Goal: Task Accomplishment & Management: Manage account settings

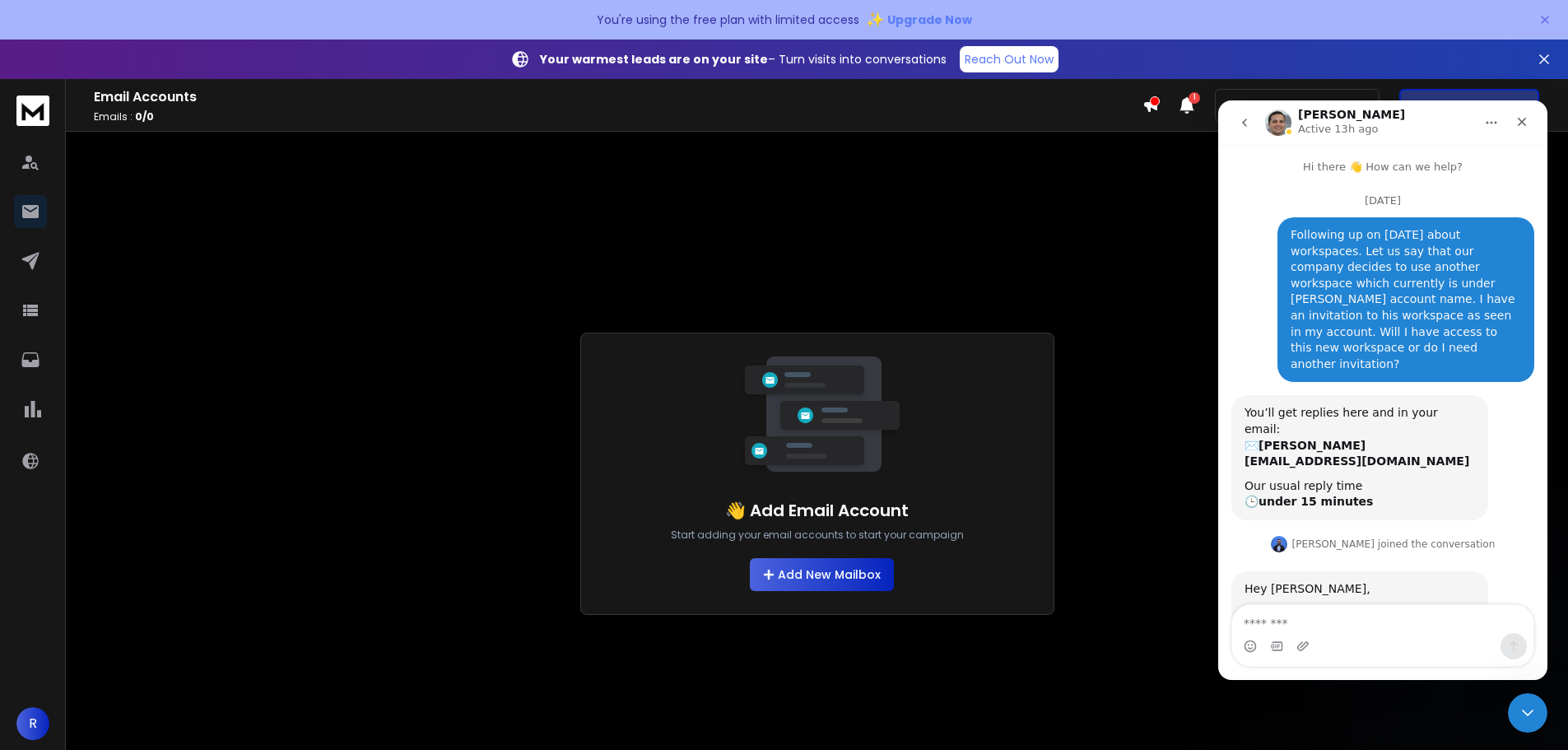
scroll to position [3207, 0]
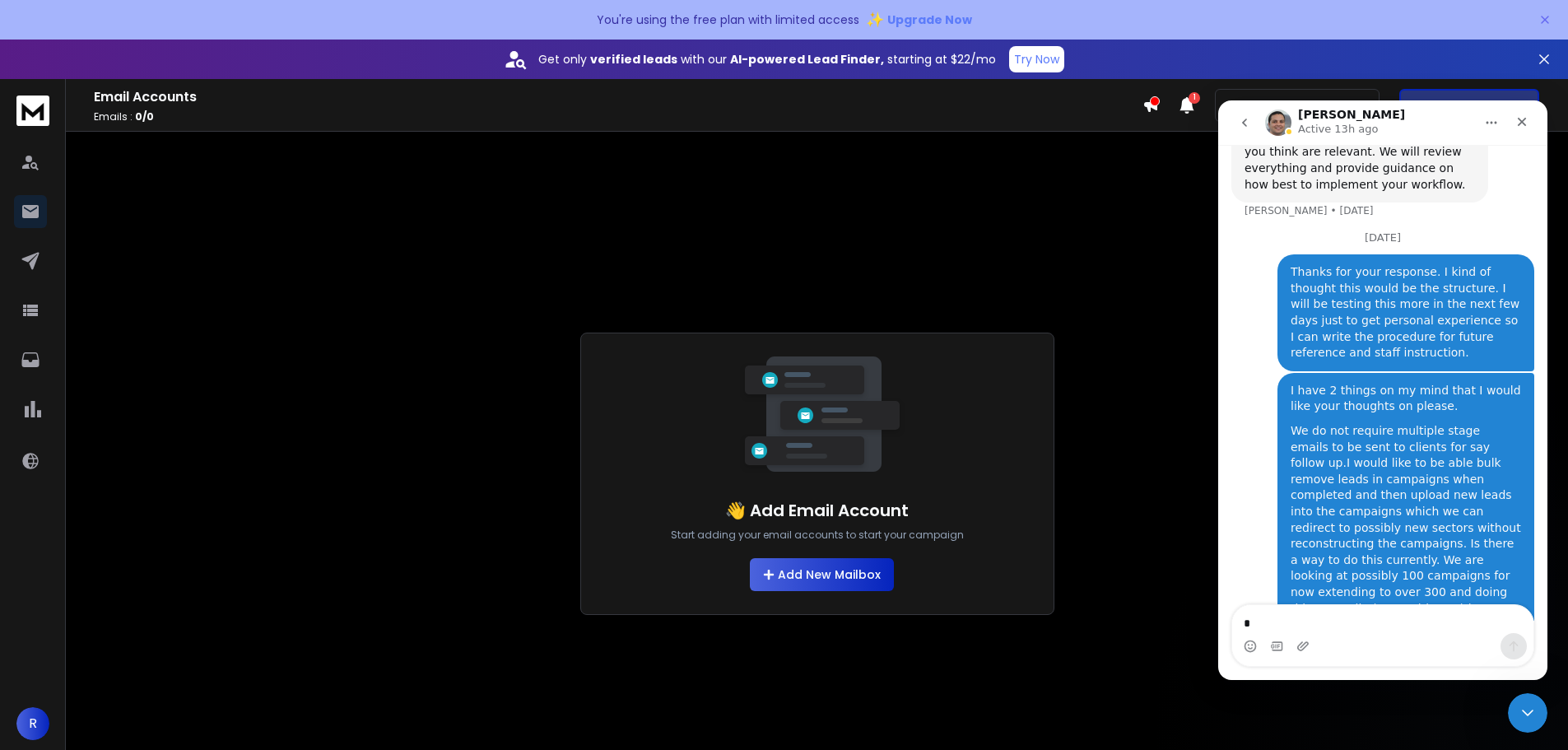
scroll to position [3207, 0]
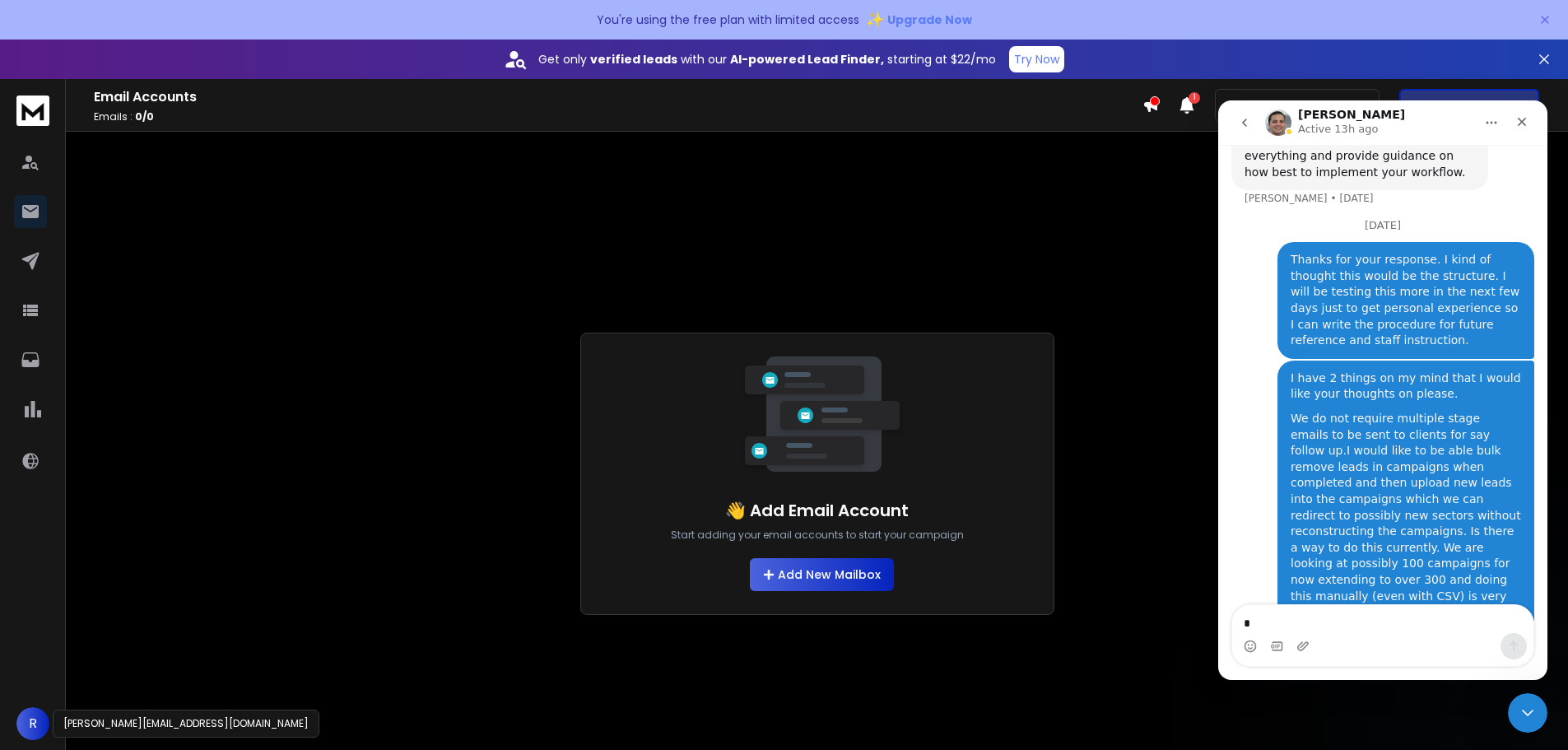
click at [39, 720] on span "R" at bounding box center [33, 723] width 33 height 33
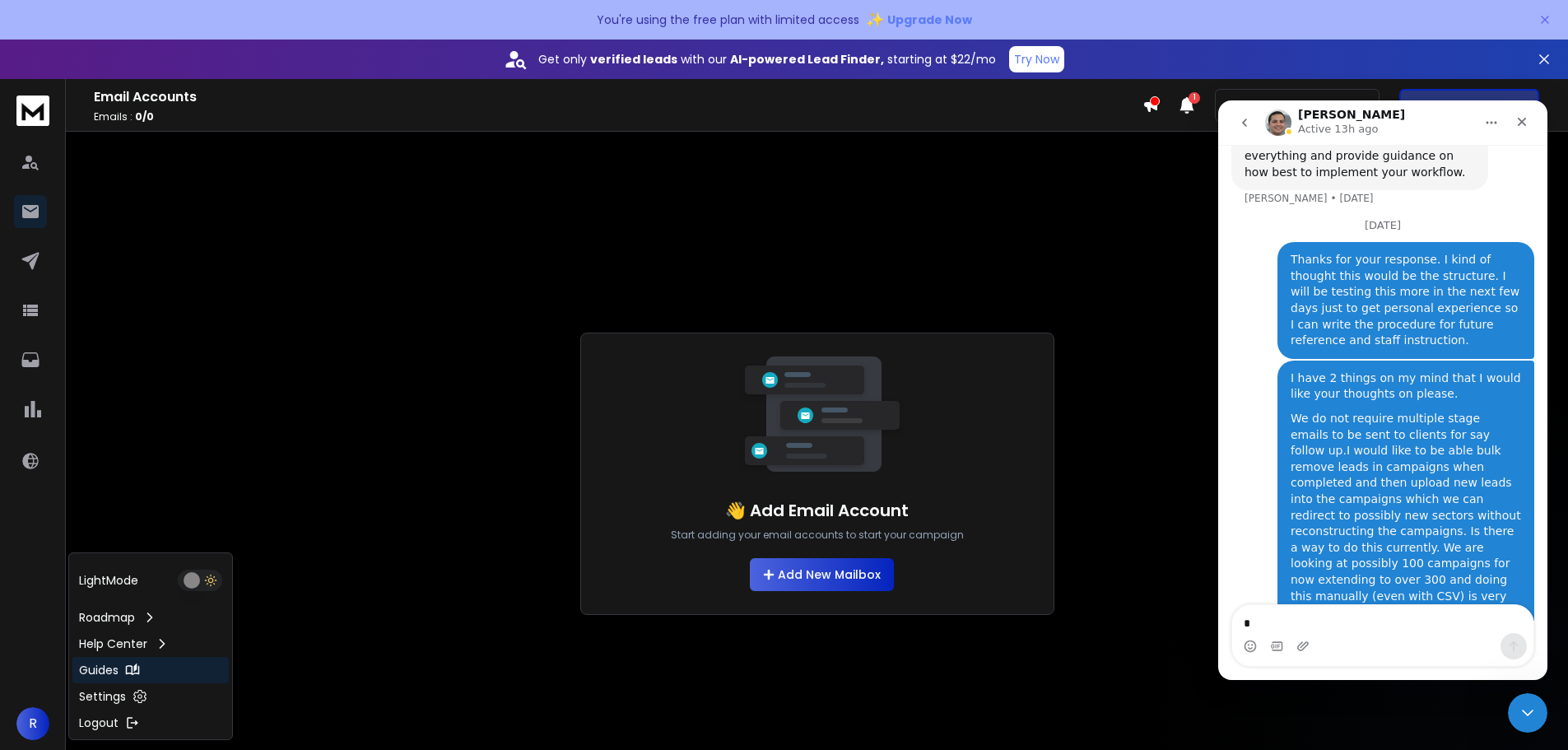
drag, startPoint x: 1112, startPoint y: 306, endPoint x: 1126, endPoint y: 291, distance: 20.5
click at [1116, 299] on div "👋 Add Email Account Start adding your email accounts to start your campaign Add…" at bounding box center [817, 474] width 1450 height 651
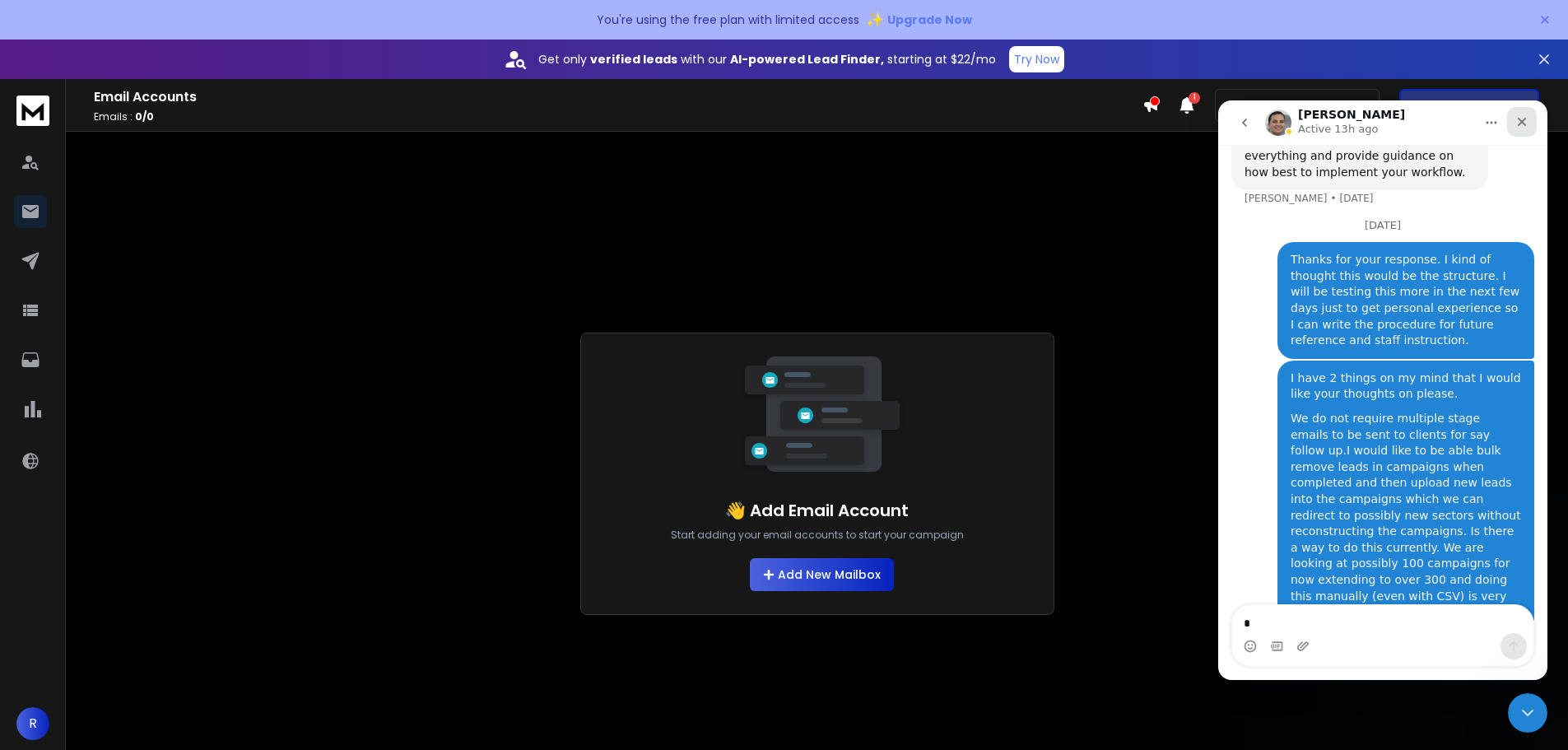
click at [1520, 113] on div "Close" at bounding box center [1522, 122] width 30 height 30
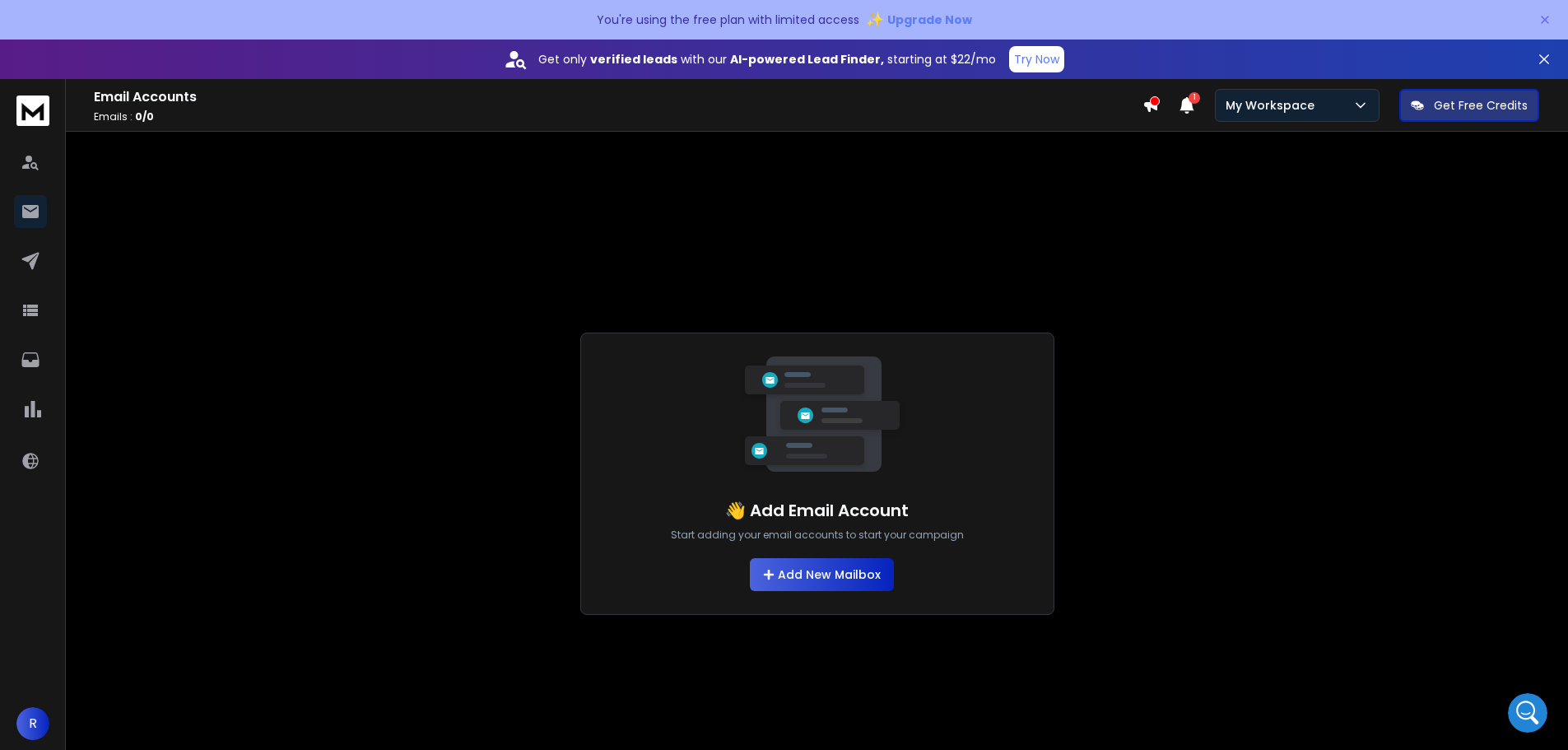
click at [1367, 105] on icon "button" at bounding box center [1360, 105] width 16 height 16
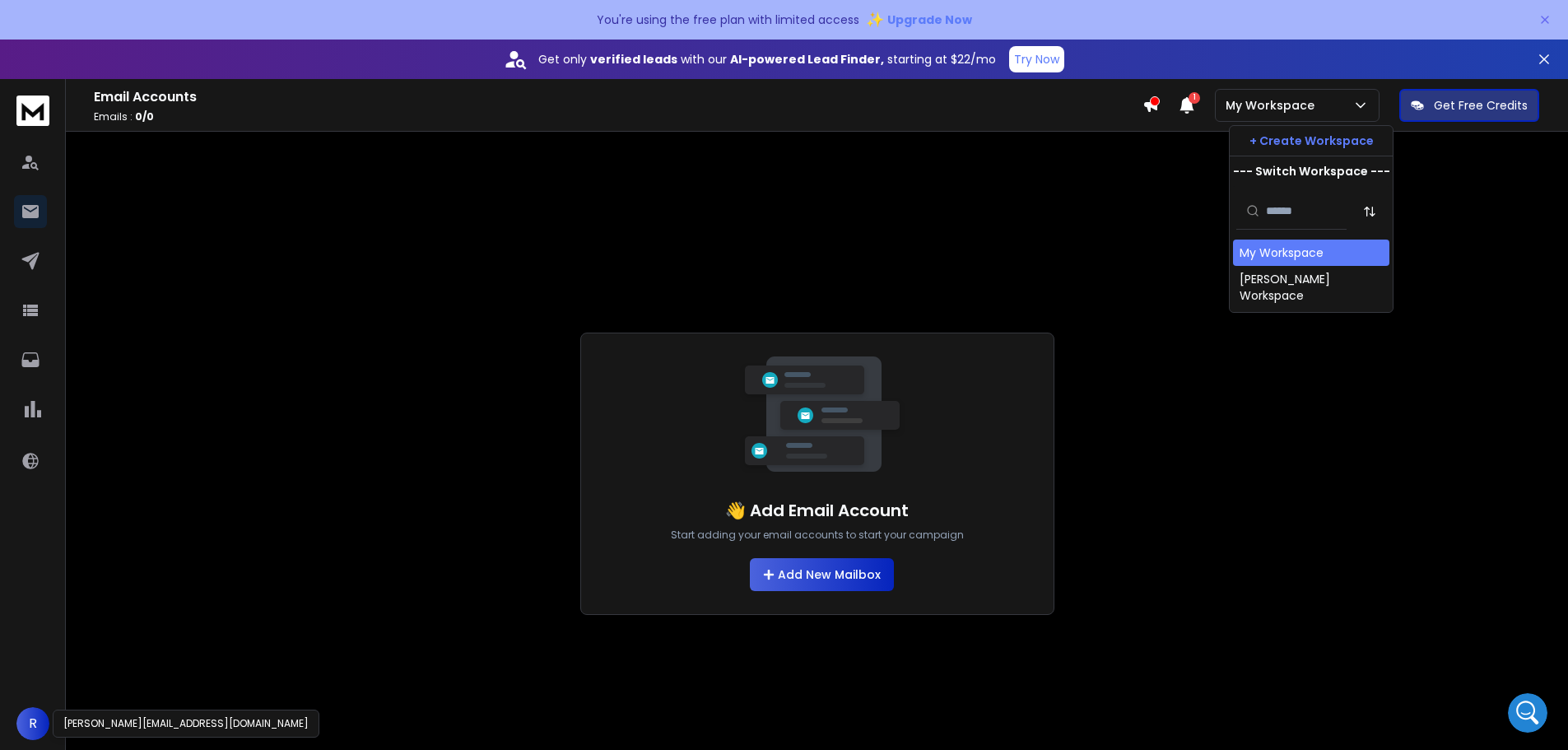
click at [32, 729] on span "R" at bounding box center [33, 723] width 33 height 33
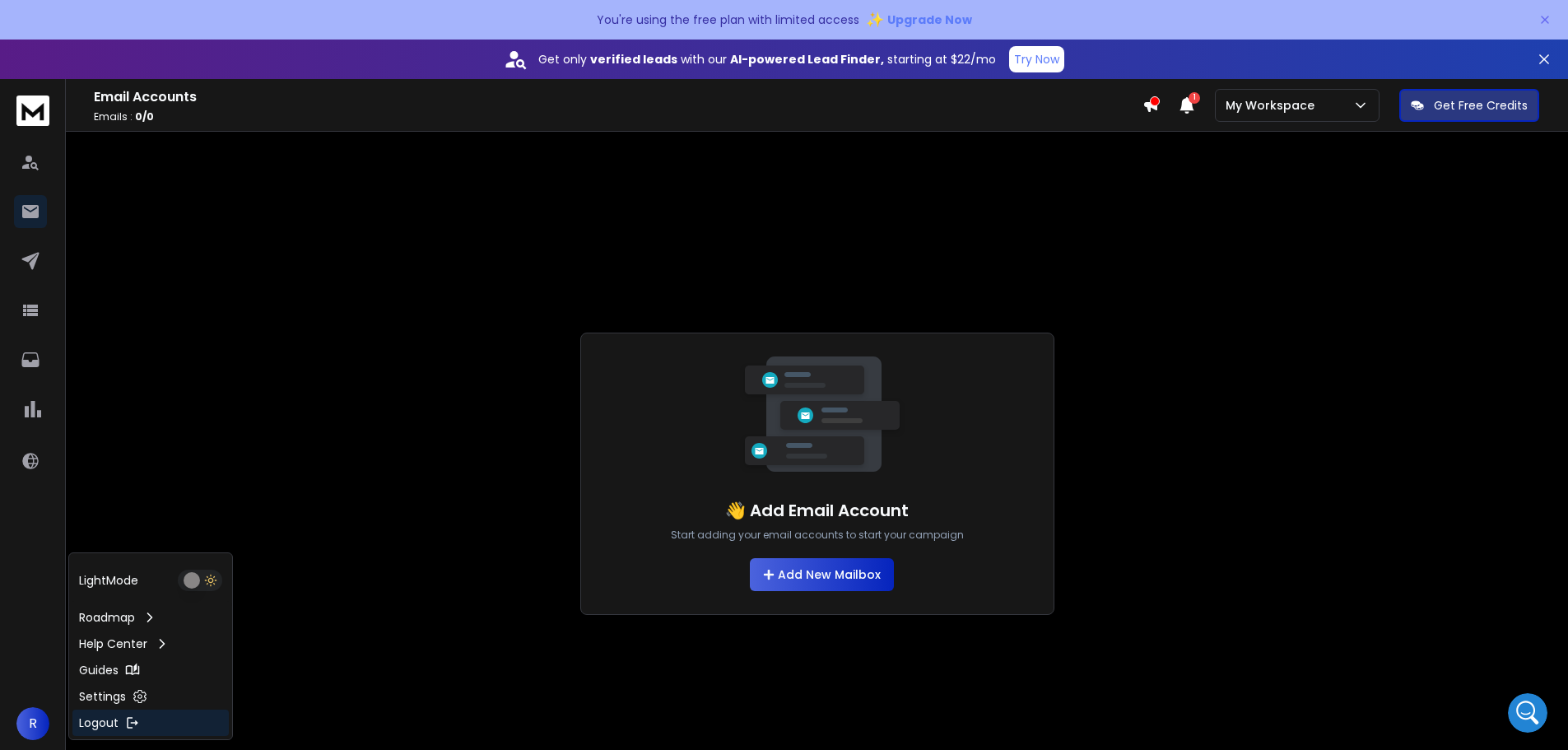
click at [116, 726] on p "Logout" at bounding box center [99, 723] width 39 height 16
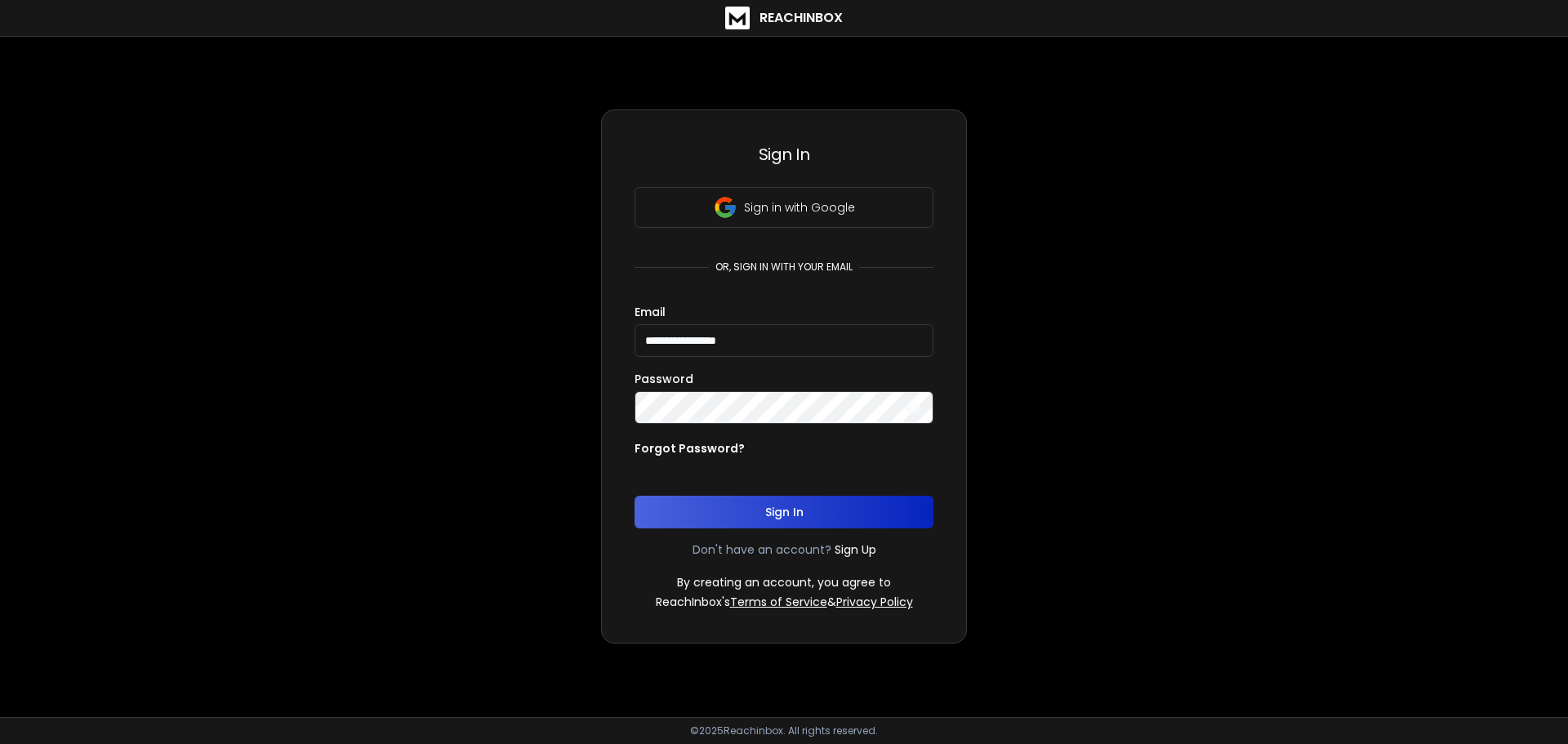
click at [674, 335] on input "**********" at bounding box center [784, 340] width 299 height 32
type input "**********"
click at [827, 514] on button "Sign In" at bounding box center [784, 512] width 299 height 32
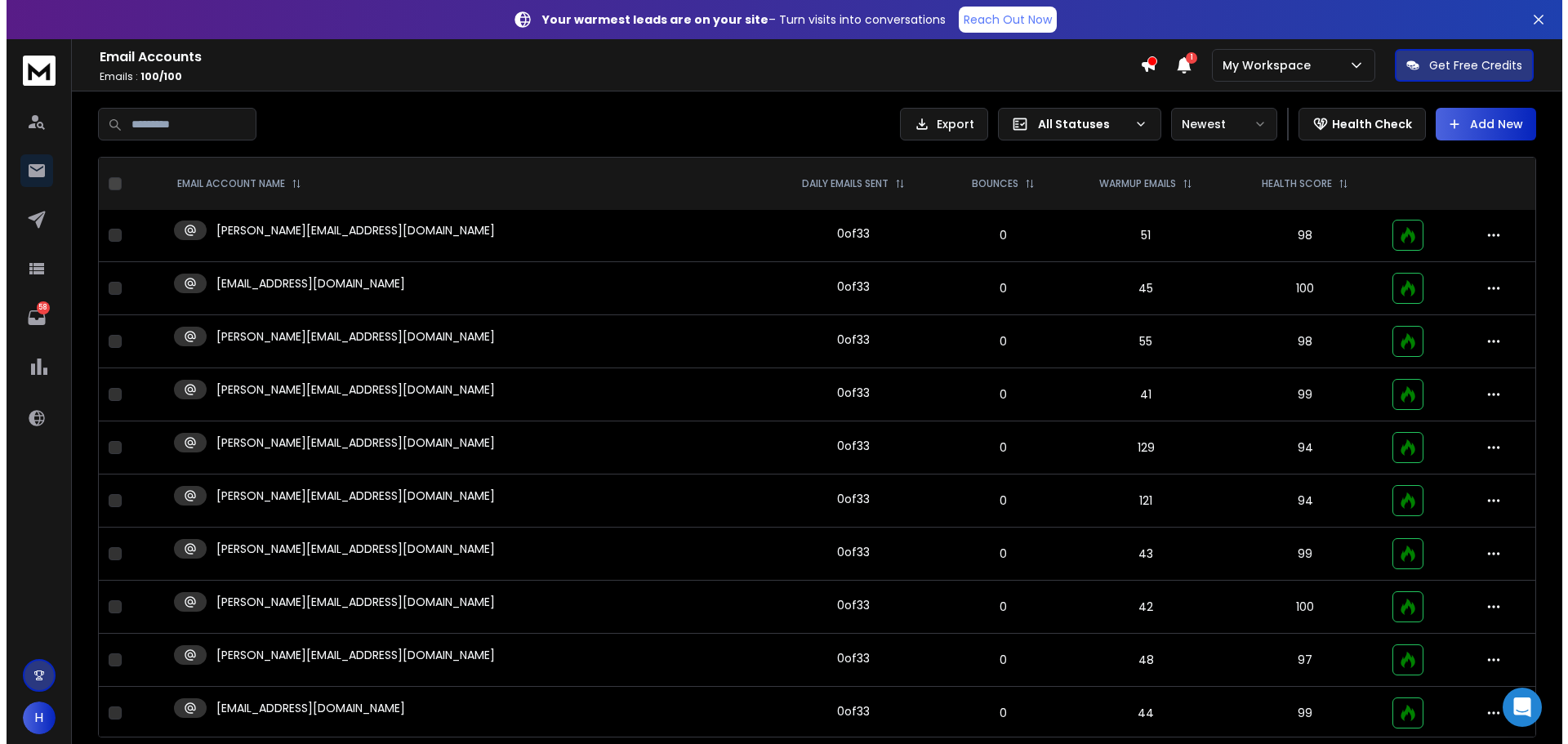
scroll to position [4795, 0]
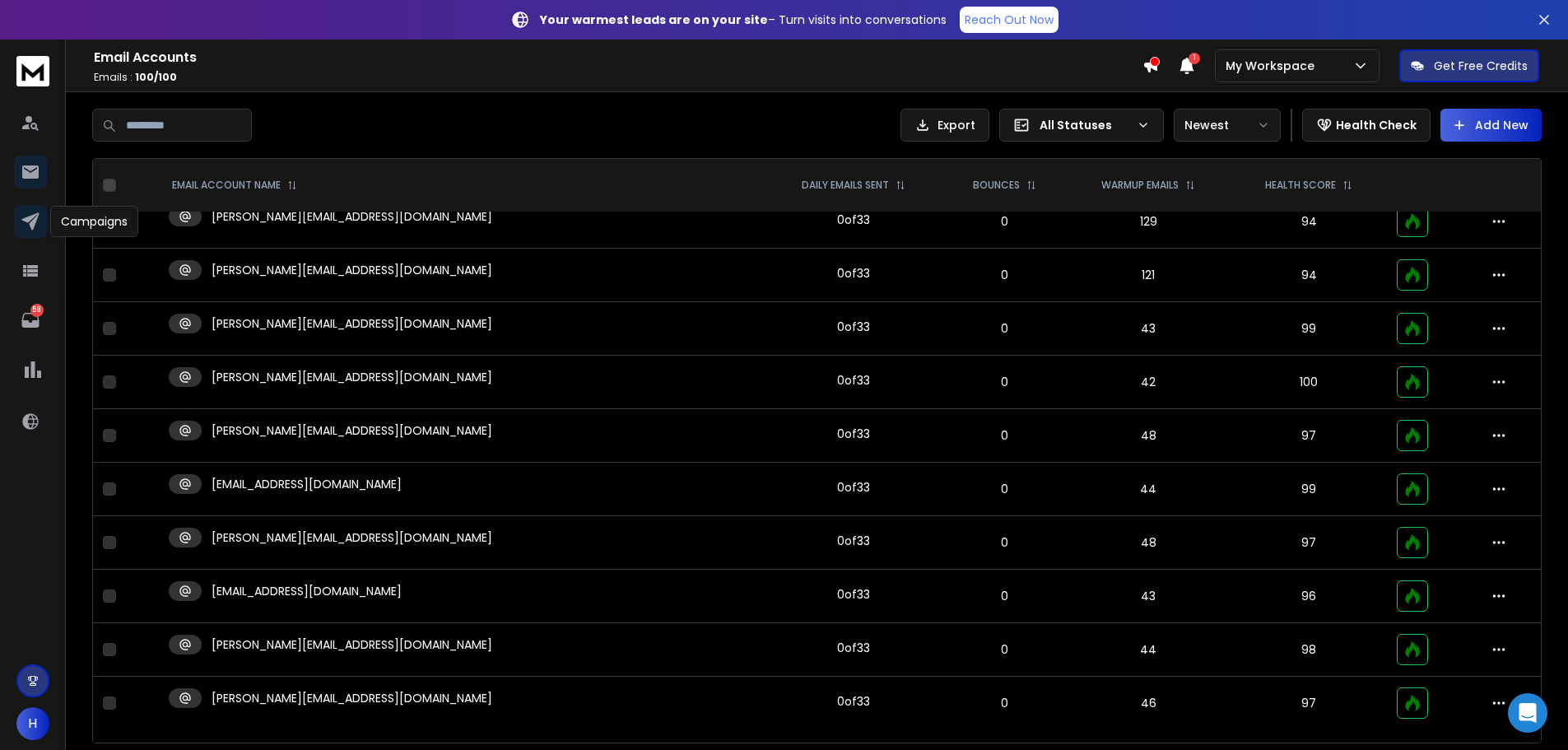
click at [39, 218] on icon at bounding box center [30, 221] width 20 height 20
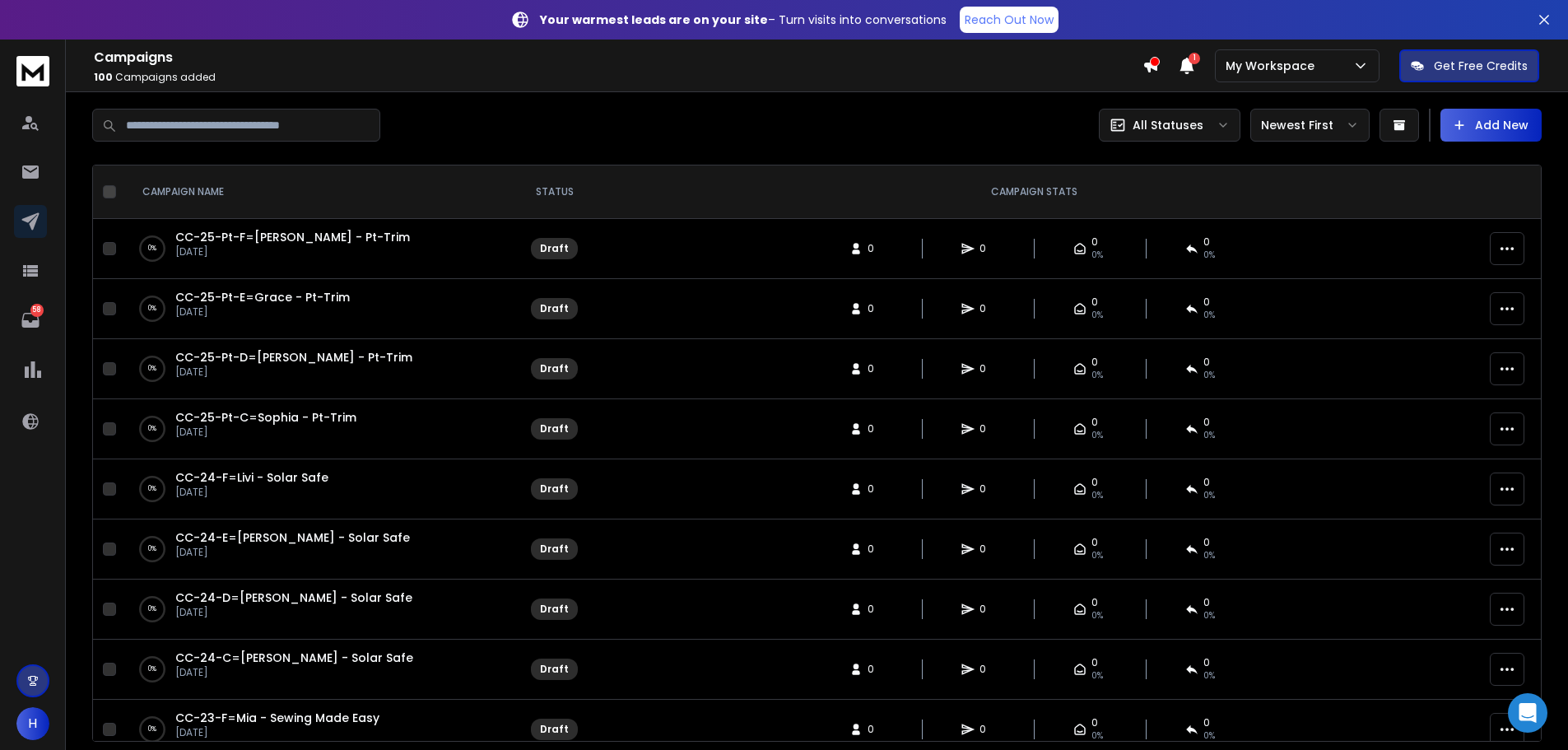
click at [227, 238] on span "CC-25-Pt-F=Joanna - Pt-Trim" at bounding box center [293, 237] width 235 height 16
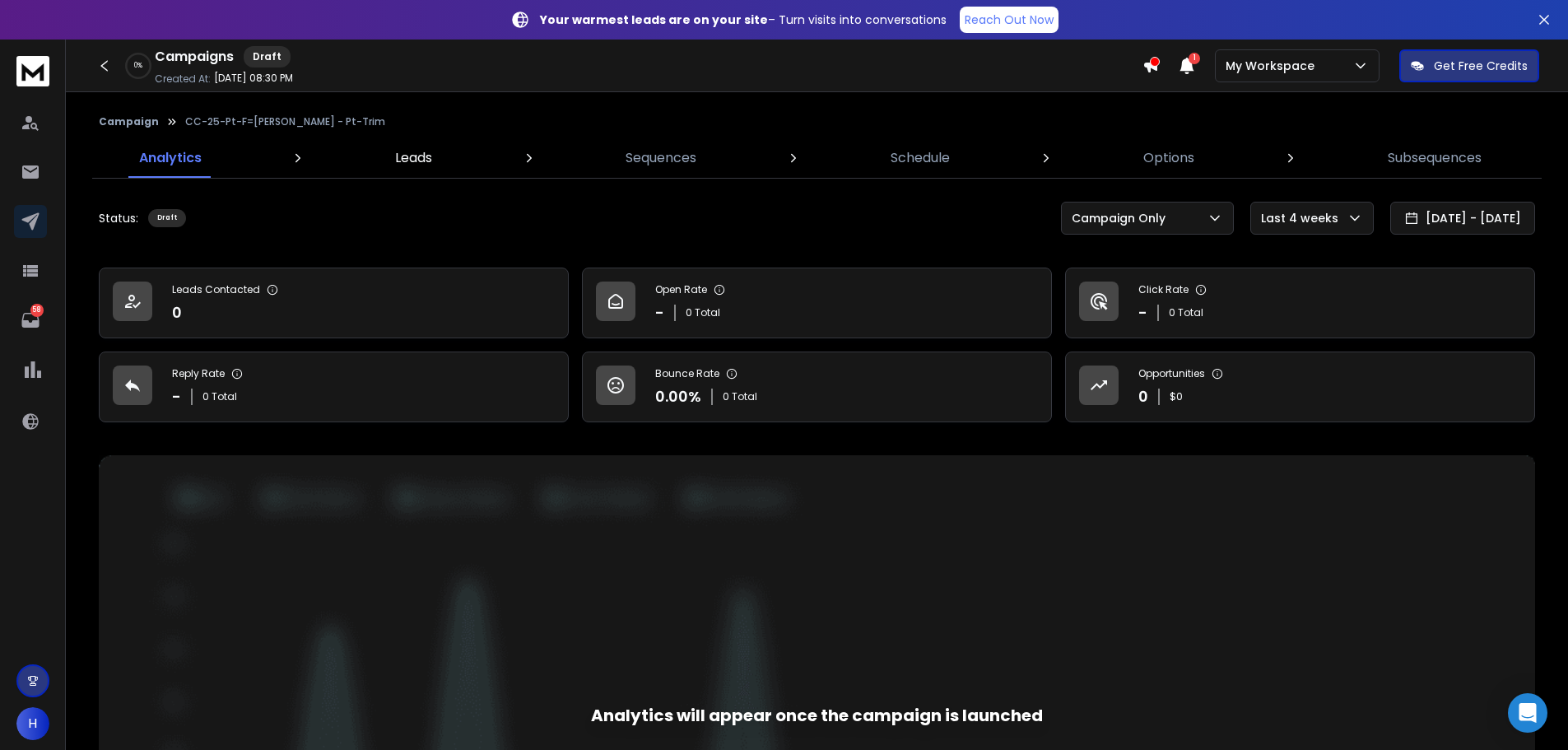
click at [411, 160] on p "Leads" at bounding box center [413, 158] width 37 height 20
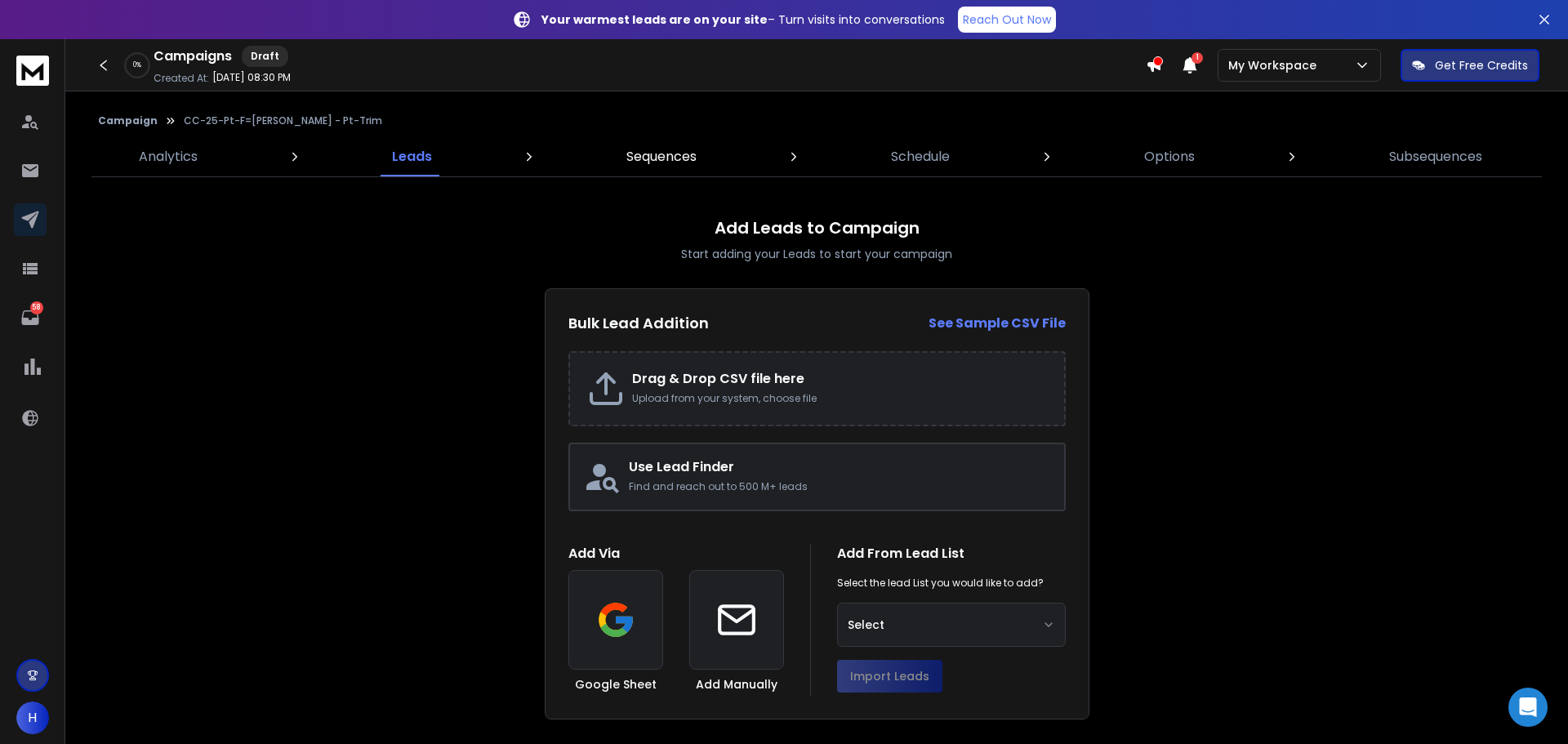
click at [675, 153] on p "Sequences" at bounding box center [662, 156] width 71 height 20
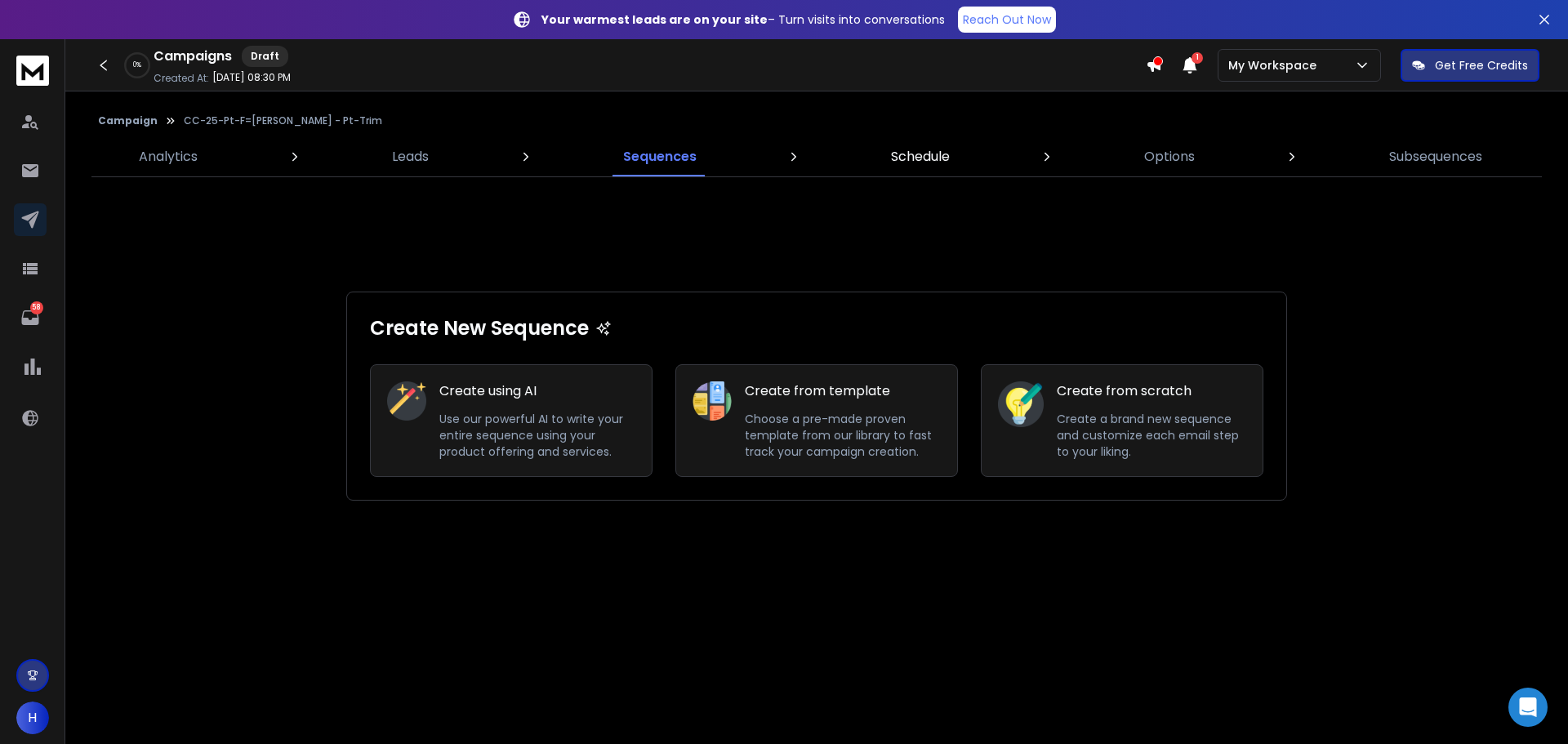
click at [922, 156] on p "Schedule" at bounding box center [920, 156] width 59 height 20
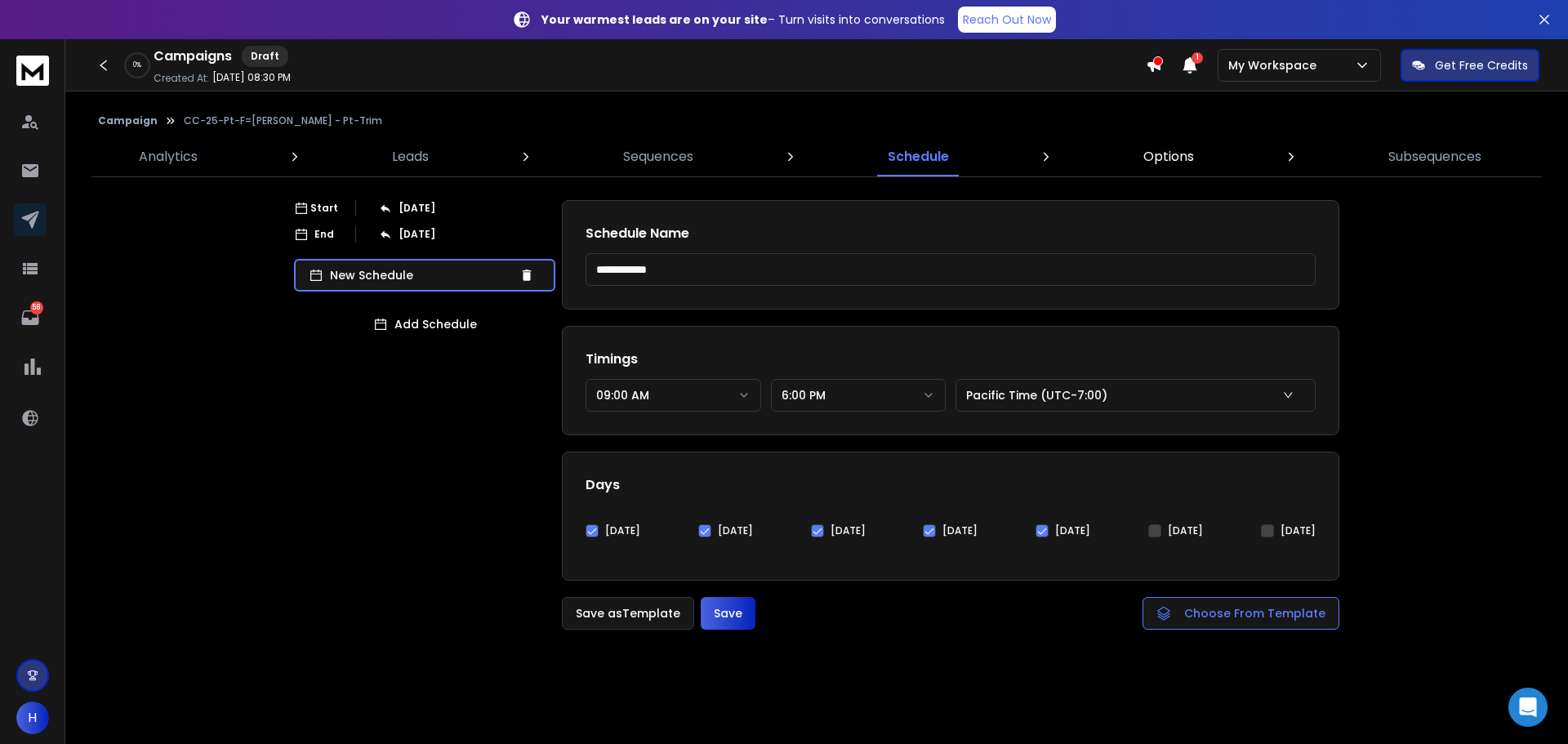
click at [1150, 163] on p "Options" at bounding box center [1169, 156] width 51 height 20
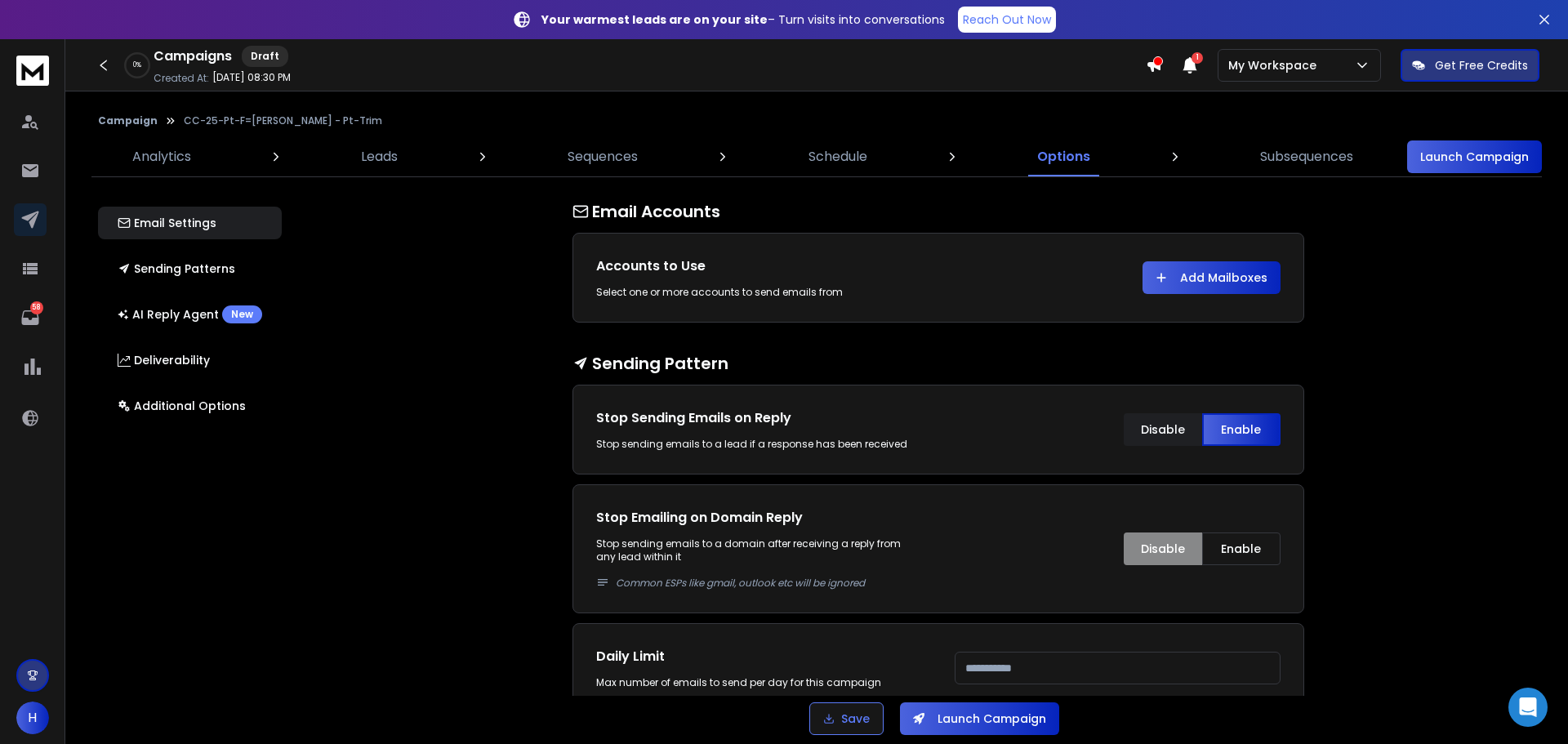
click at [1156, 275] on icon "button" at bounding box center [1161, 277] width 11 height 11
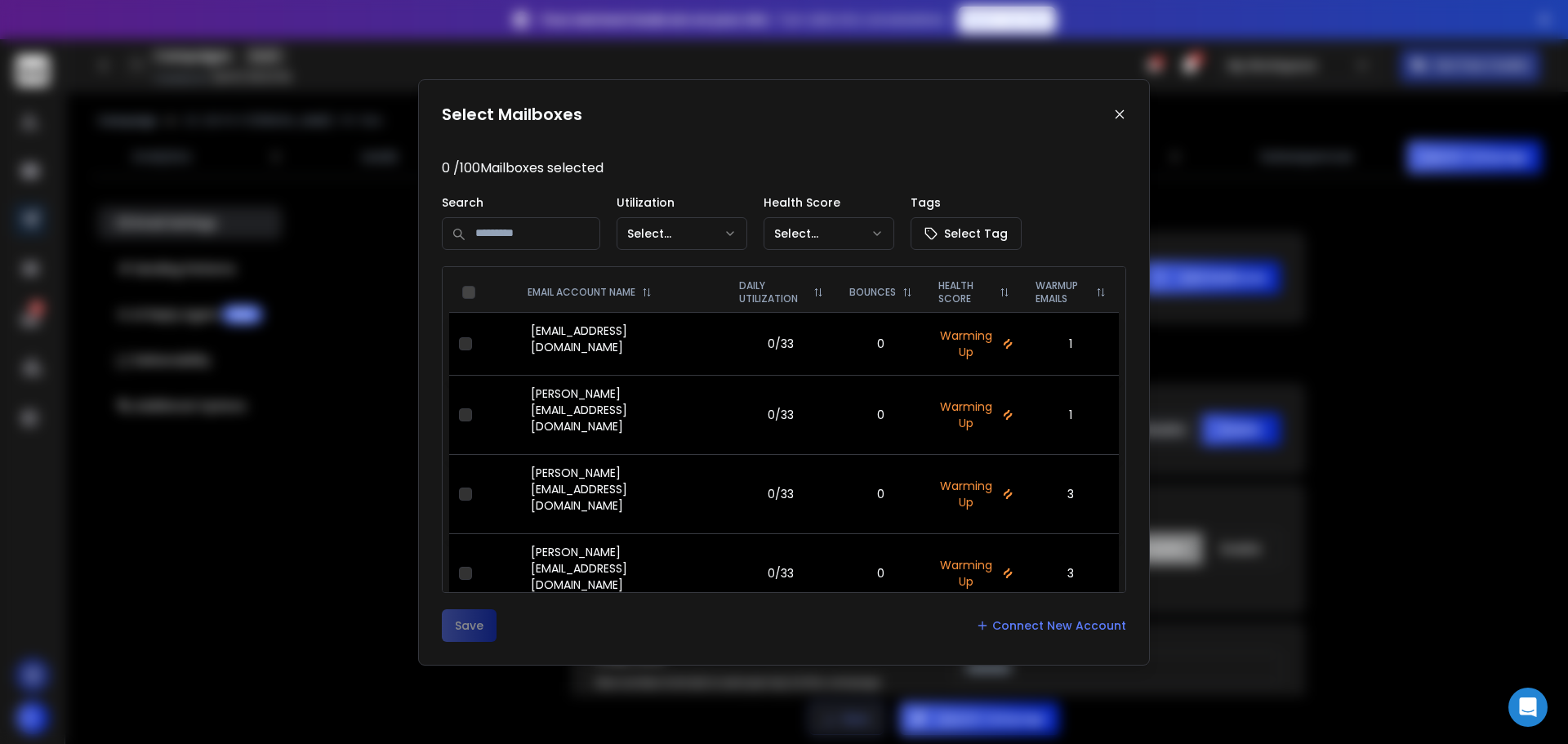
click at [736, 232] on icon "button" at bounding box center [730, 233] width 13 height 13
click at [1055, 159] on p "0 / 100 Mailboxes selected" at bounding box center [784, 168] width 685 height 20
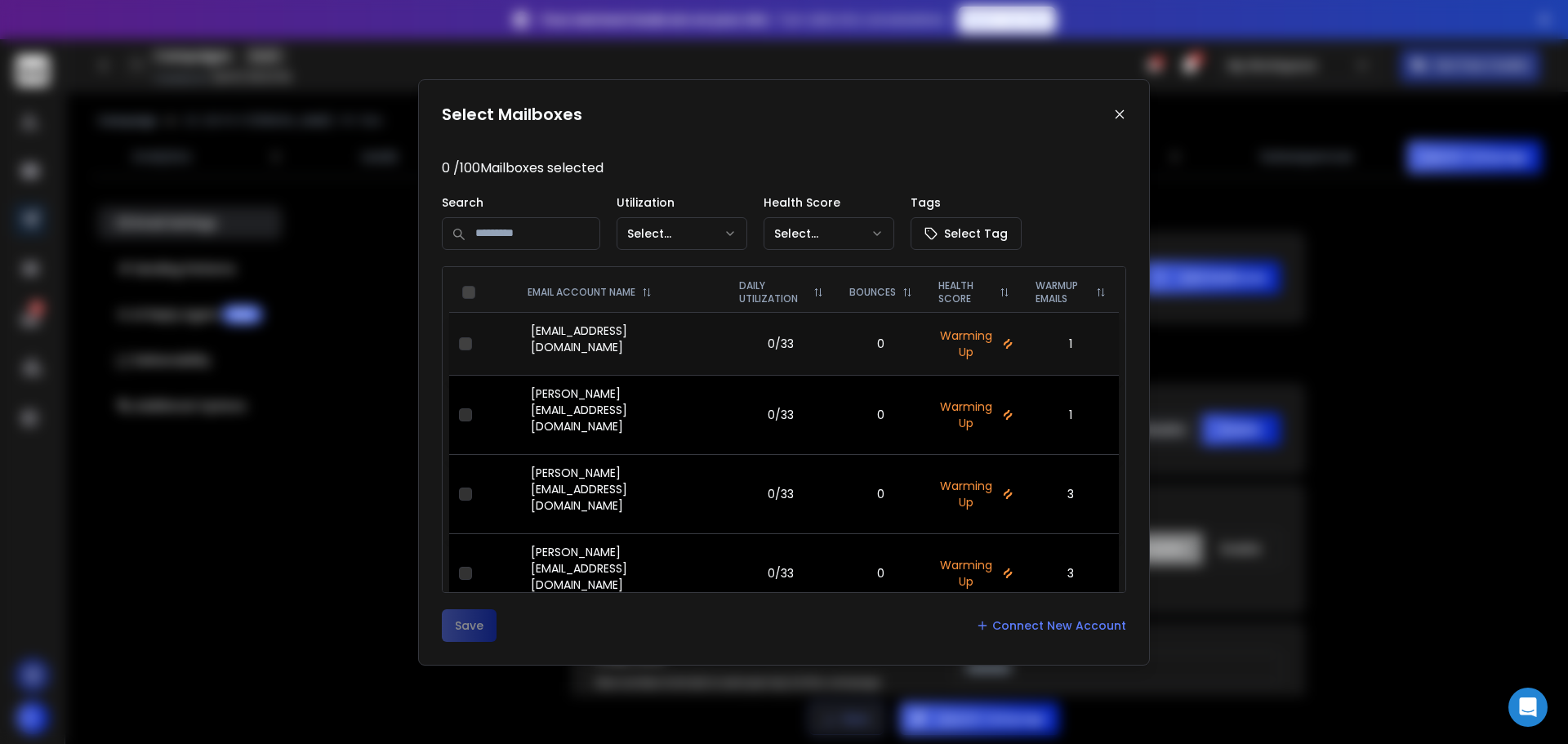
click at [463, 341] on button "button" at bounding box center [465, 344] width 13 height 13
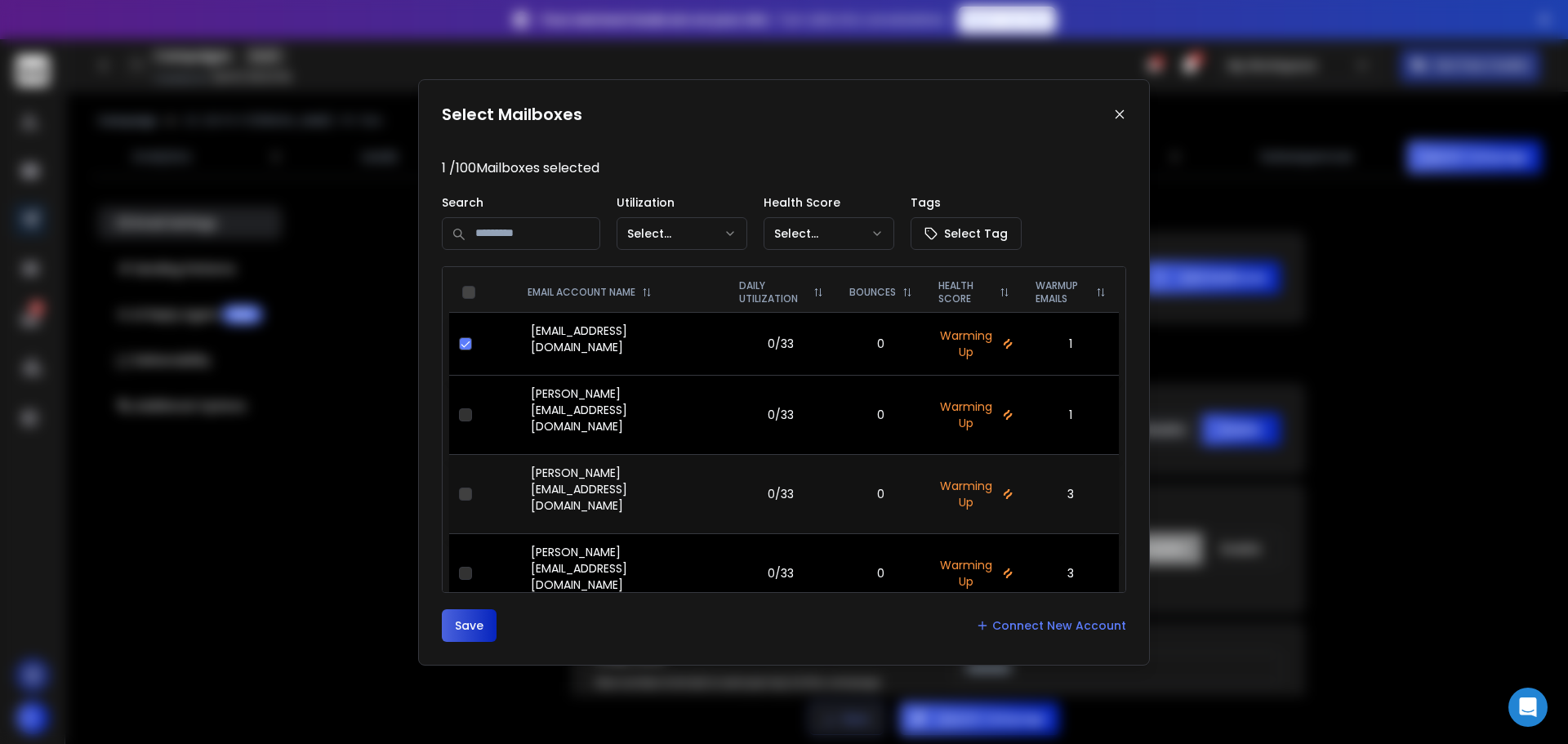
click at [463, 455] on td at bounding box center [481, 494] width 65 height 79
click at [466, 487] on button "button" at bounding box center [465, 493] width 13 height 13
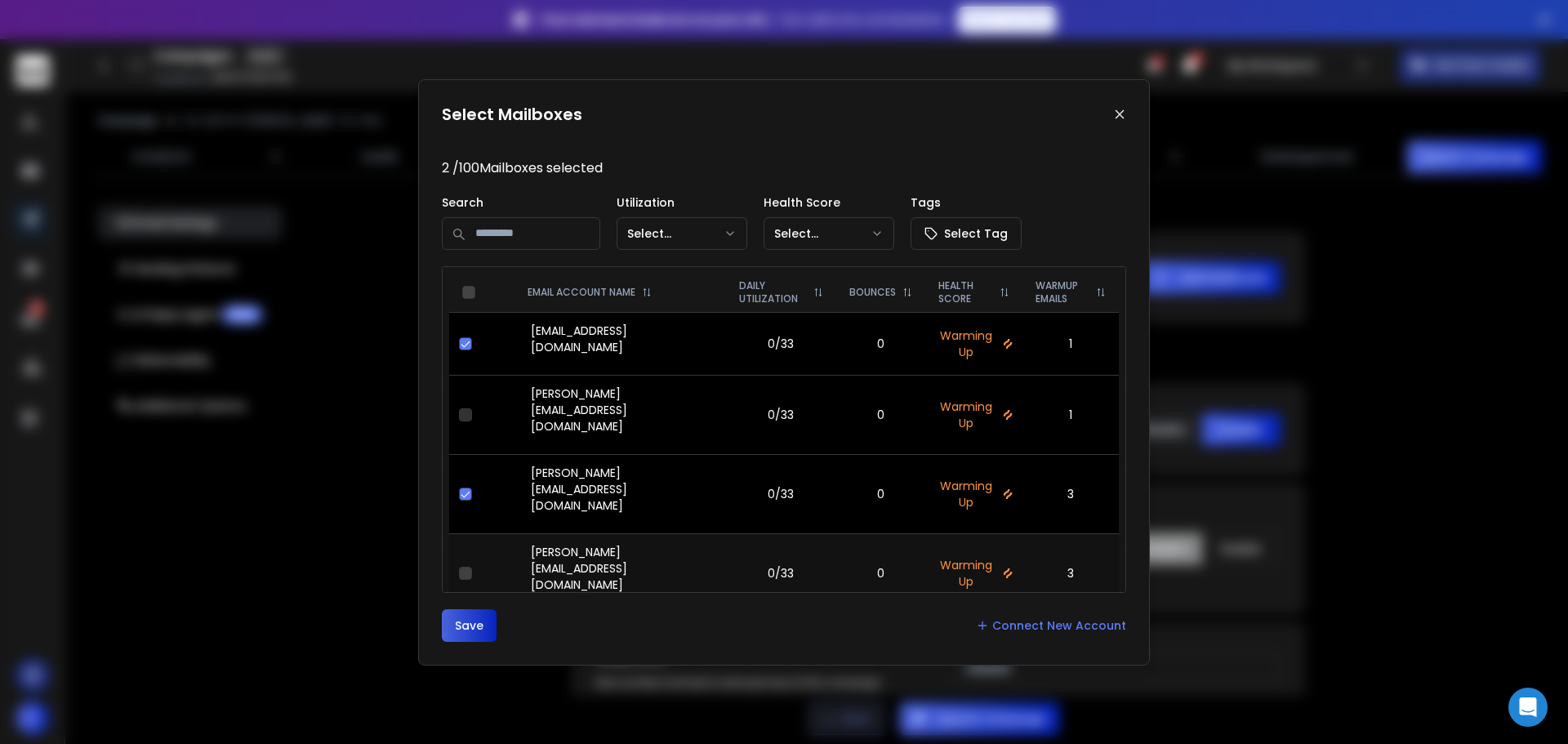
click at [465, 567] on button "button" at bounding box center [465, 573] width 13 height 13
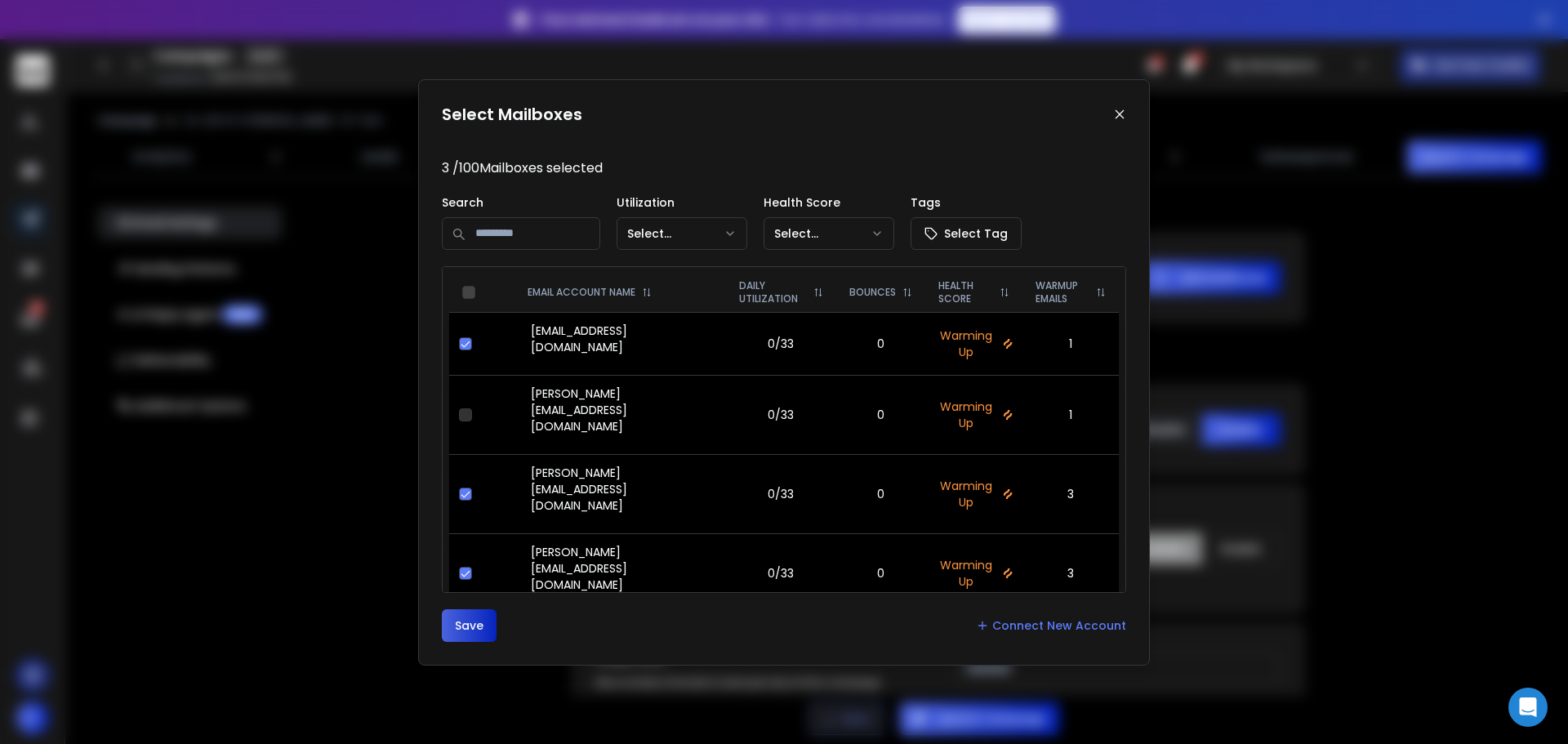
click at [469, 646] on button "button" at bounding box center [465, 652] width 13 height 13
click at [478, 623] on button "Save" at bounding box center [469, 626] width 54 height 32
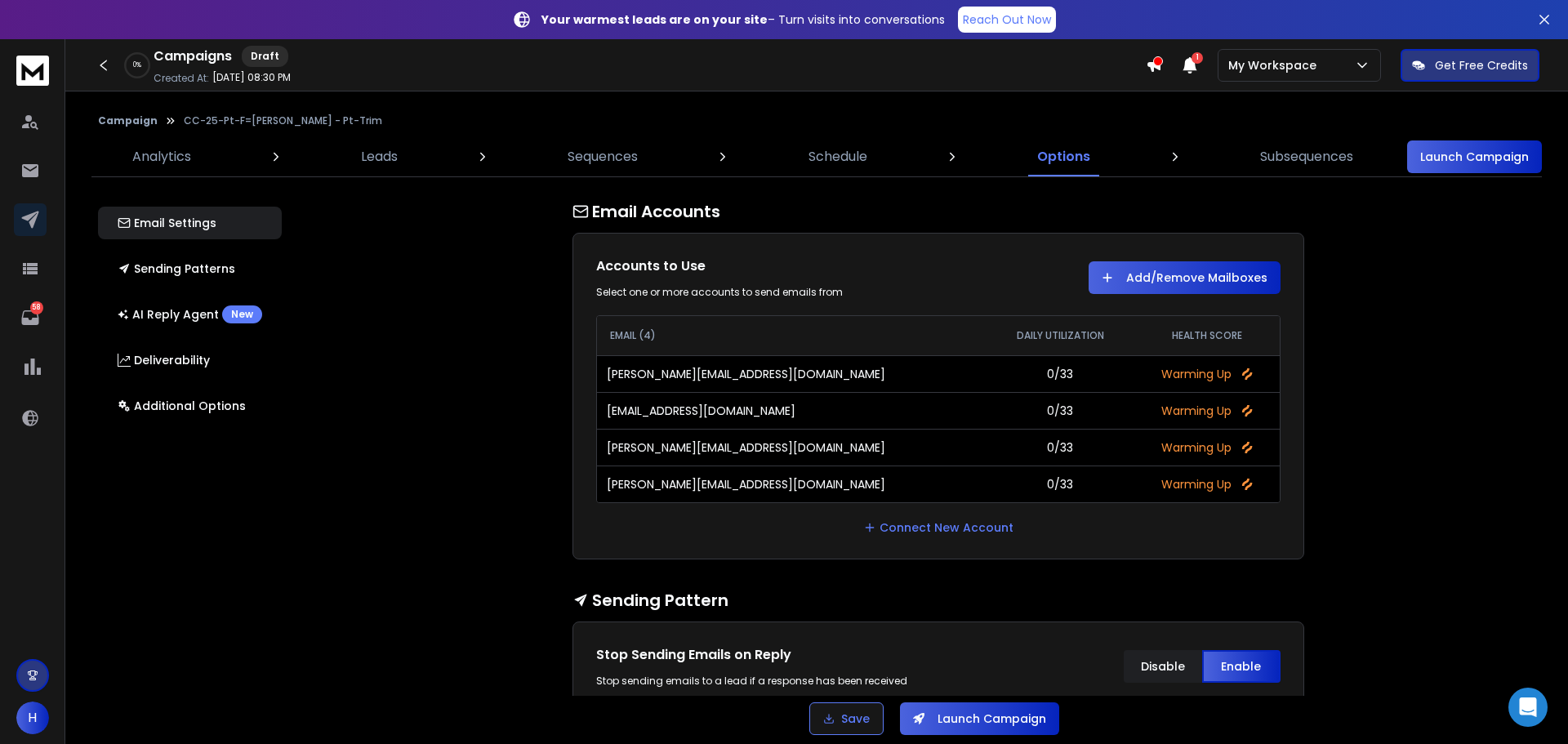
click at [1153, 276] on button "Add/Remove Mailboxes" at bounding box center [1185, 277] width 192 height 32
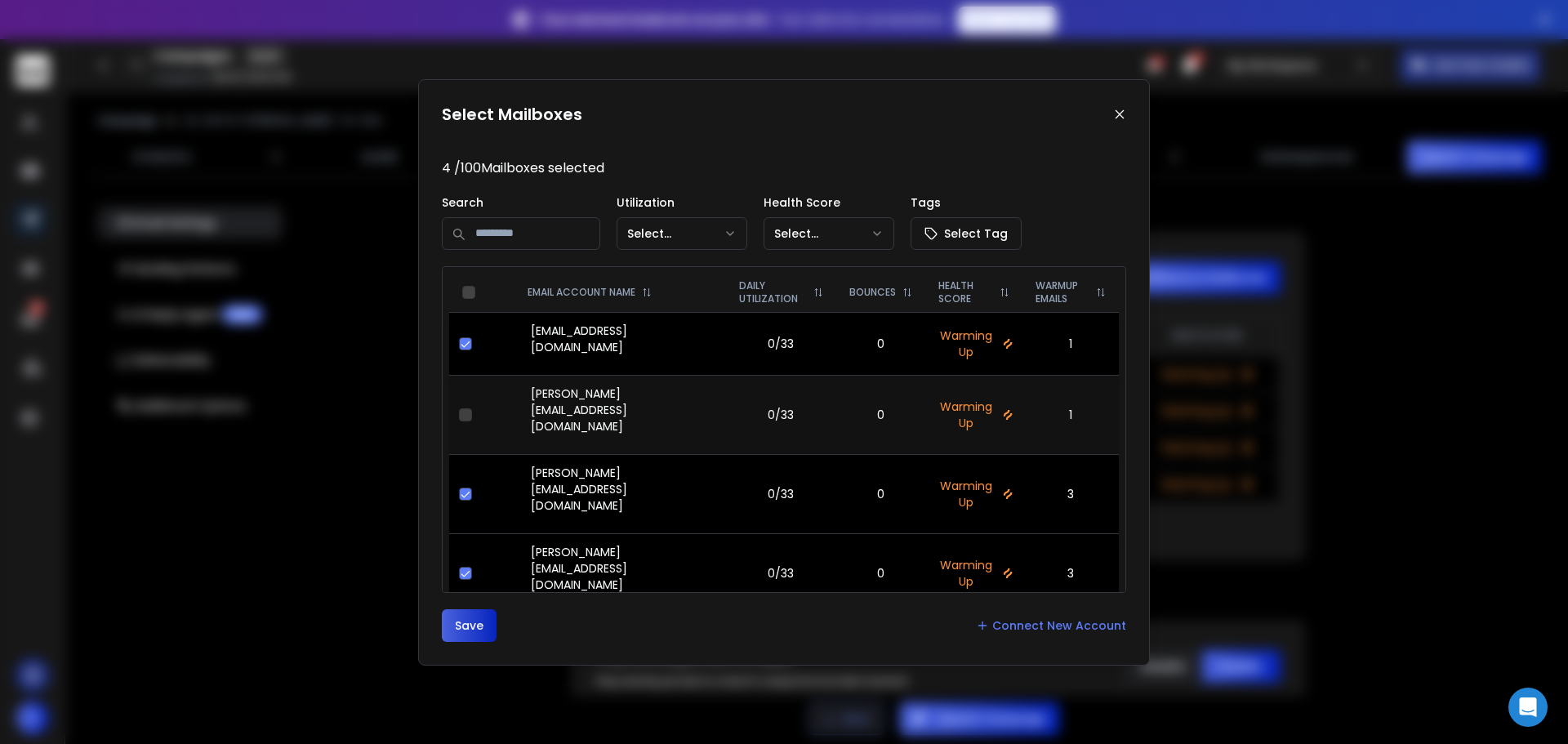
drag, startPoint x: 464, startPoint y: 342, endPoint x: 452, endPoint y: 385, distance: 44.6
click at [463, 342] on button "button" at bounding box center [465, 344] width 13 height 13
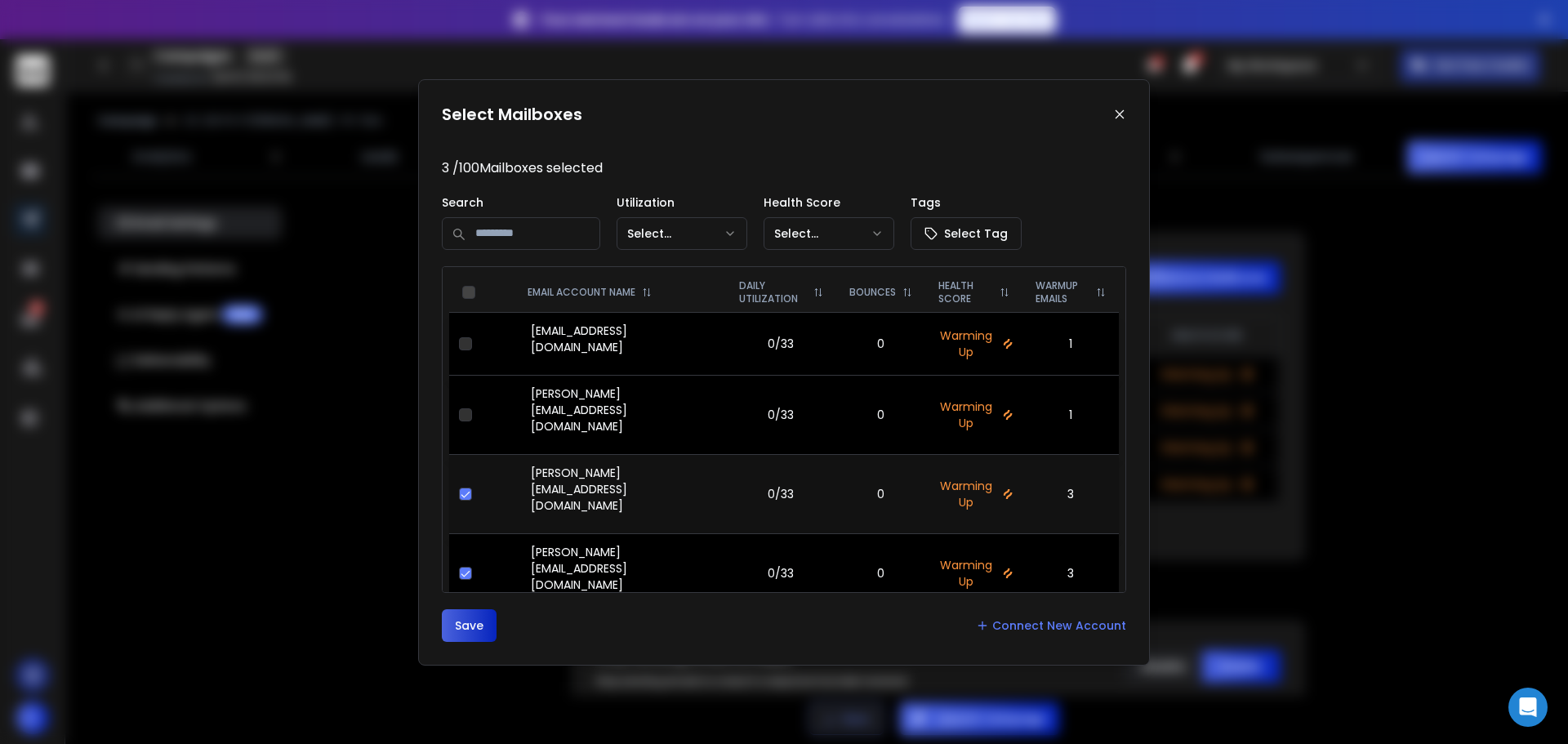
drag, startPoint x: 459, startPoint y: 441, endPoint x: 464, endPoint y: 459, distance: 18.7
click at [461, 487] on button "button" at bounding box center [465, 493] width 13 height 13
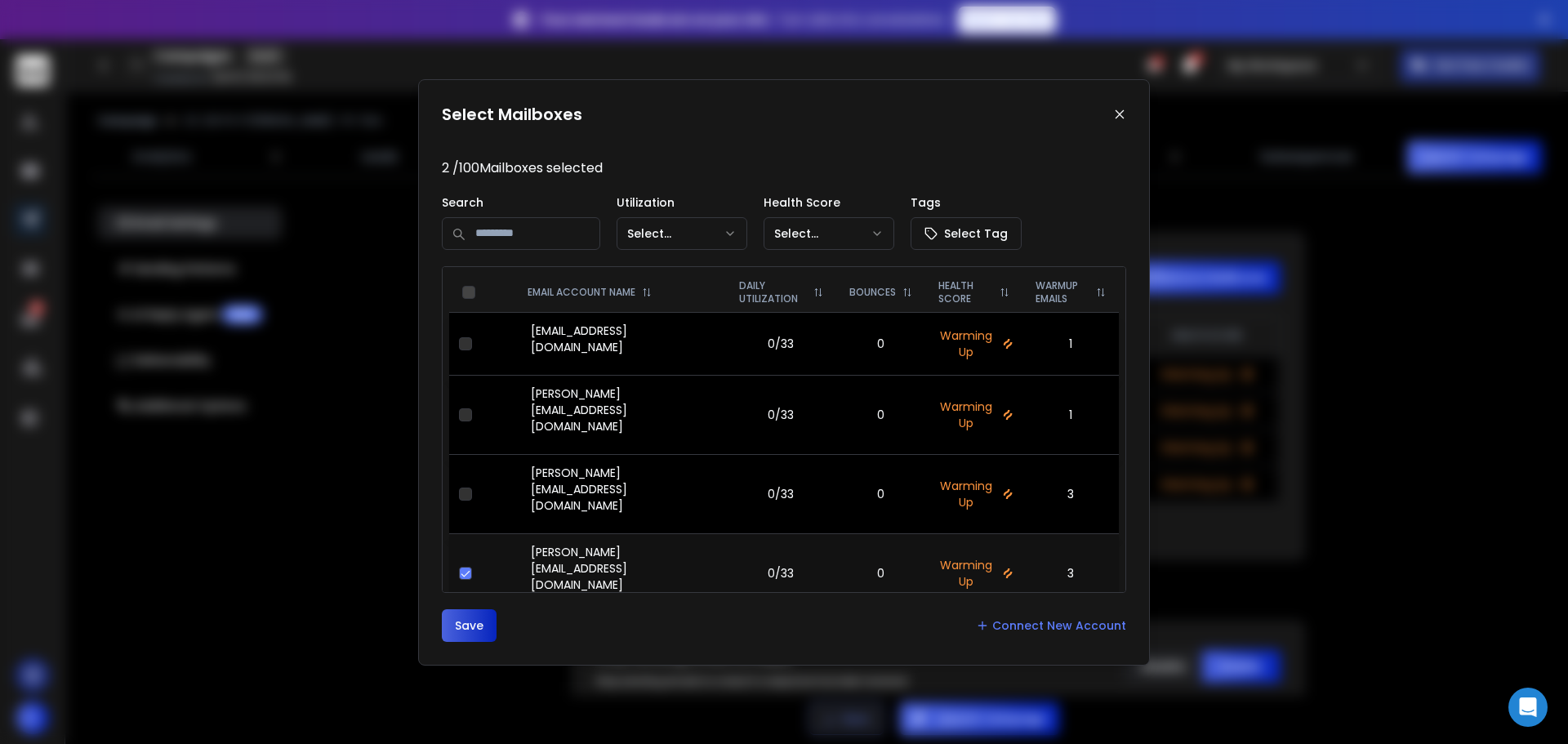
click at [468, 567] on button "button" at bounding box center [465, 573] width 13 height 13
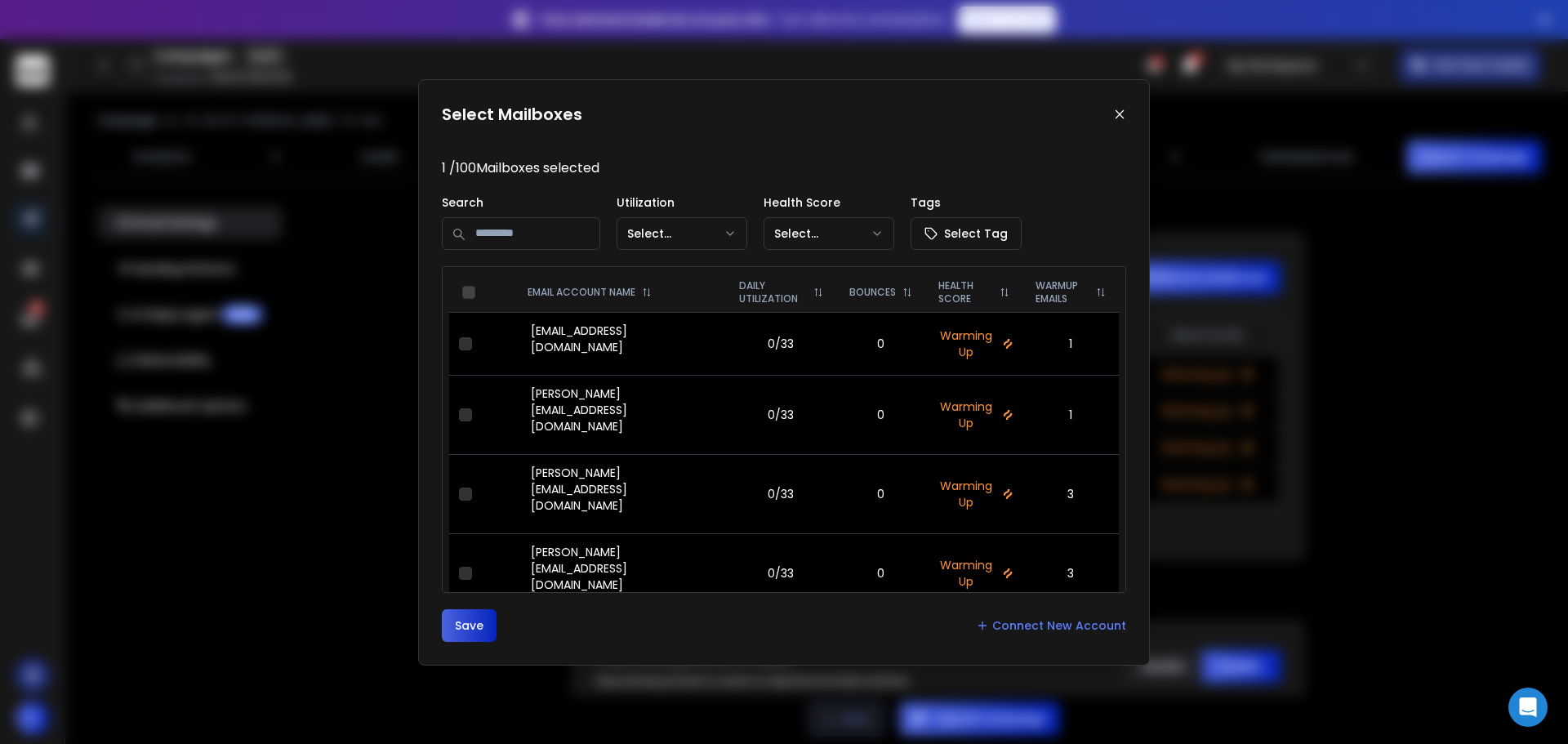
click at [466, 646] on button "button" at bounding box center [465, 652] width 13 height 13
click at [463, 632] on button "Save" at bounding box center [469, 626] width 54 height 32
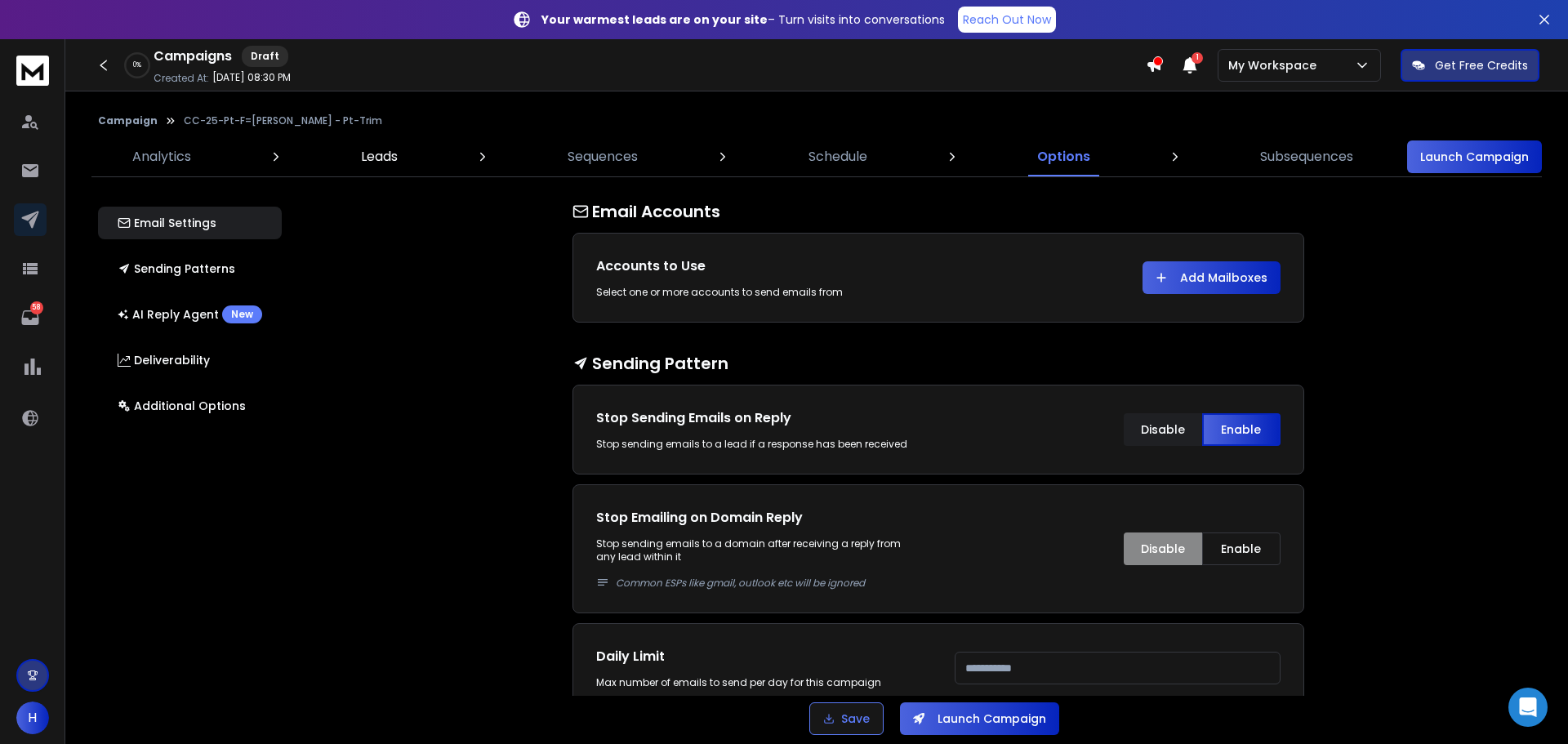
click at [378, 164] on p "Leads" at bounding box center [379, 156] width 37 height 20
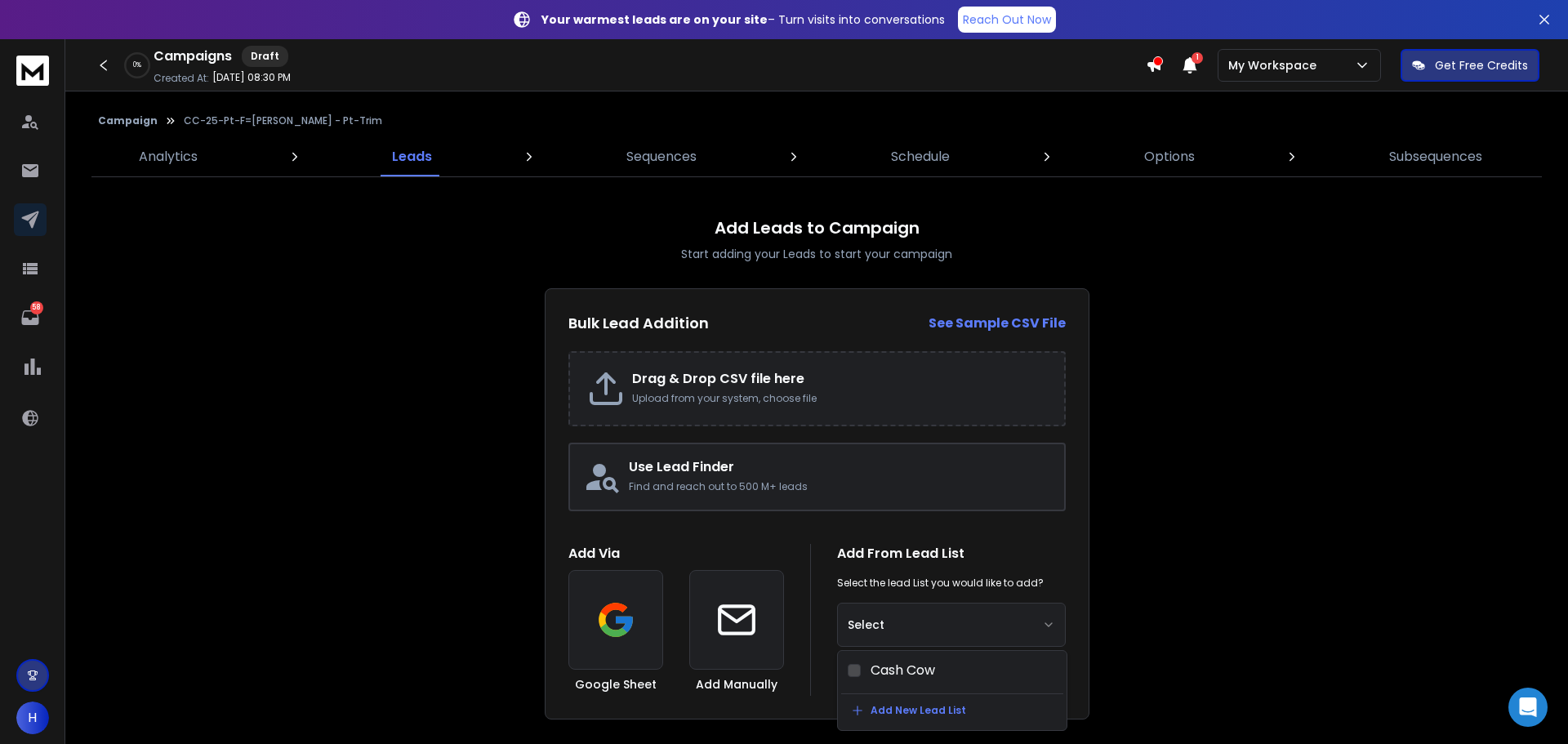
click at [1052, 618] on icon "button" at bounding box center [1048, 624] width 13 height 13
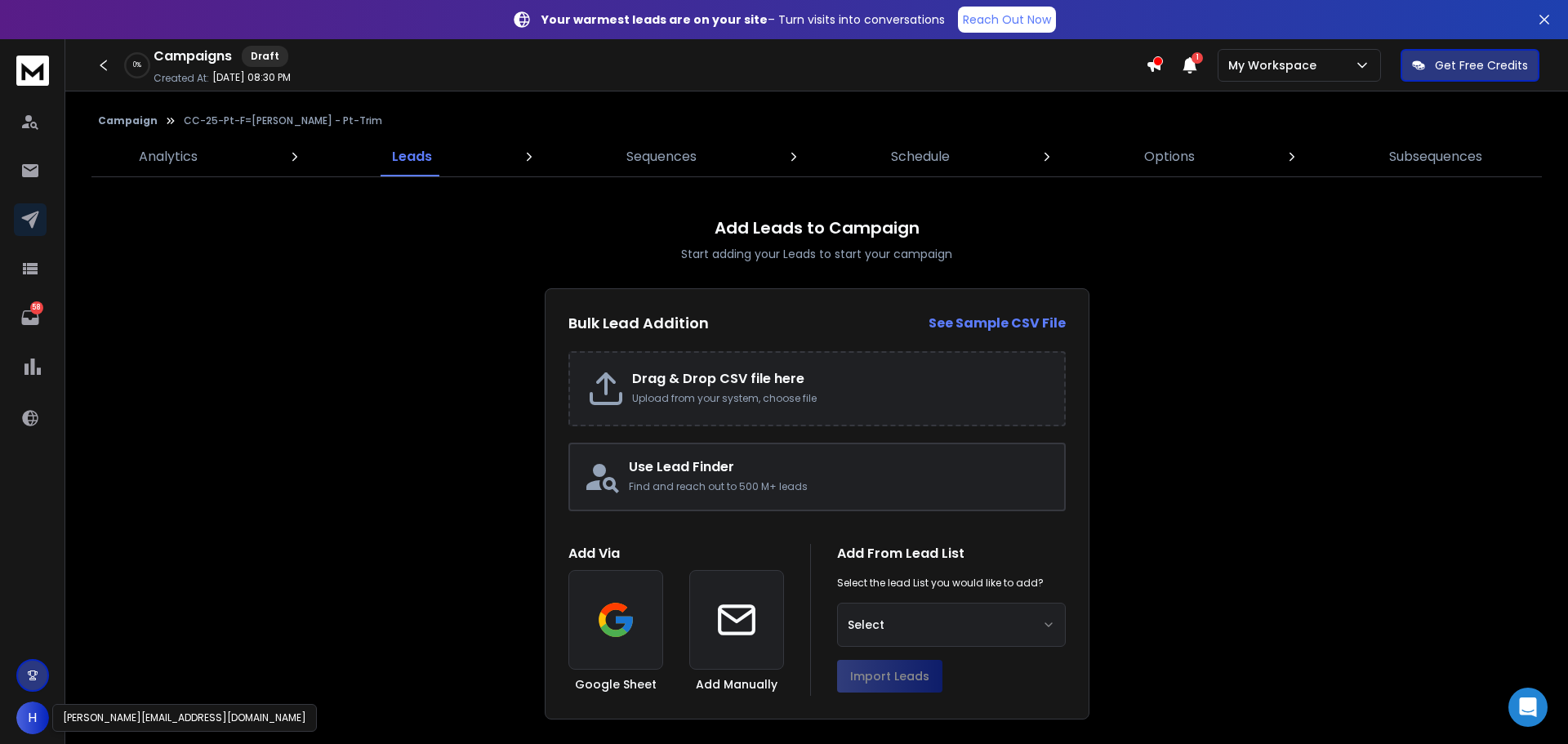
click at [32, 723] on span "H" at bounding box center [32, 718] width 32 height 32
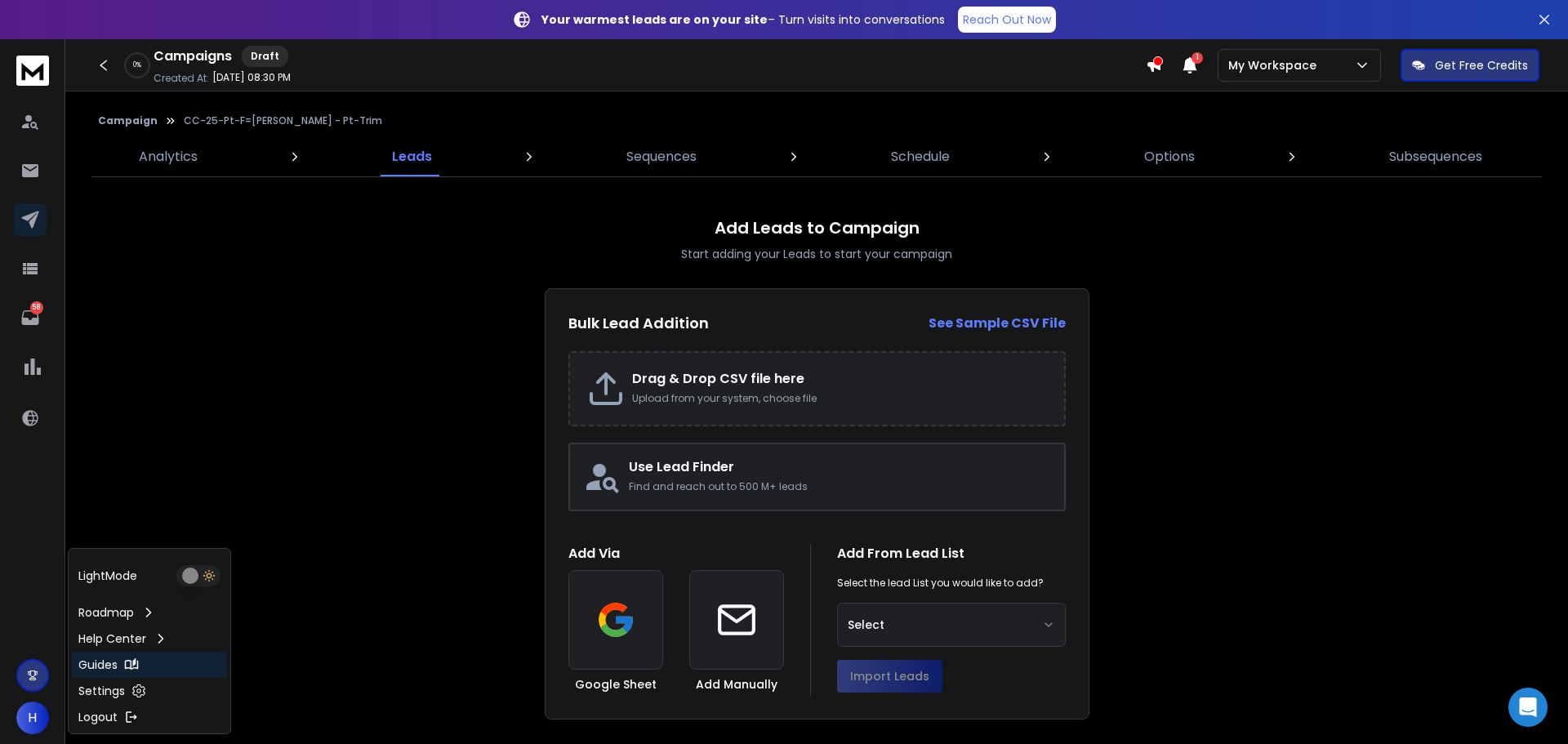
click at [102, 668] on p "Guides" at bounding box center [98, 664] width 39 height 16
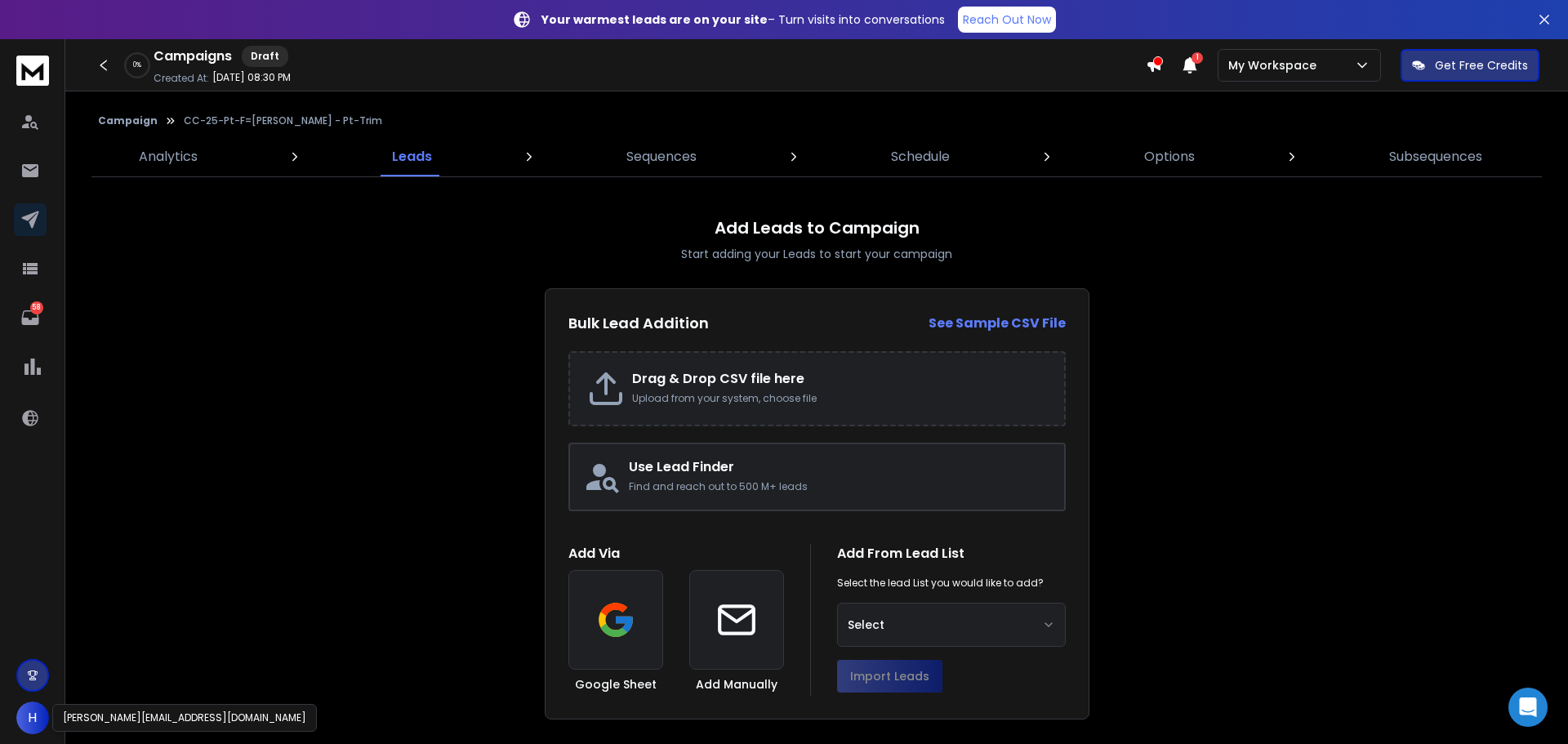
click at [38, 720] on span "H" at bounding box center [32, 718] width 32 height 32
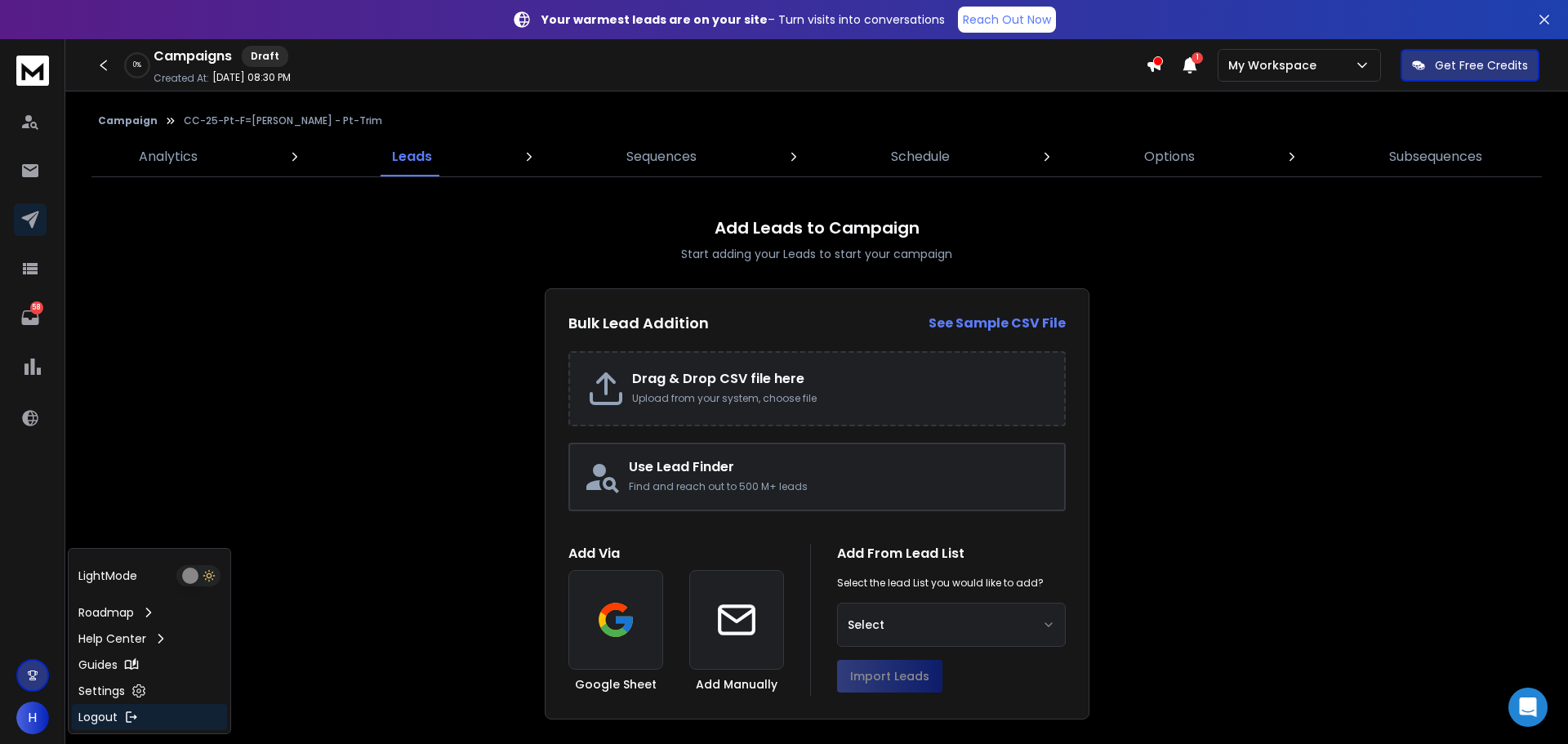
click at [27, 713] on span "H" at bounding box center [32, 718] width 32 height 32
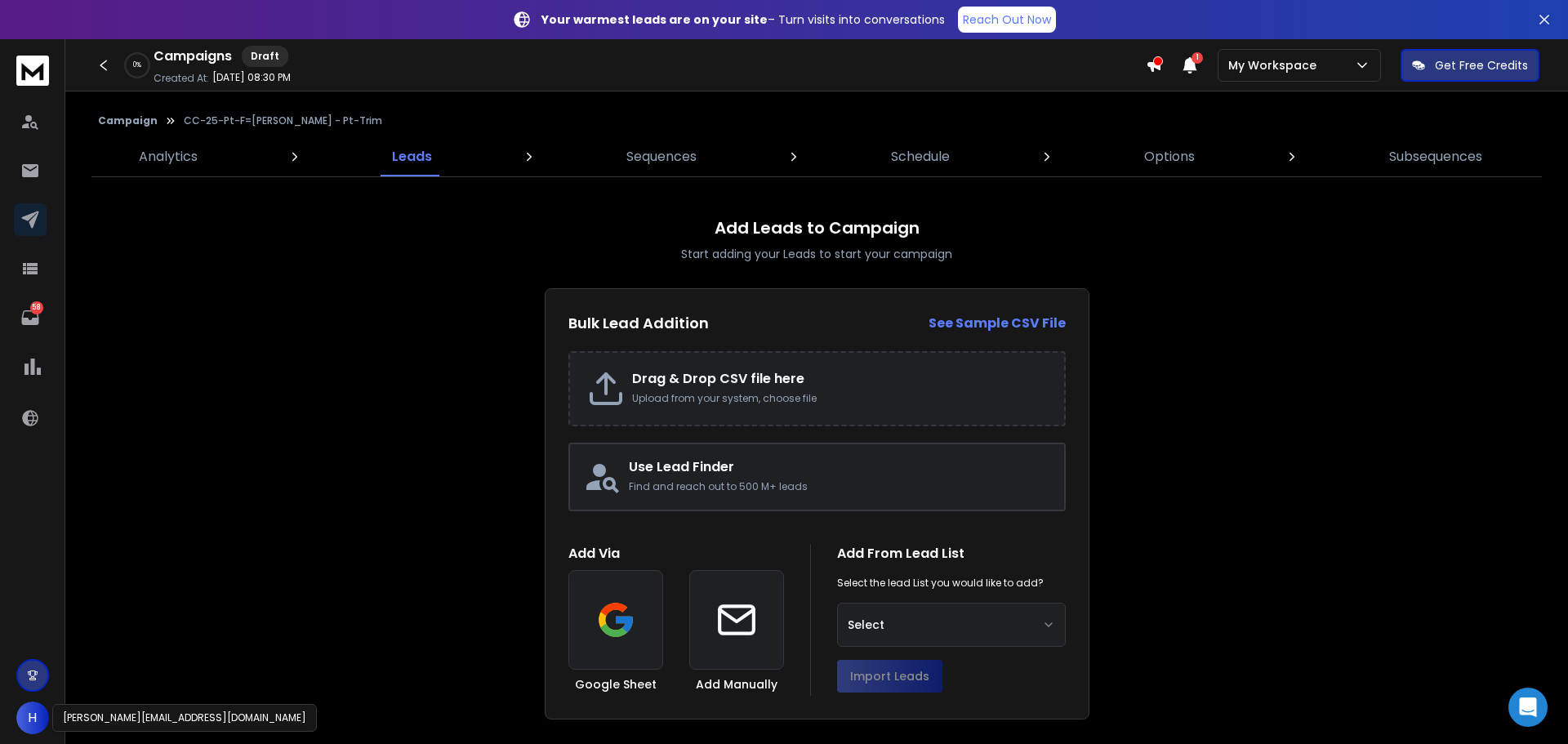
click at [106, 716] on div "henry@henrob.fun" at bounding box center [184, 718] width 264 height 28
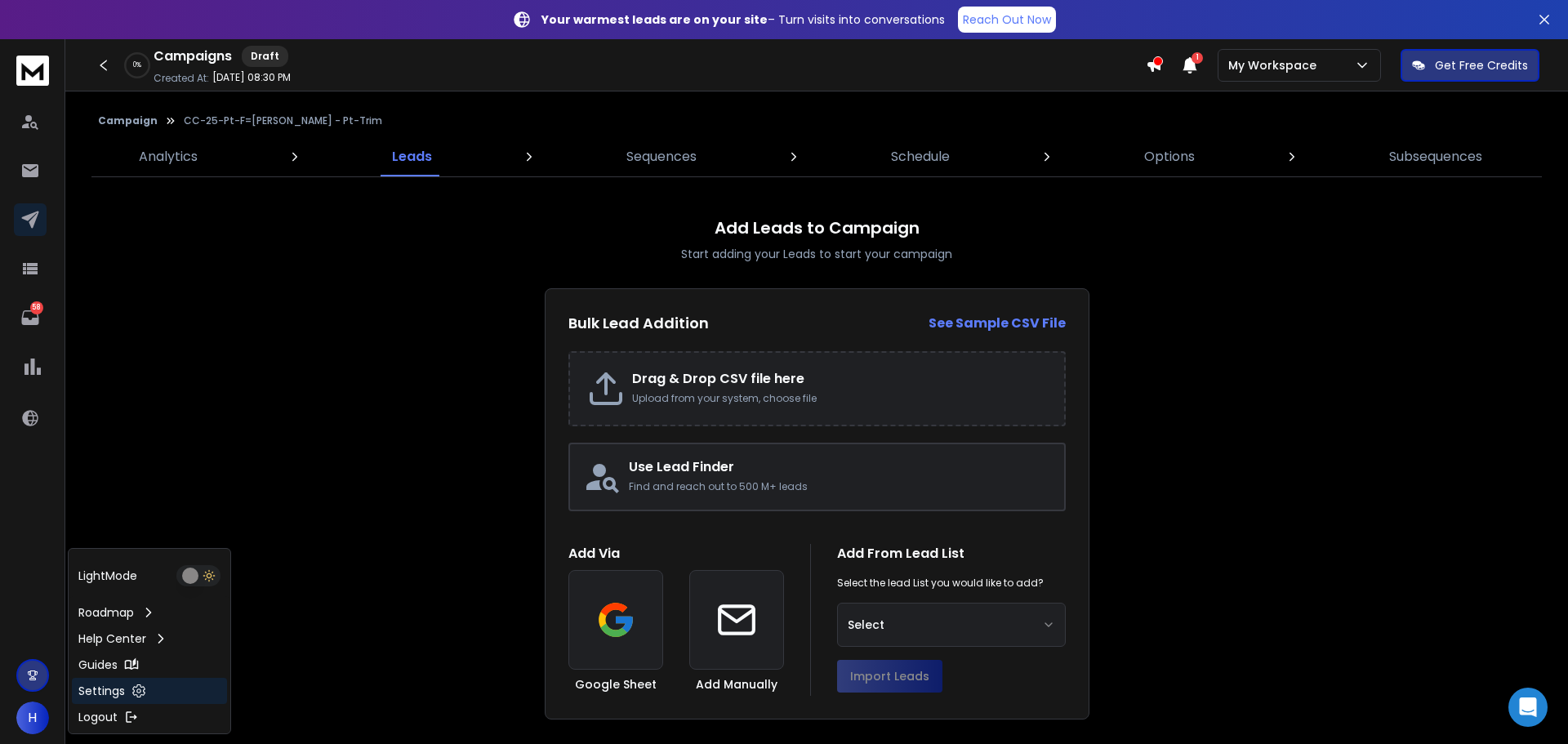
click at [123, 694] on p "Settings" at bounding box center [101, 690] width 47 height 16
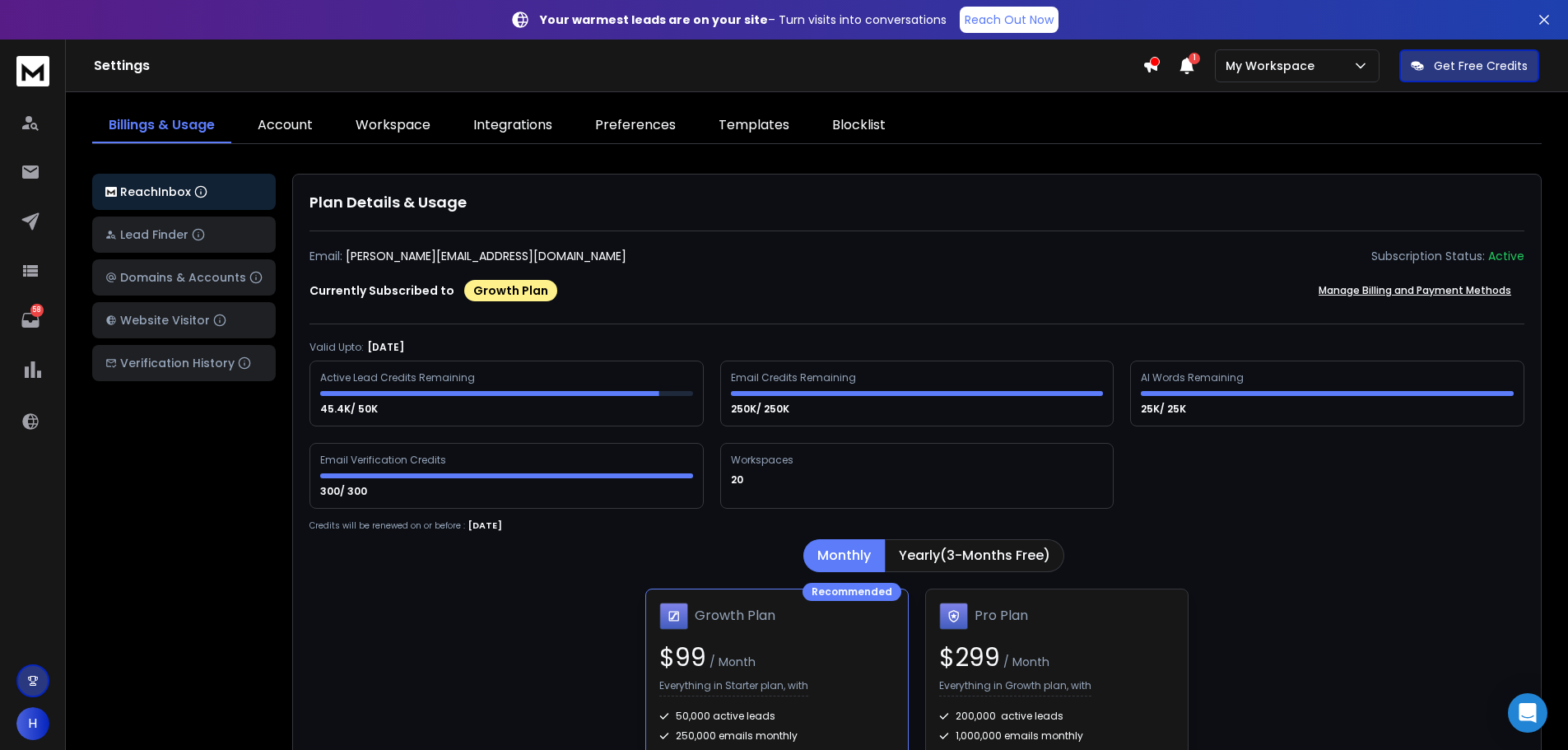
click at [524, 121] on link "Integrations" at bounding box center [512, 126] width 112 height 34
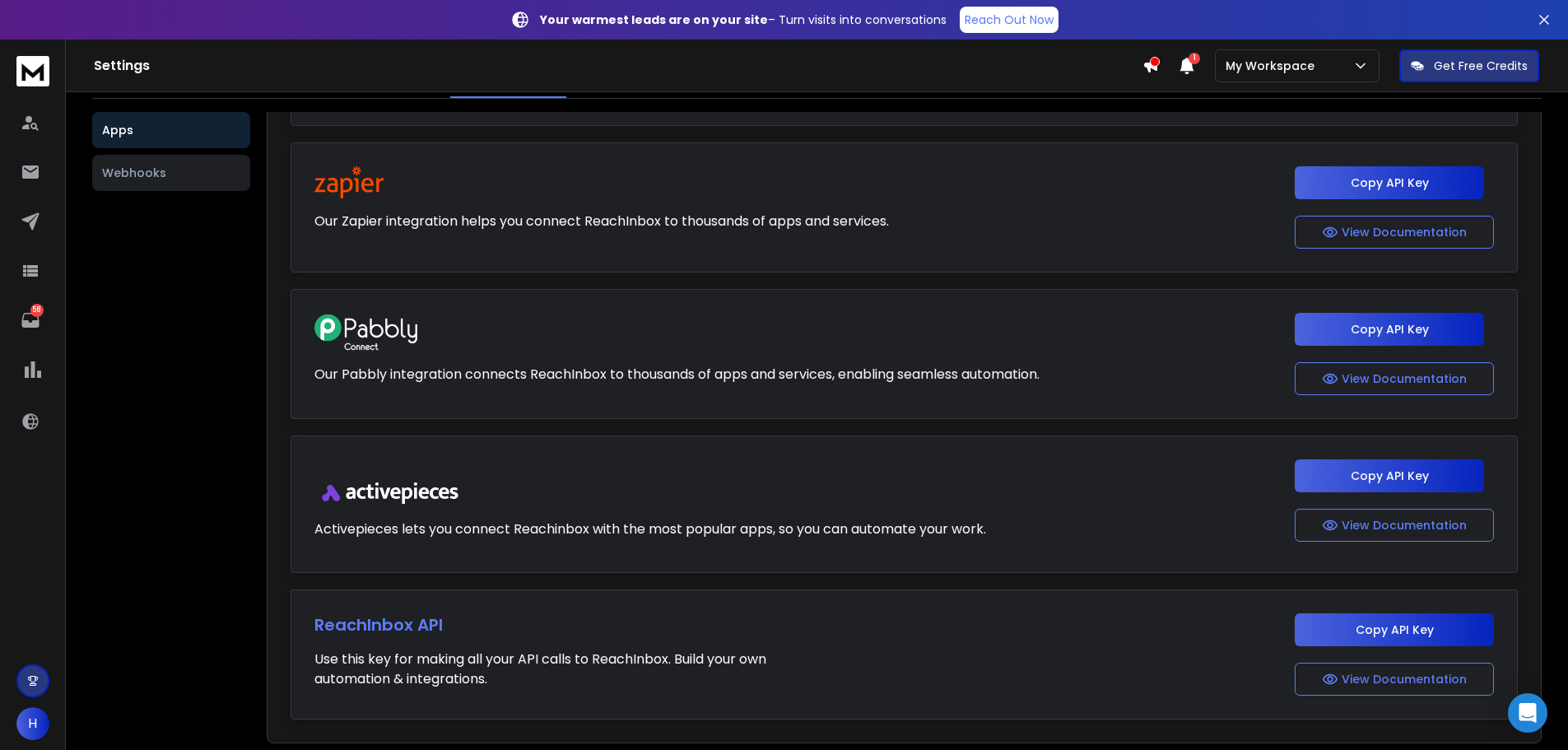
scroll to position [69, 0]
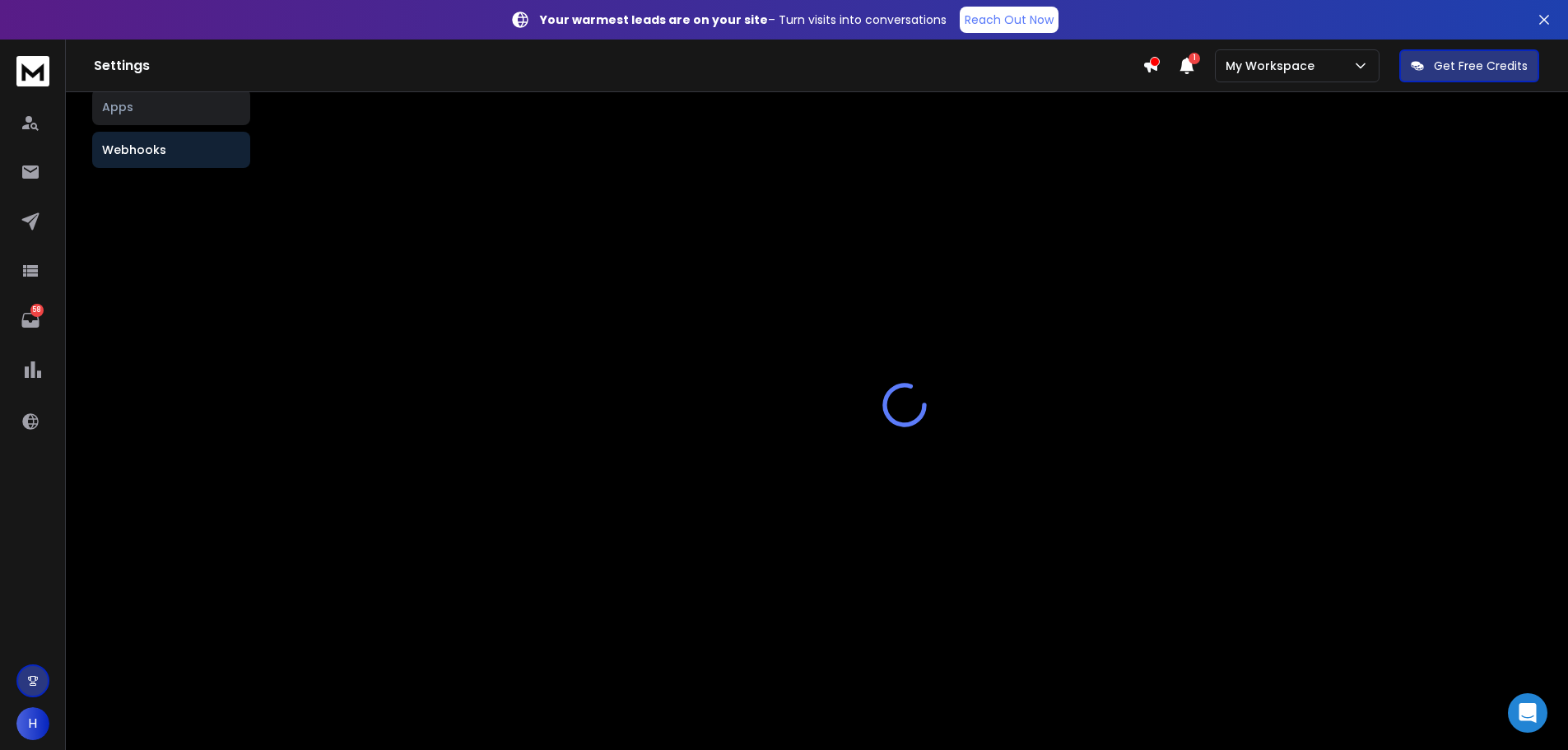
click at [152, 149] on button "Webhooks" at bounding box center [171, 150] width 158 height 36
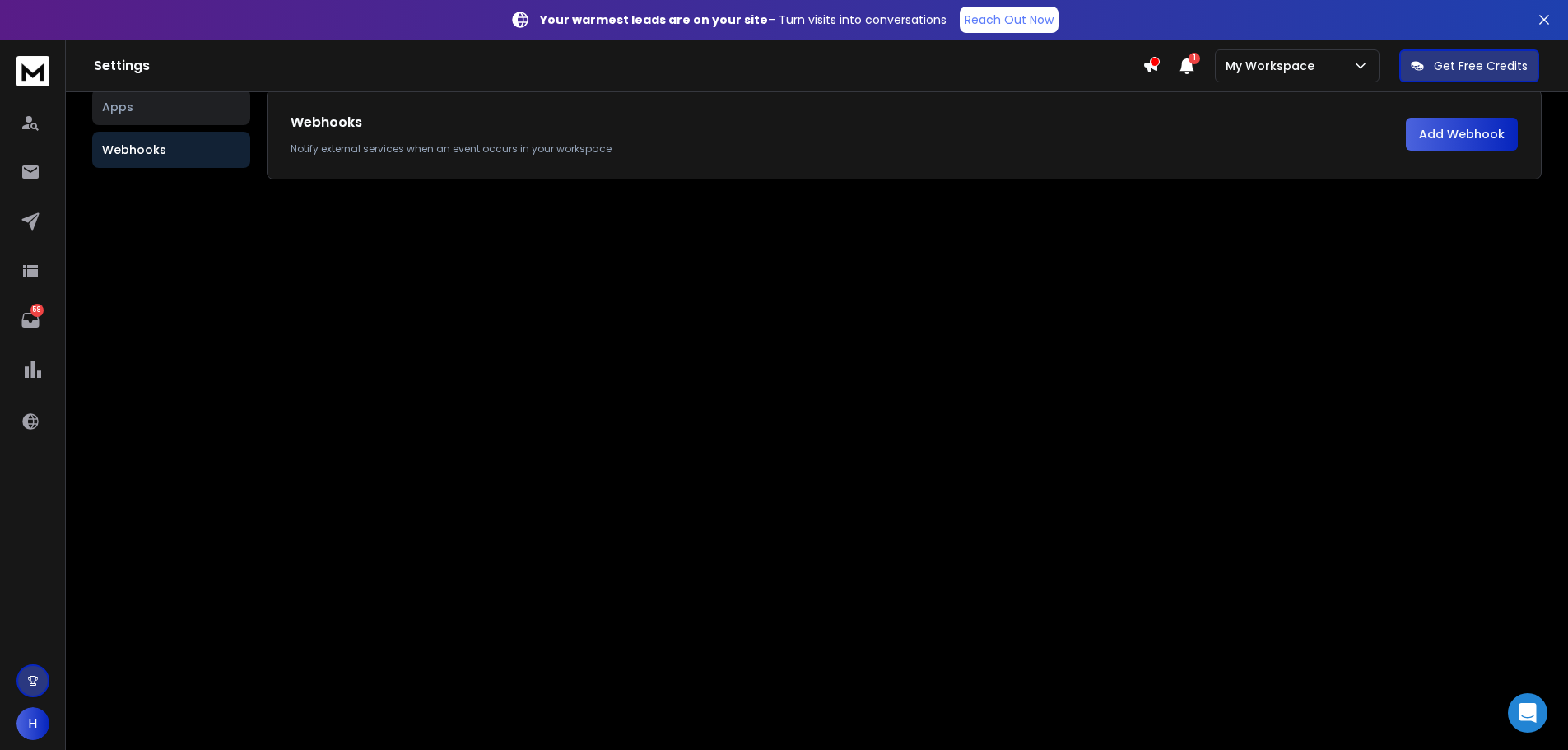
click at [1485, 135] on button "Add Webhook" at bounding box center [1462, 134] width 112 height 33
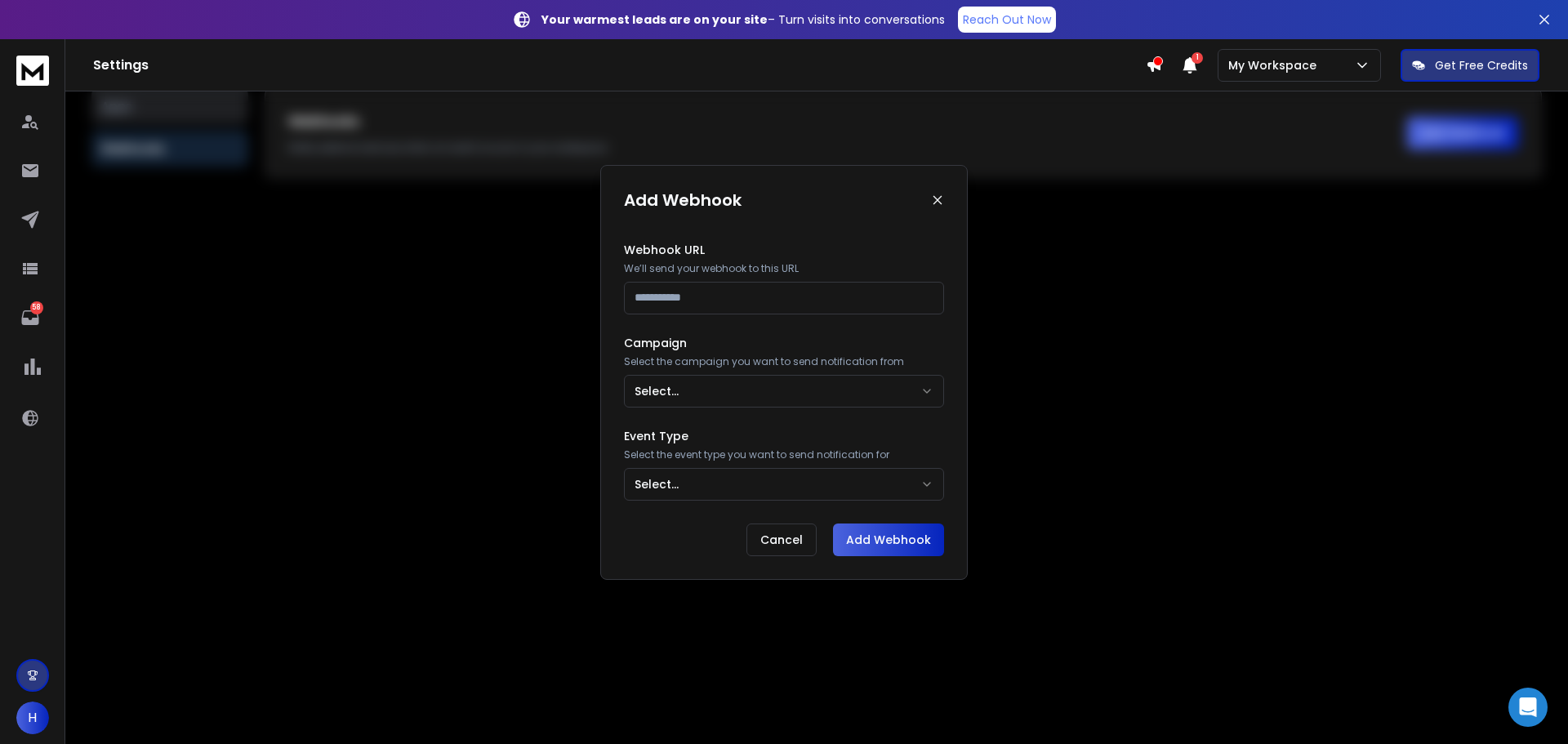
click at [798, 310] on input at bounding box center [784, 298] width 321 height 32
click at [798, 547] on button "Cancel" at bounding box center [781, 540] width 71 height 32
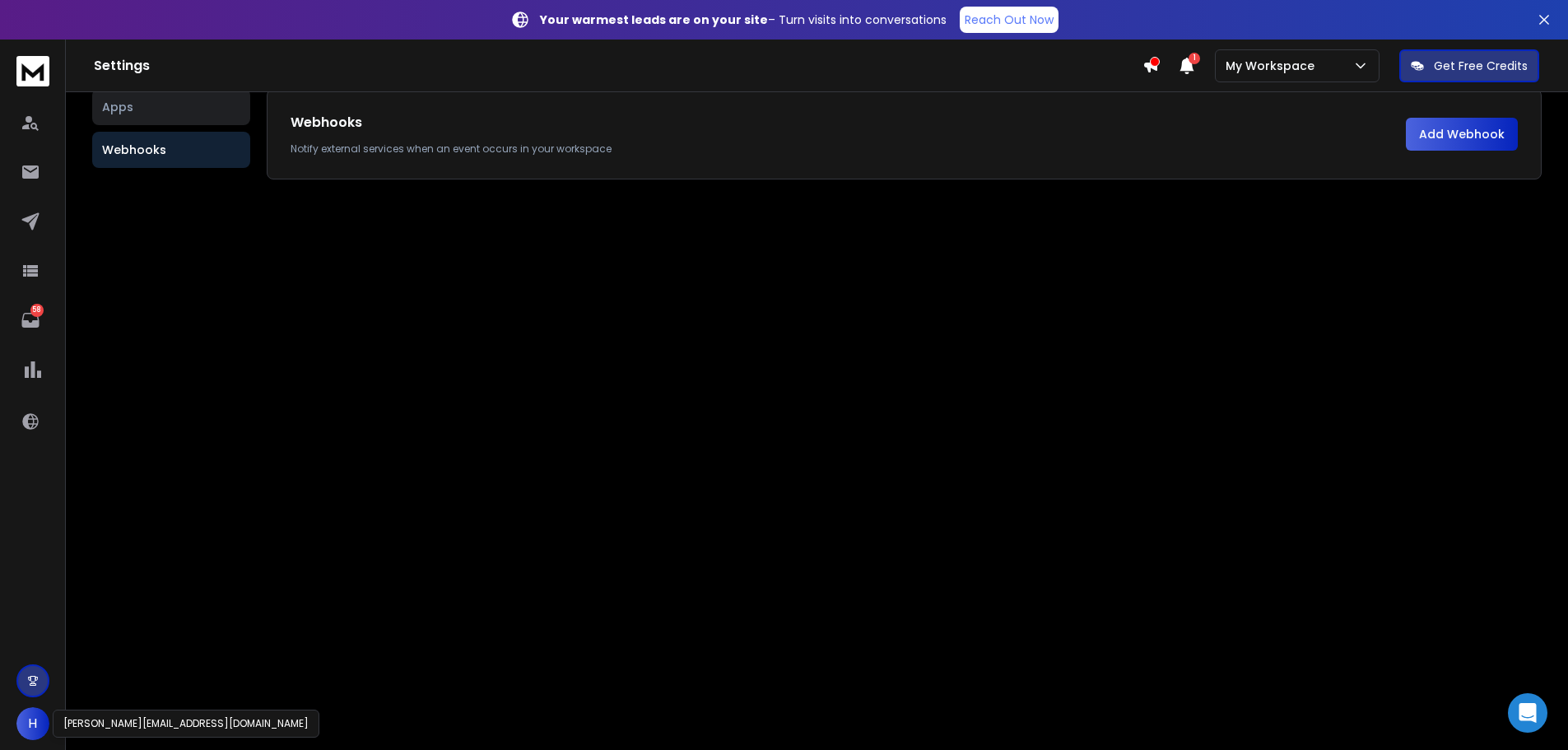
click at [39, 722] on span "H" at bounding box center [33, 723] width 33 height 33
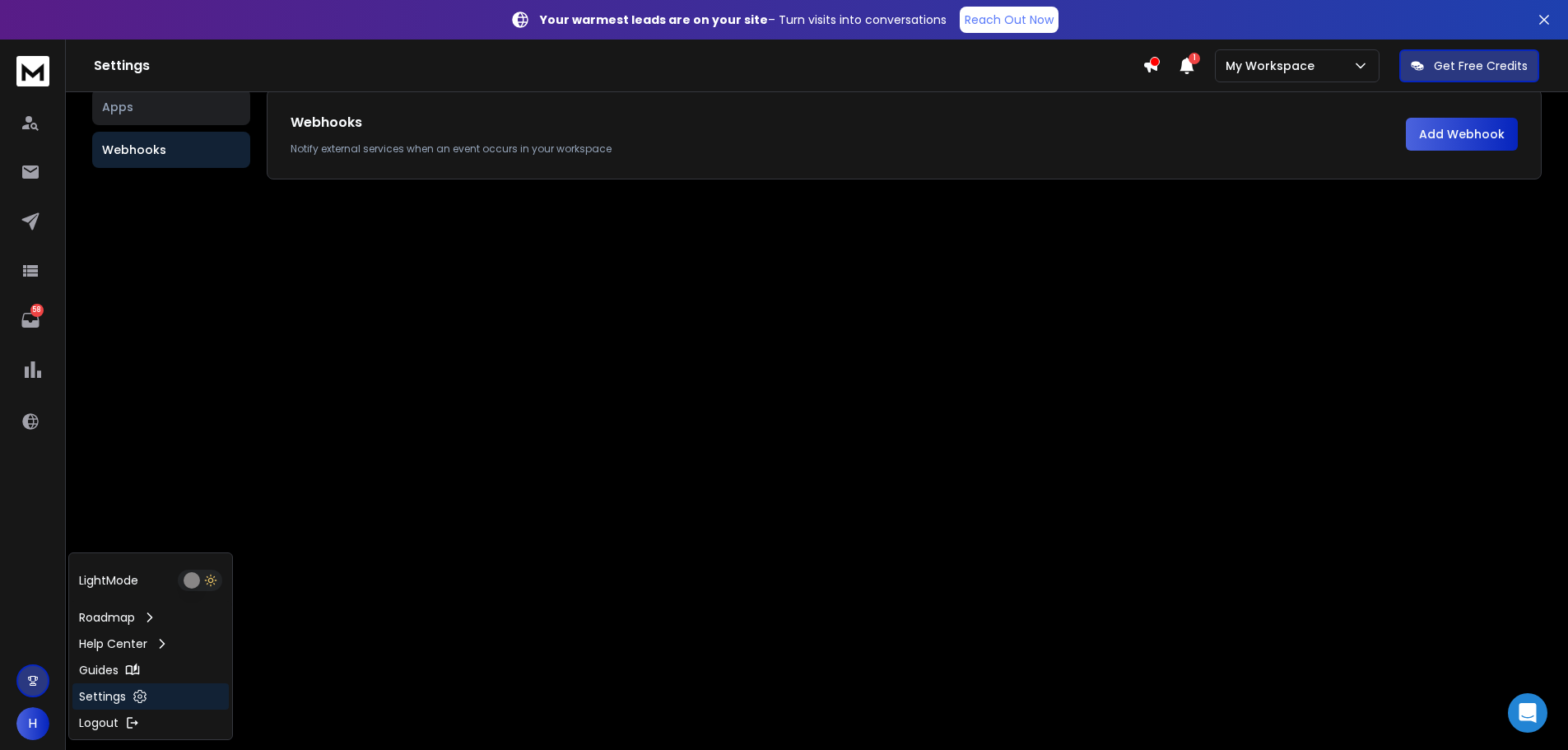
click at [119, 703] on p "Settings" at bounding box center [102, 696] width 47 height 16
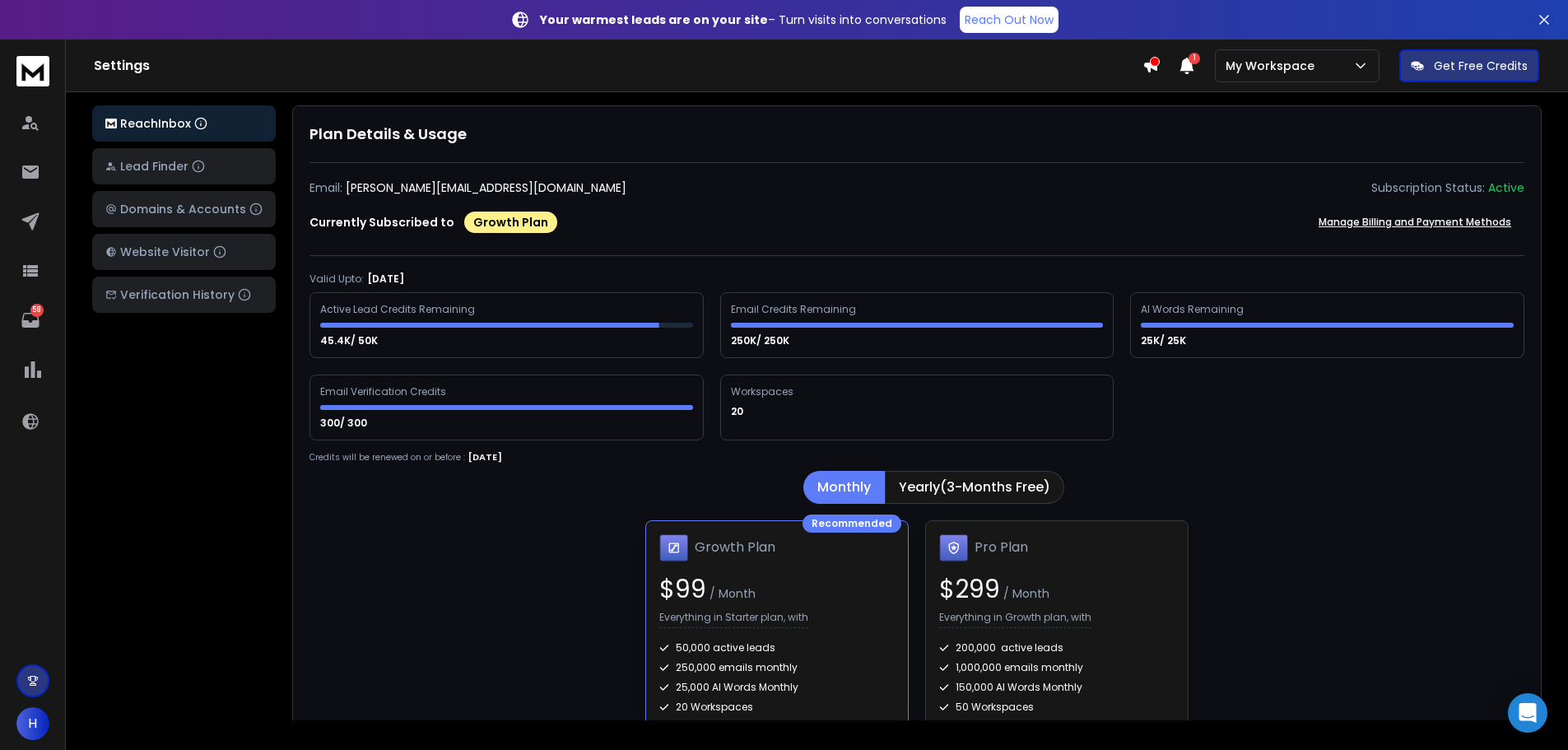
click at [121, 120] on button "ReachInbox" at bounding box center [184, 123] width 183 height 36
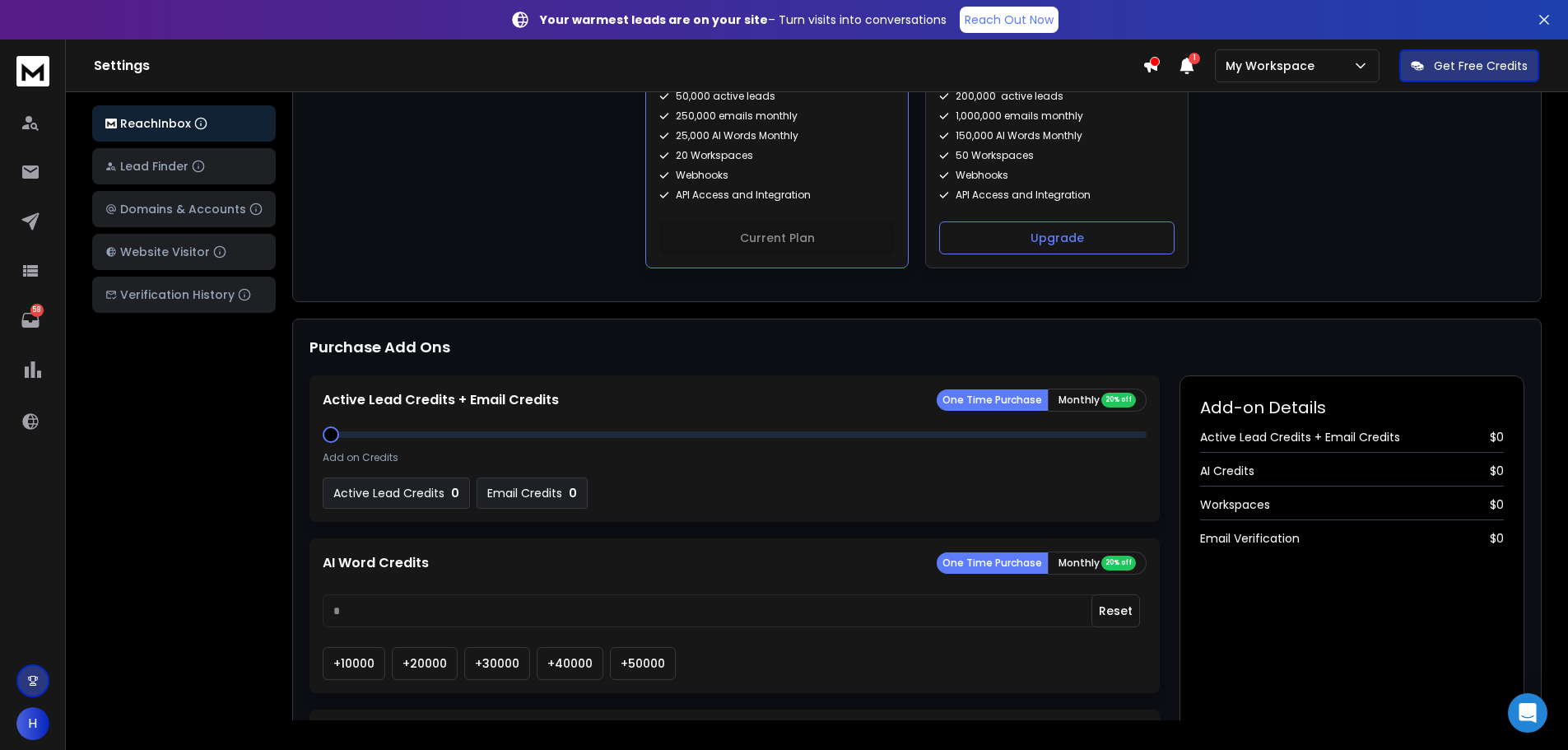
scroll to position [576, 0]
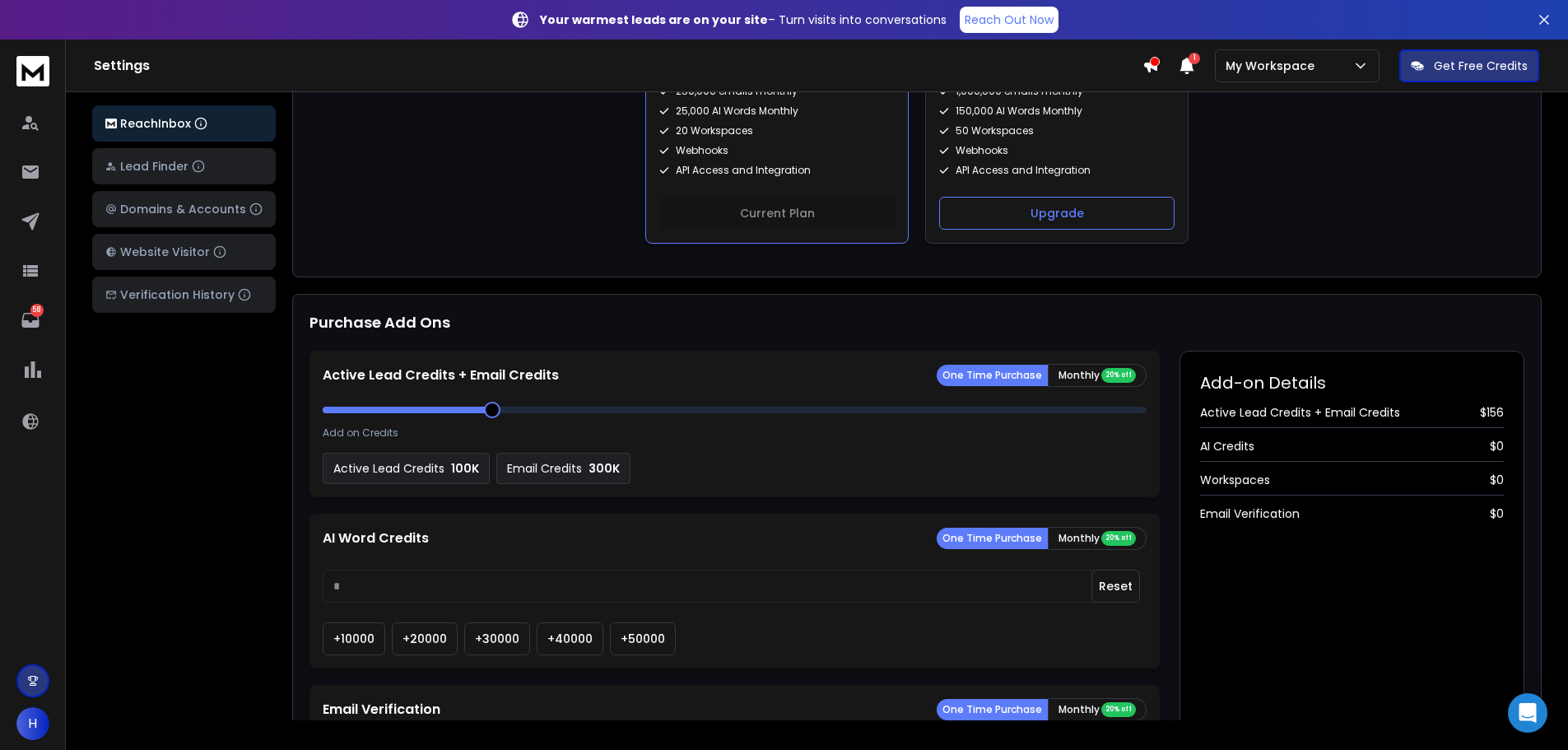
click at [484, 405] on span at bounding box center [492, 410] width 16 height 16
click at [1068, 376] on button "Monthly 20% off" at bounding box center [1097, 375] width 99 height 23
click at [1002, 379] on button "One Time Purchase" at bounding box center [992, 375] width 111 height 21
click at [444, 411] on span at bounding box center [452, 410] width 16 height 16
click at [414, 408] on span at bounding box center [411, 410] width 16 height 16
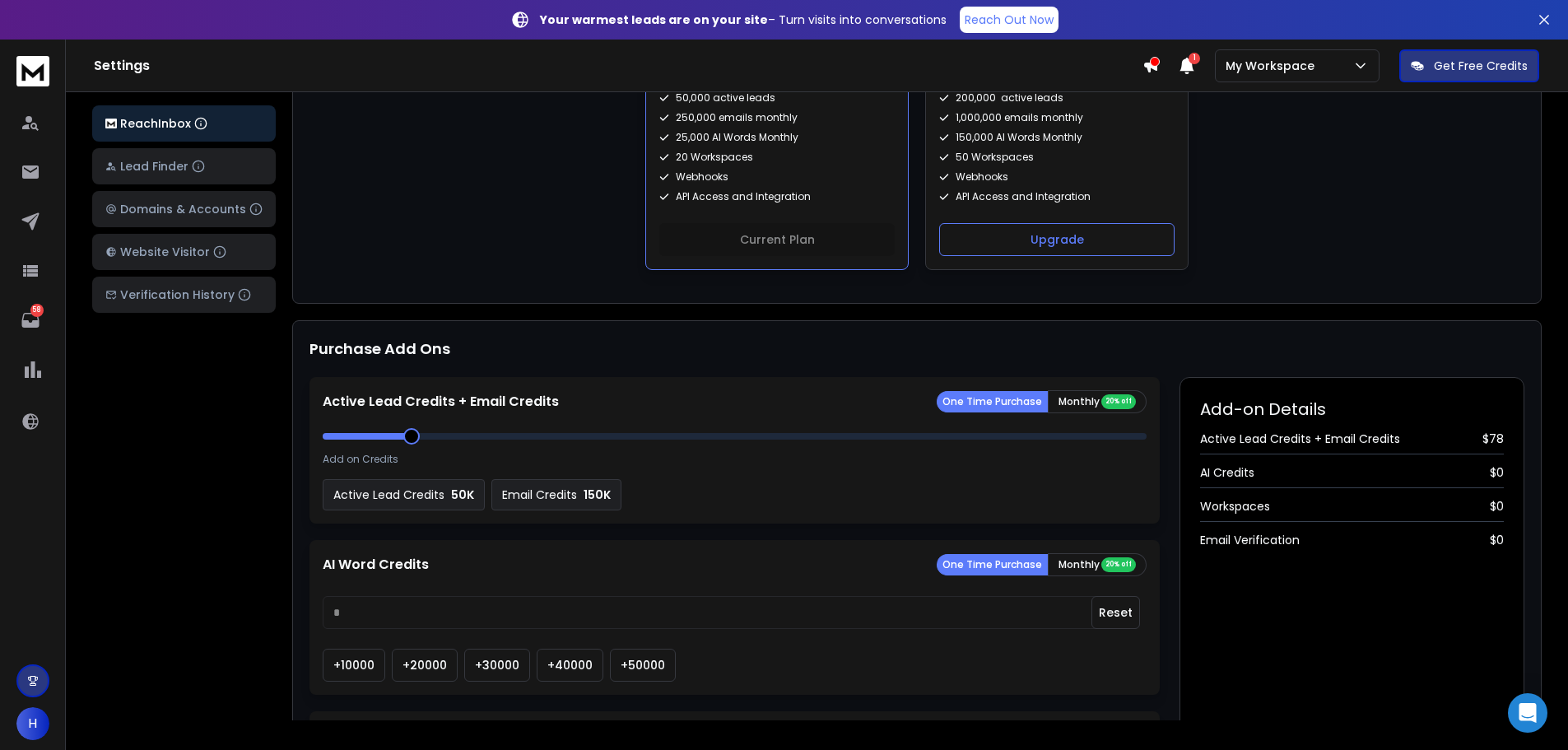
scroll to position [533, 0]
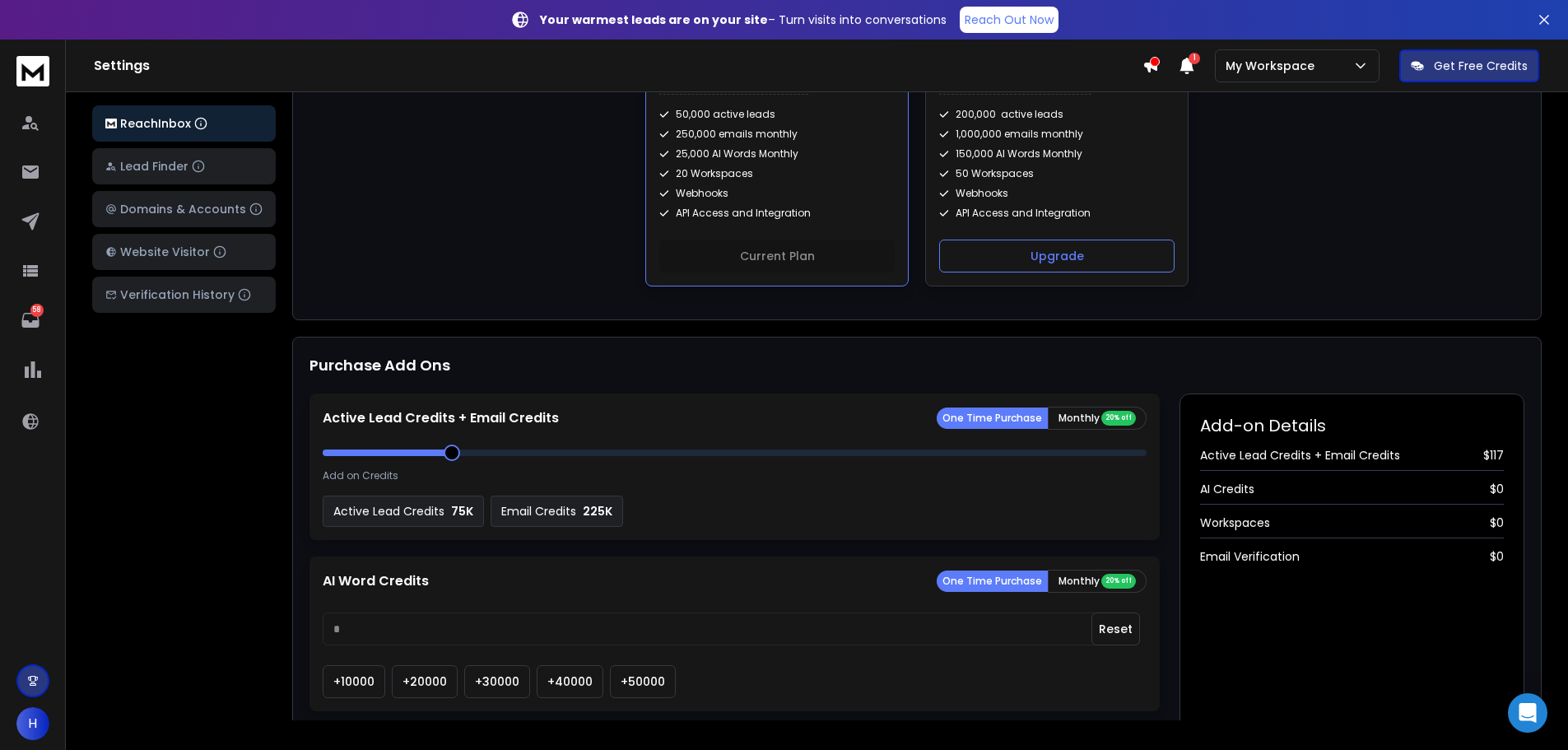
click at [451, 453] on span at bounding box center [452, 453] width 16 height 16
click at [538, 512] on p "Email Credits" at bounding box center [538, 511] width 75 height 16
click at [404, 457] on span at bounding box center [411, 453] width 16 height 16
click at [445, 454] on span at bounding box center [452, 453] width 16 height 16
click at [1068, 417] on button "Monthly 20% off" at bounding box center [1097, 418] width 99 height 23
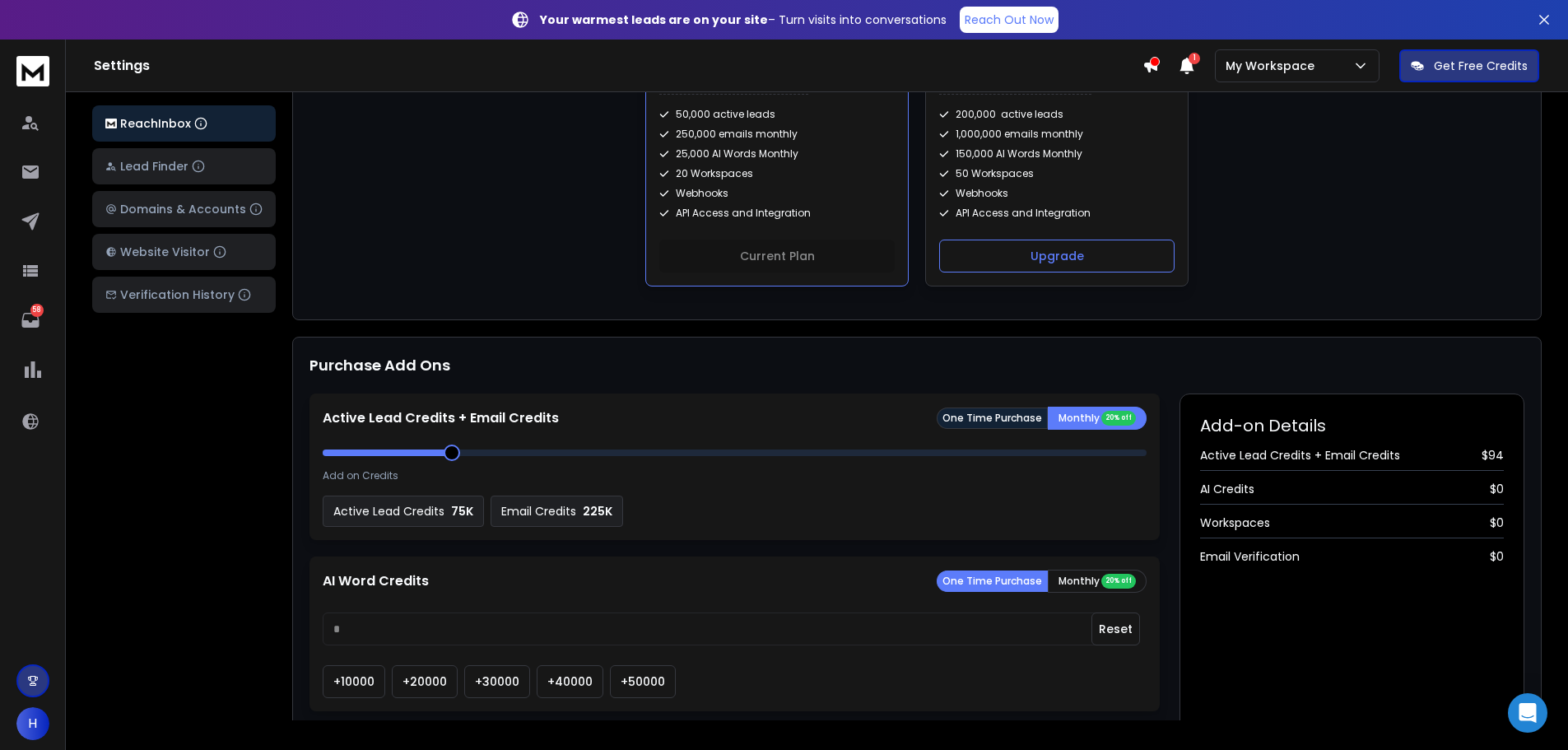
click at [1017, 419] on button "One Time Purchase" at bounding box center [992, 417] width 111 height 21
click at [1066, 417] on button "Monthly 20% off" at bounding box center [1097, 418] width 99 height 23
click at [444, 453] on span at bounding box center [452, 453] width 16 height 16
click at [444, 452] on span at bounding box center [452, 453] width 16 height 16
click at [431, 452] on span at bounding box center [385, 453] width 123 height 7
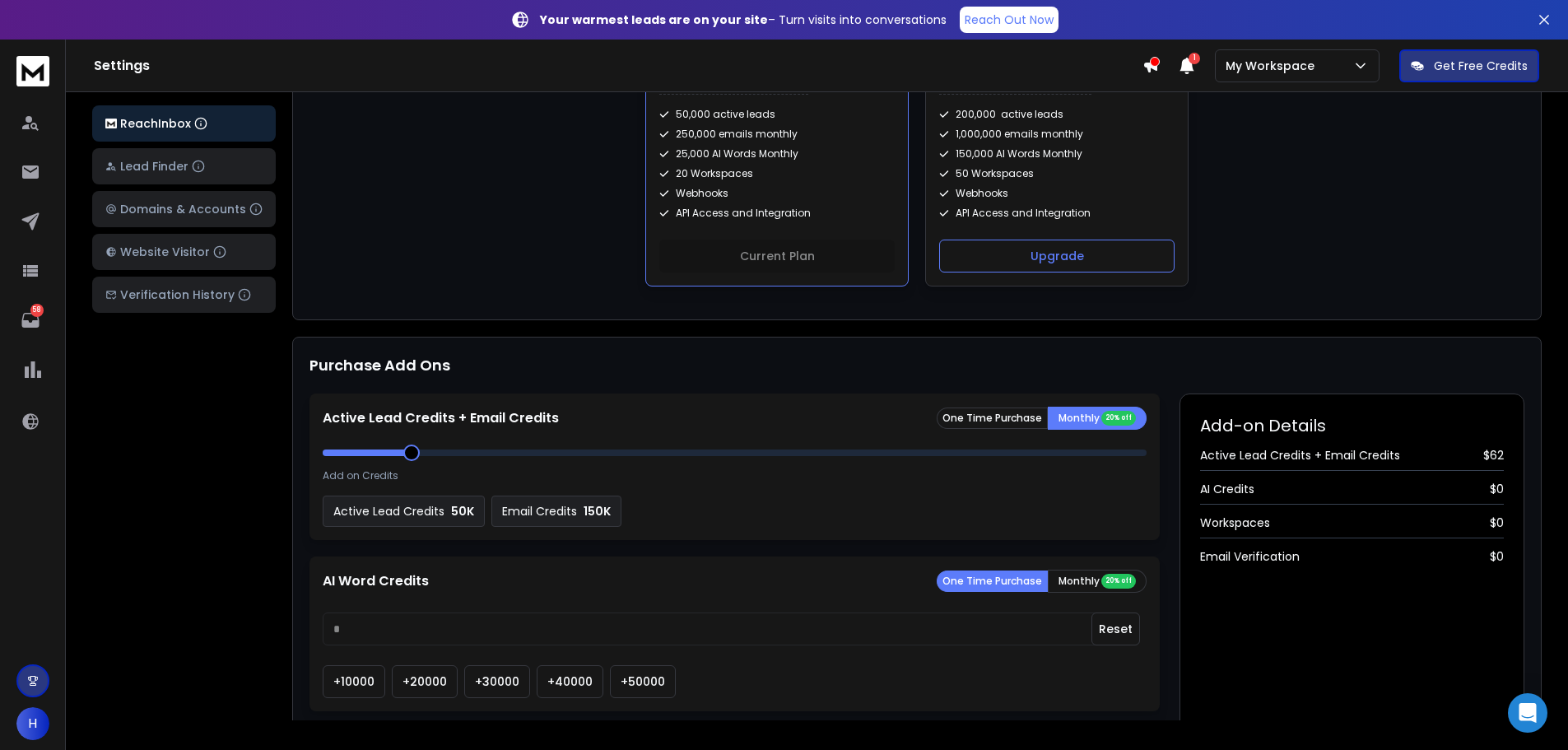
click at [404, 445] on span at bounding box center [411, 453] width 16 height 16
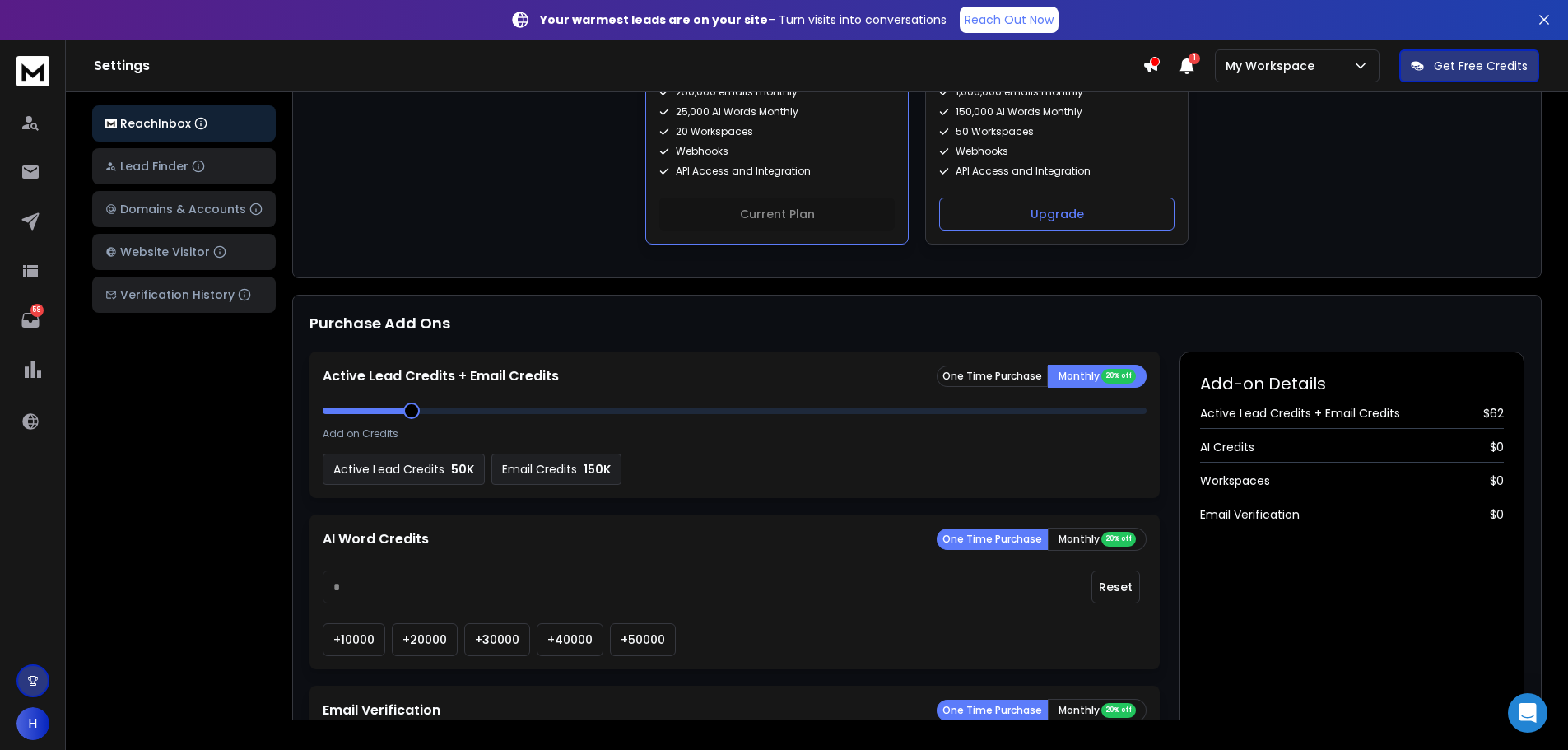
scroll to position [616, 0]
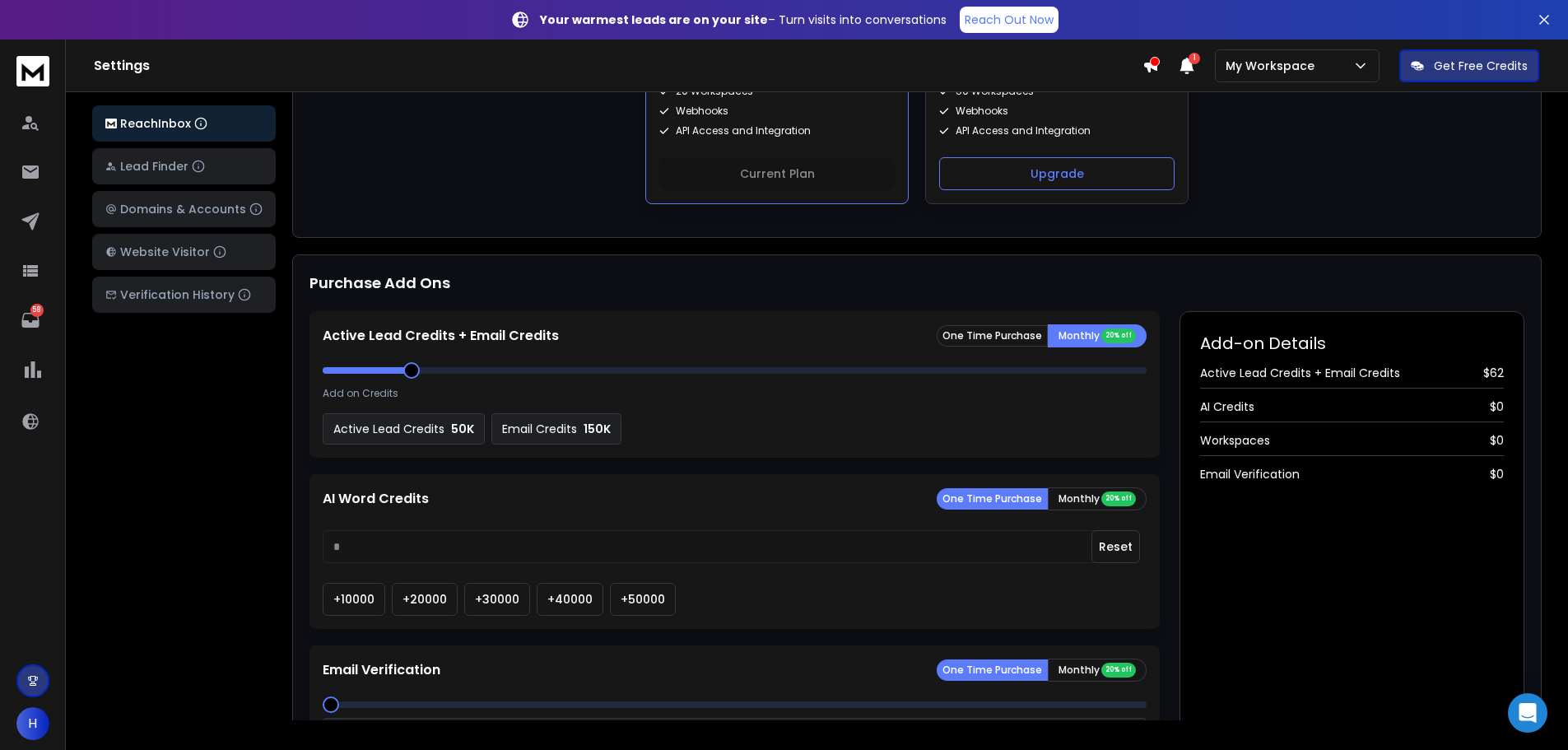
click at [442, 365] on div "Add on Credits Active Lead Credits 50K Email Credits 150K" at bounding box center [735, 401] width 824 height 87
click at [444, 372] on span at bounding box center [452, 370] width 16 height 16
click at [493, 371] on span at bounding box center [492, 370] width 16 height 16
click at [565, 375] on span at bounding box center [572, 370] width 16 height 16
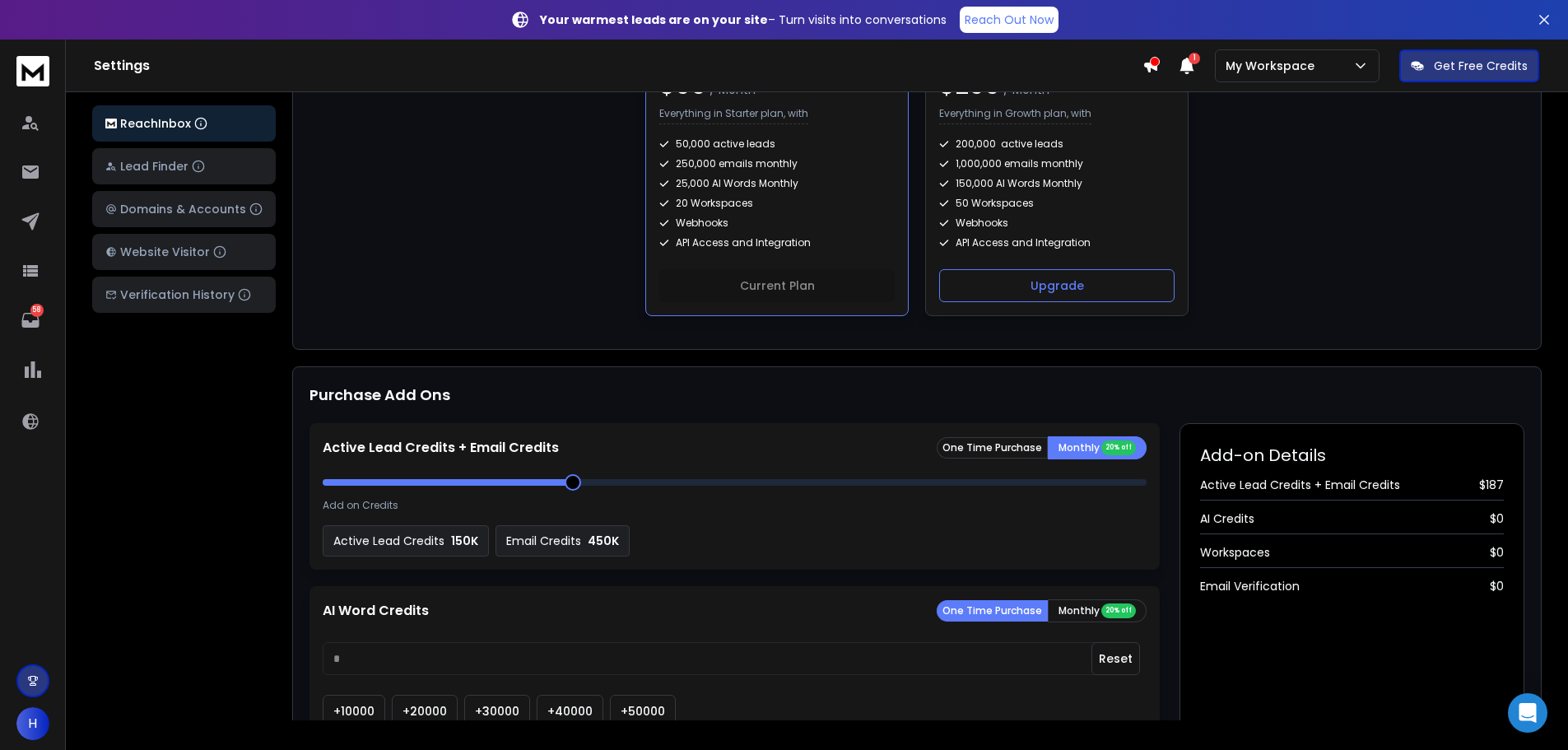
scroll to position [533, 0]
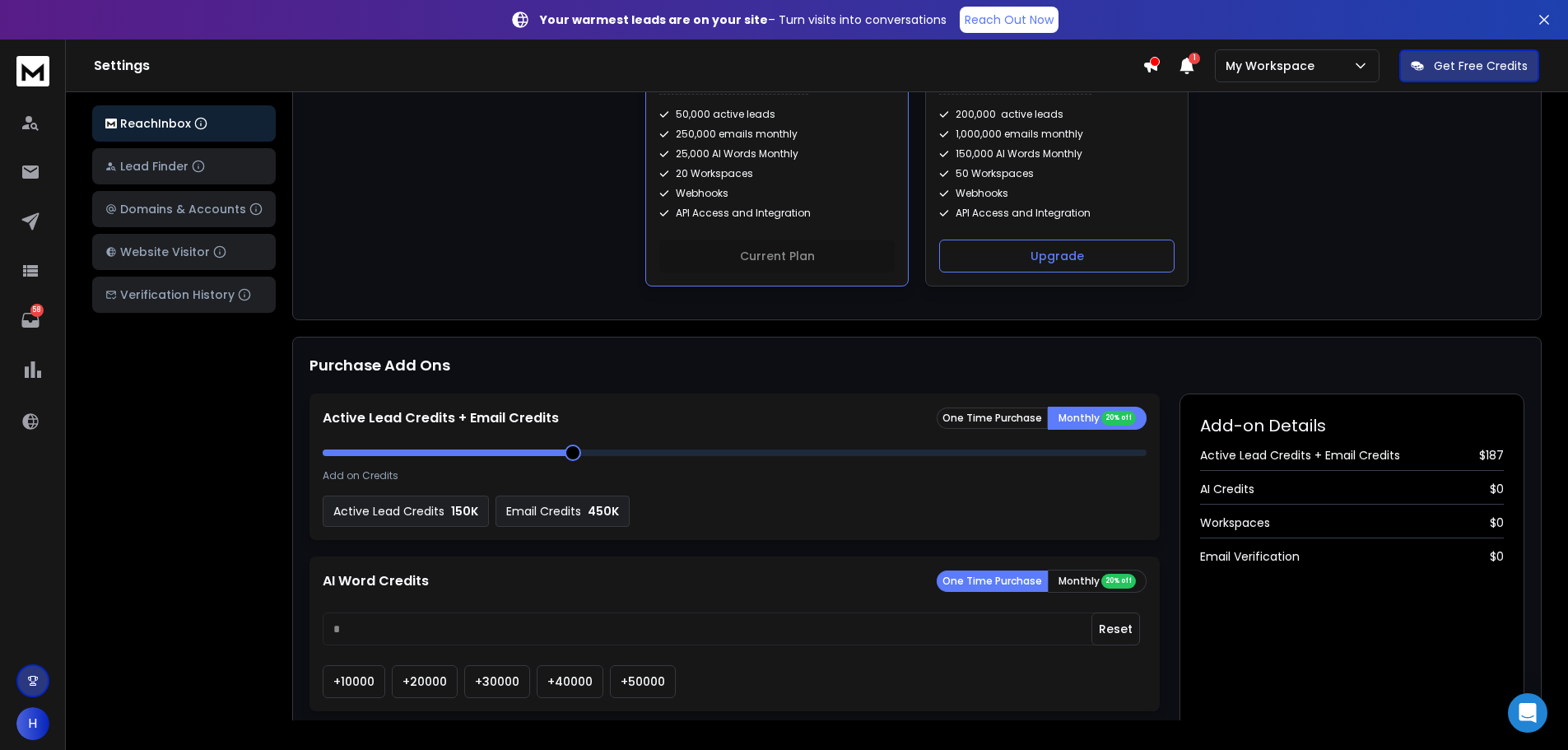
click at [565, 453] on span at bounding box center [572, 453] width 16 height 16
click at [542, 453] on span at bounding box center [735, 453] width 824 height 7
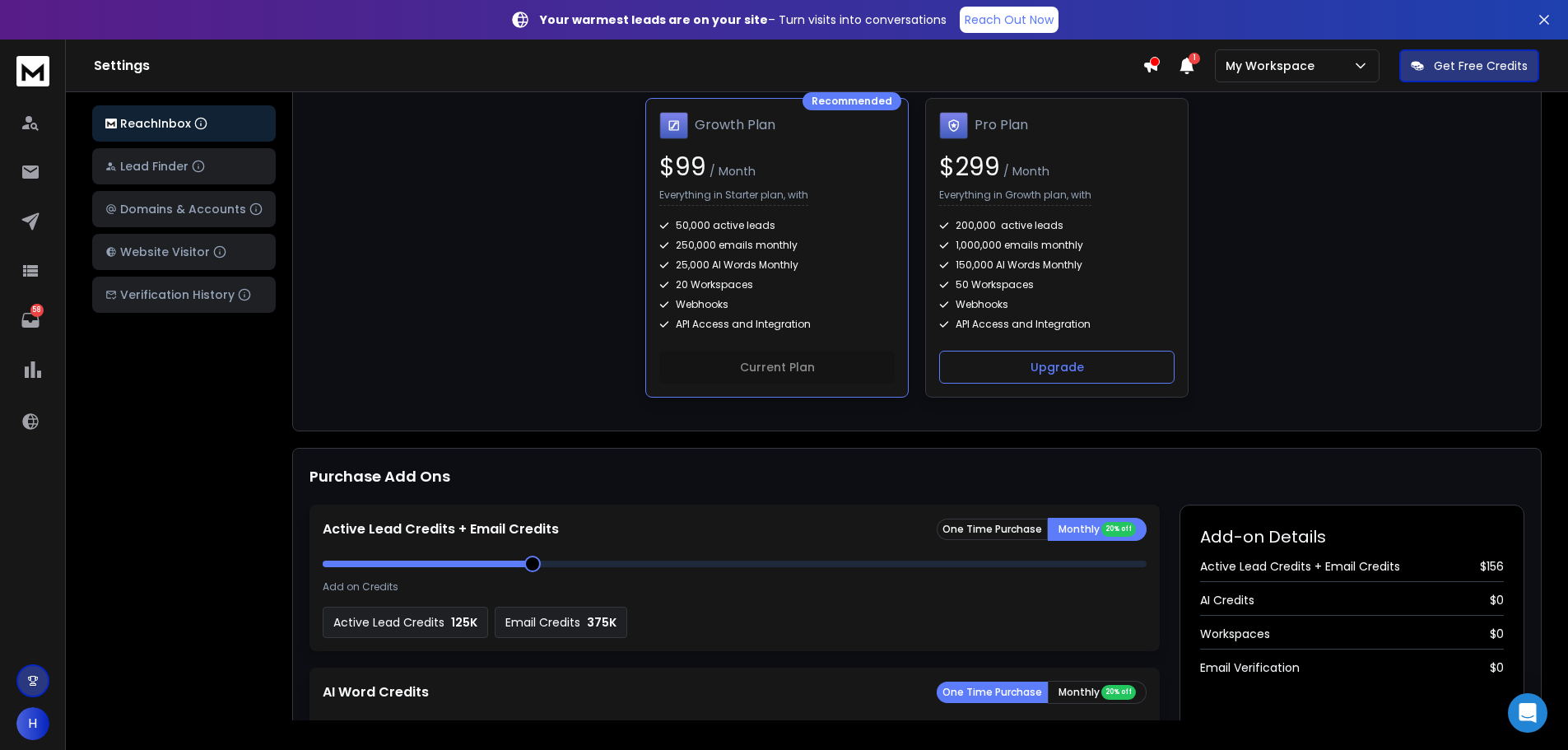
scroll to position [451, 0]
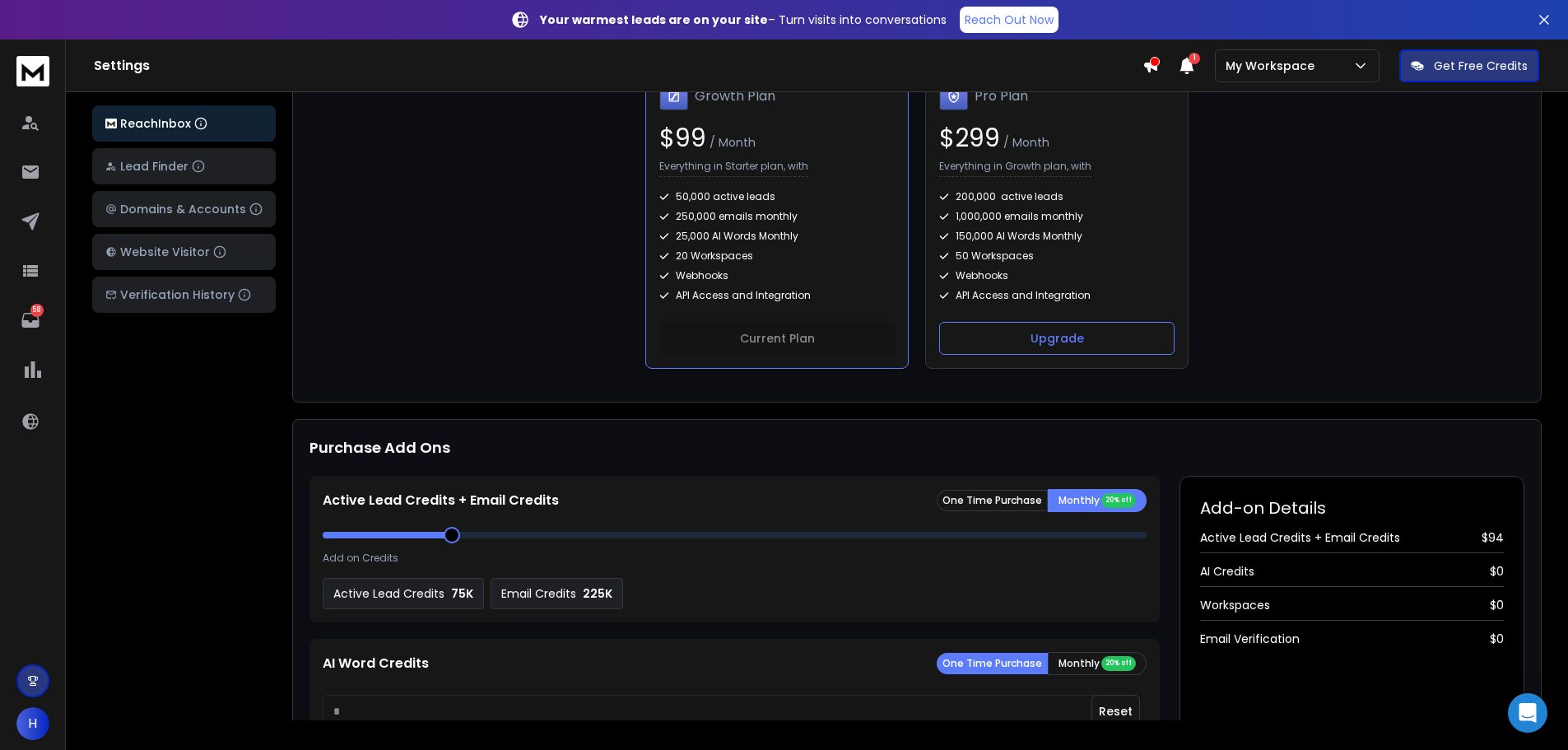
click at [444, 536] on span at bounding box center [452, 535] width 16 height 16
click at [404, 537] on span at bounding box center [411, 535] width 16 height 16
click at [459, 532] on span at bounding box center [735, 536] width 824 height 7
click at [483, 531] on div "Add on Credits Active Lead Credits 75K Email Credits 225K" at bounding box center [735, 566] width 824 height 87
click at [489, 533] on span at bounding box center [735, 536] width 824 height 7
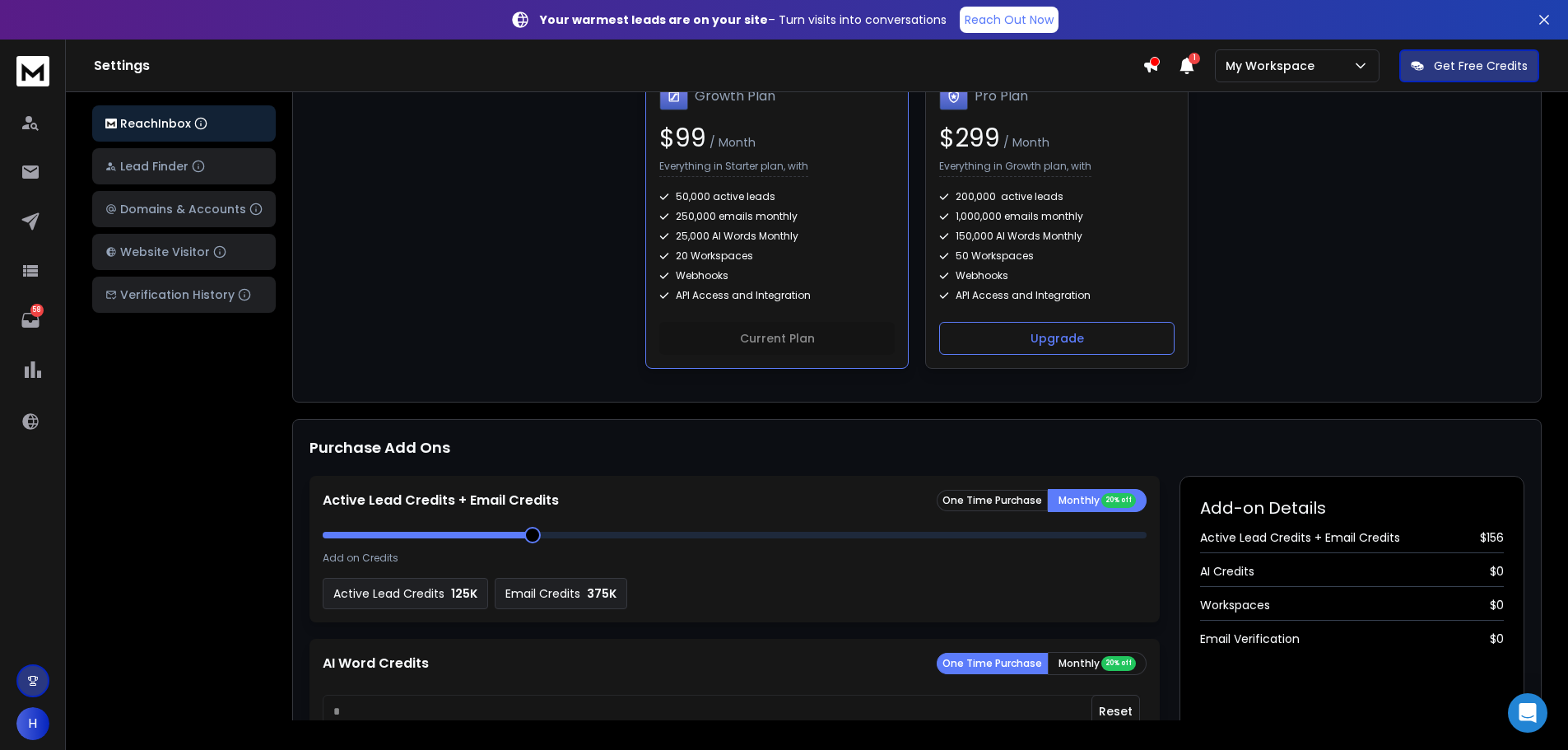
click at [536, 536] on span at bounding box center [735, 536] width 824 height 7
click at [549, 532] on span at bounding box center [735, 536] width 824 height 7
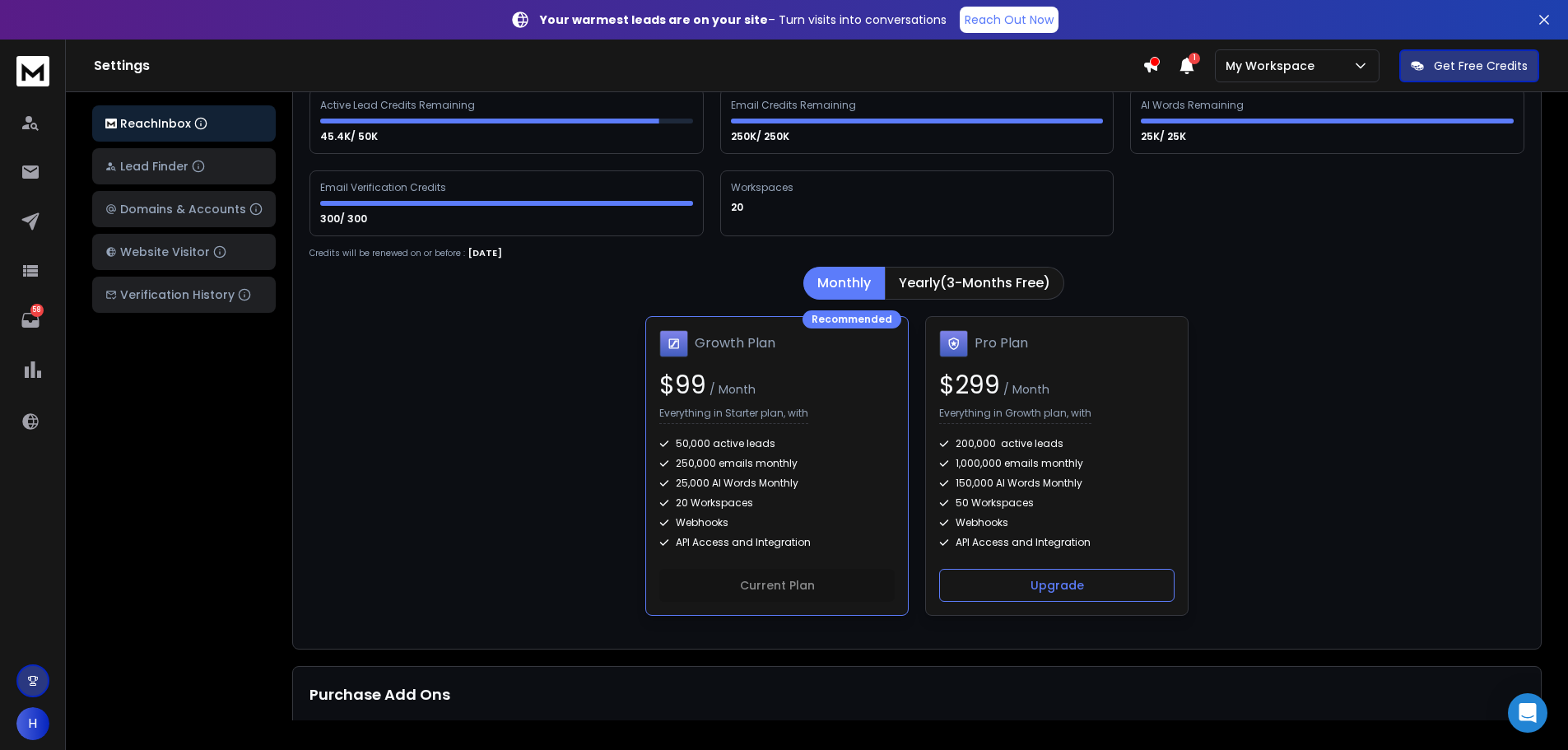
scroll to position [286, 0]
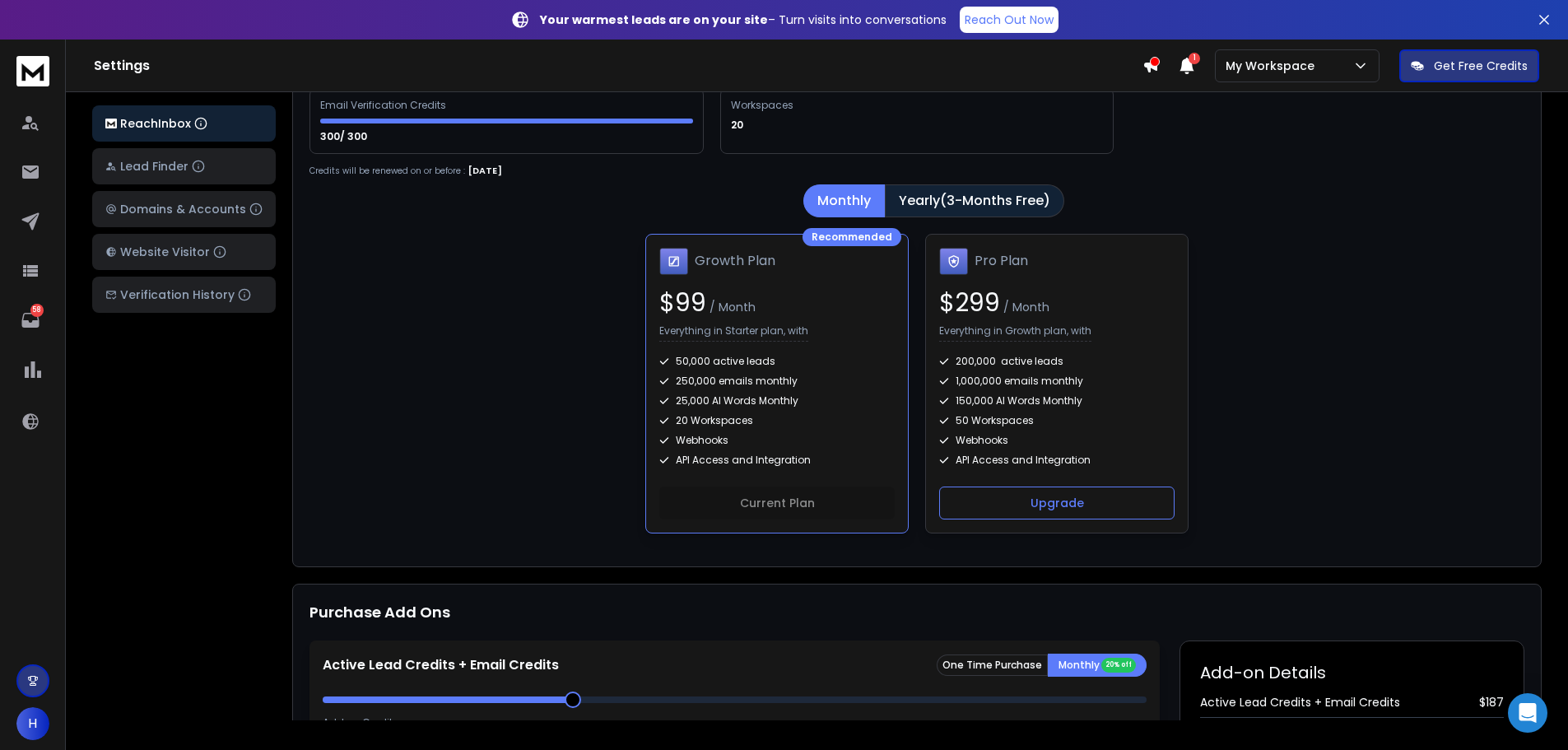
click at [960, 202] on button "Yearly(3-Months Free)" at bounding box center [974, 201] width 179 height 33
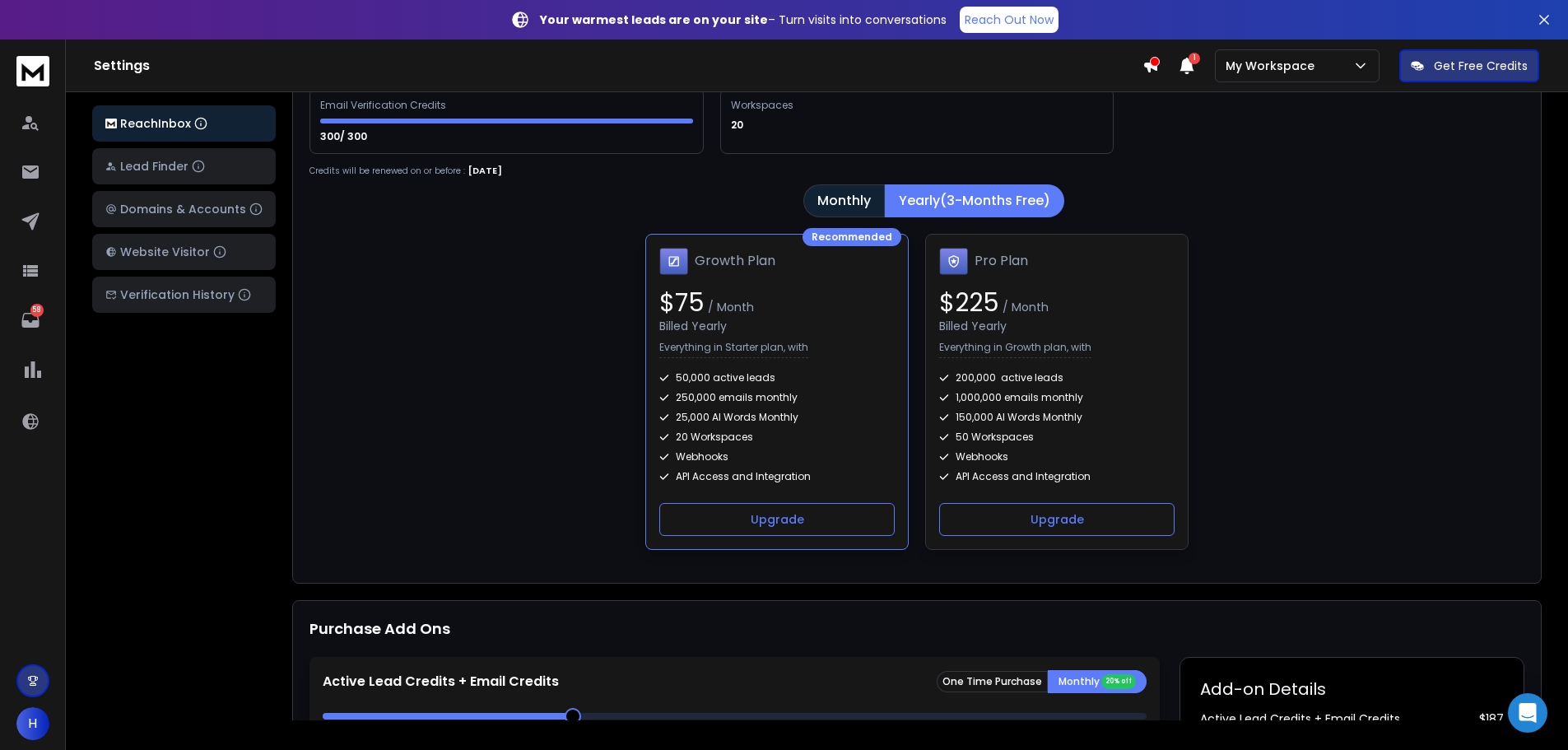
click at [835, 201] on button "Monthly" at bounding box center [844, 201] width 81 height 33
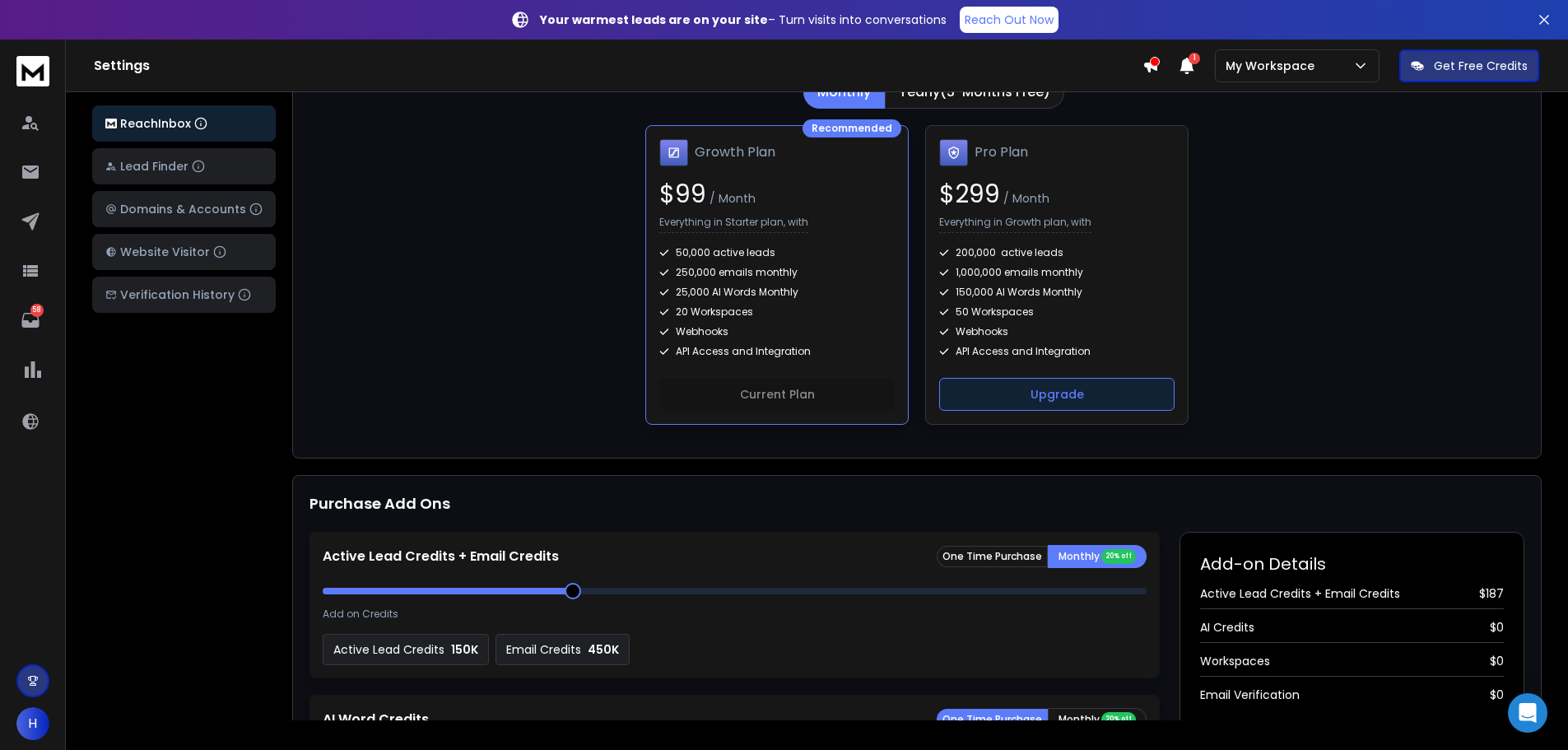
scroll to position [369, 0]
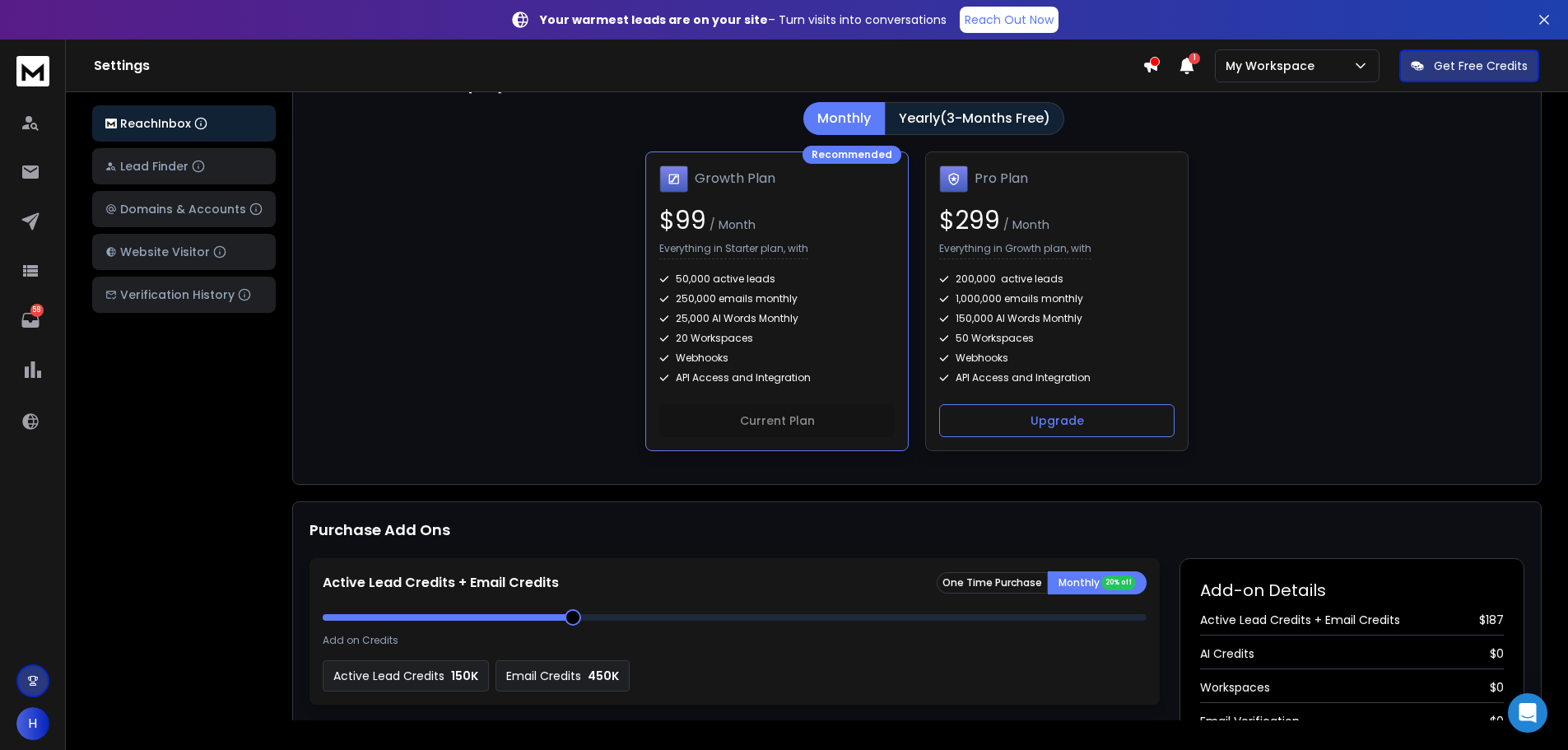
click at [975, 117] on button "Yearly(3-Months Free)" at bounding box center [974, 118] width 179 height 33
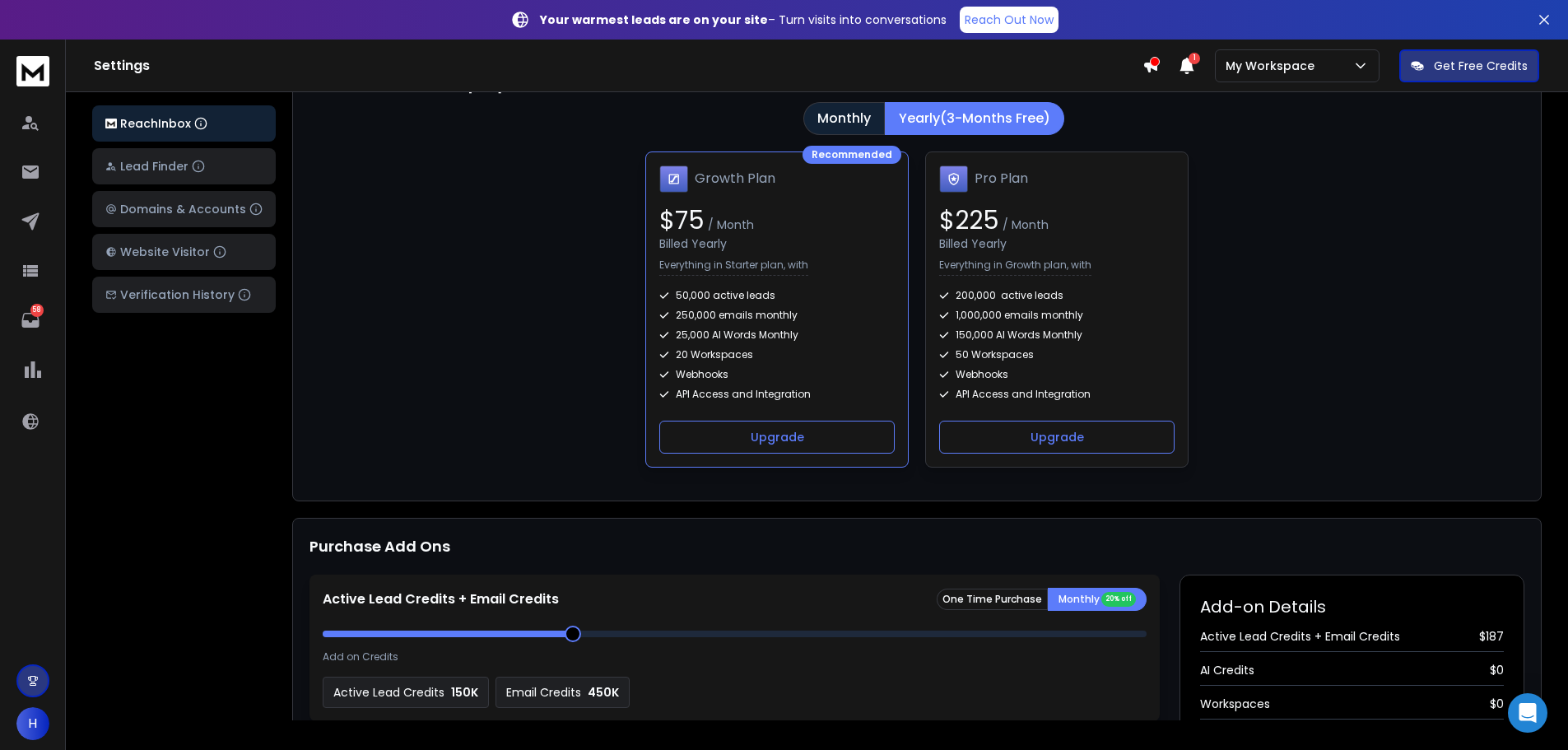
click at [835, 114] on button "Monthly" at bounding box center [844, 118] width 81 height 33
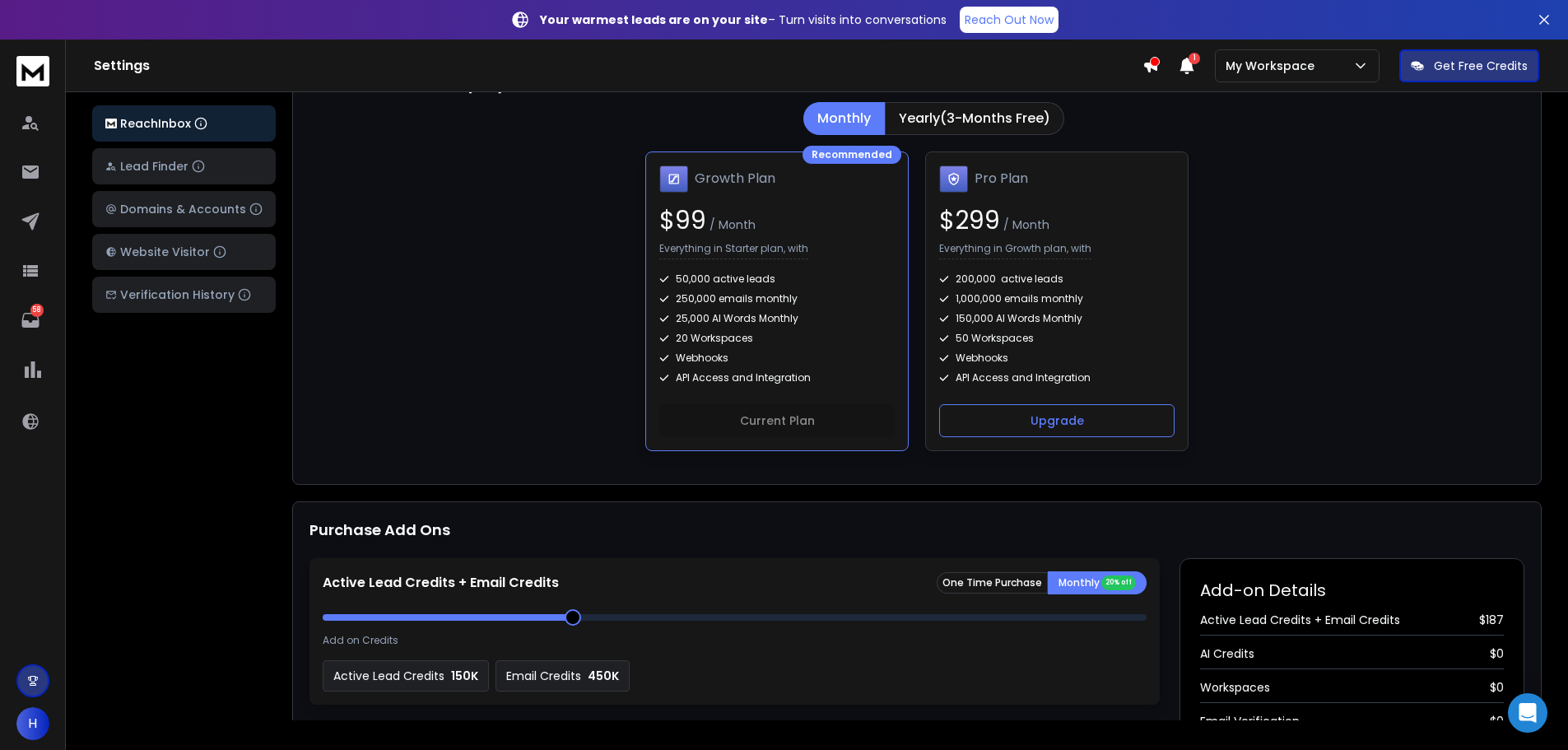
click at [428, 616] on span at bounding box center [446, 618] width 247 height 7
click at [392, 609] on div "Add on Credits Active Lead Credits 75K Email Credits 225K" at bounding box center [735, 648] width 824 height 87
click at [403, 611] on div "Add on Credits Active Lead Credits 75K Email Credits 225K" at bounding box center [735, 648] width 824 height 87
click at [403, 620] on span at bounding box center [364, 618] width 82 height 7
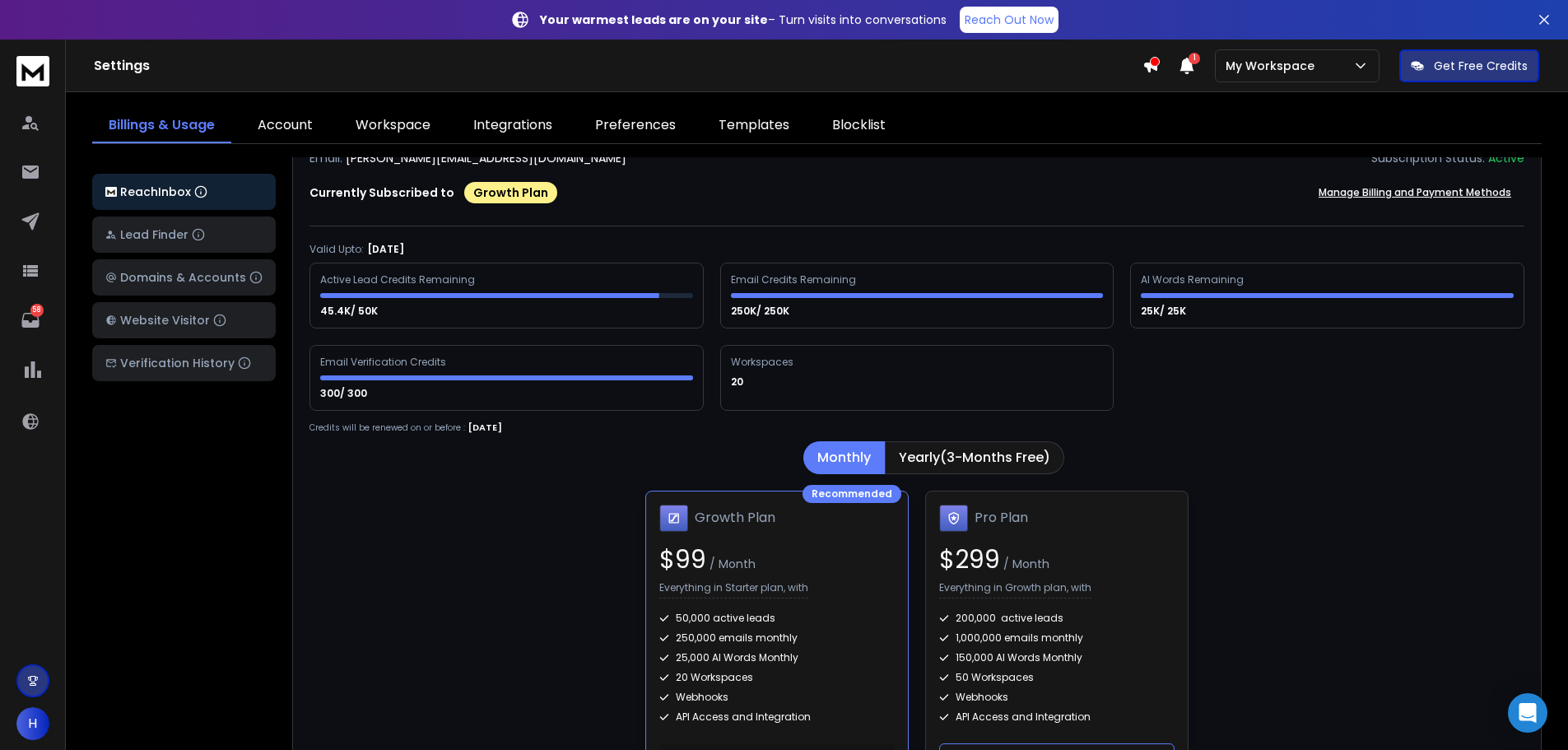
scroll to position [0, 0]
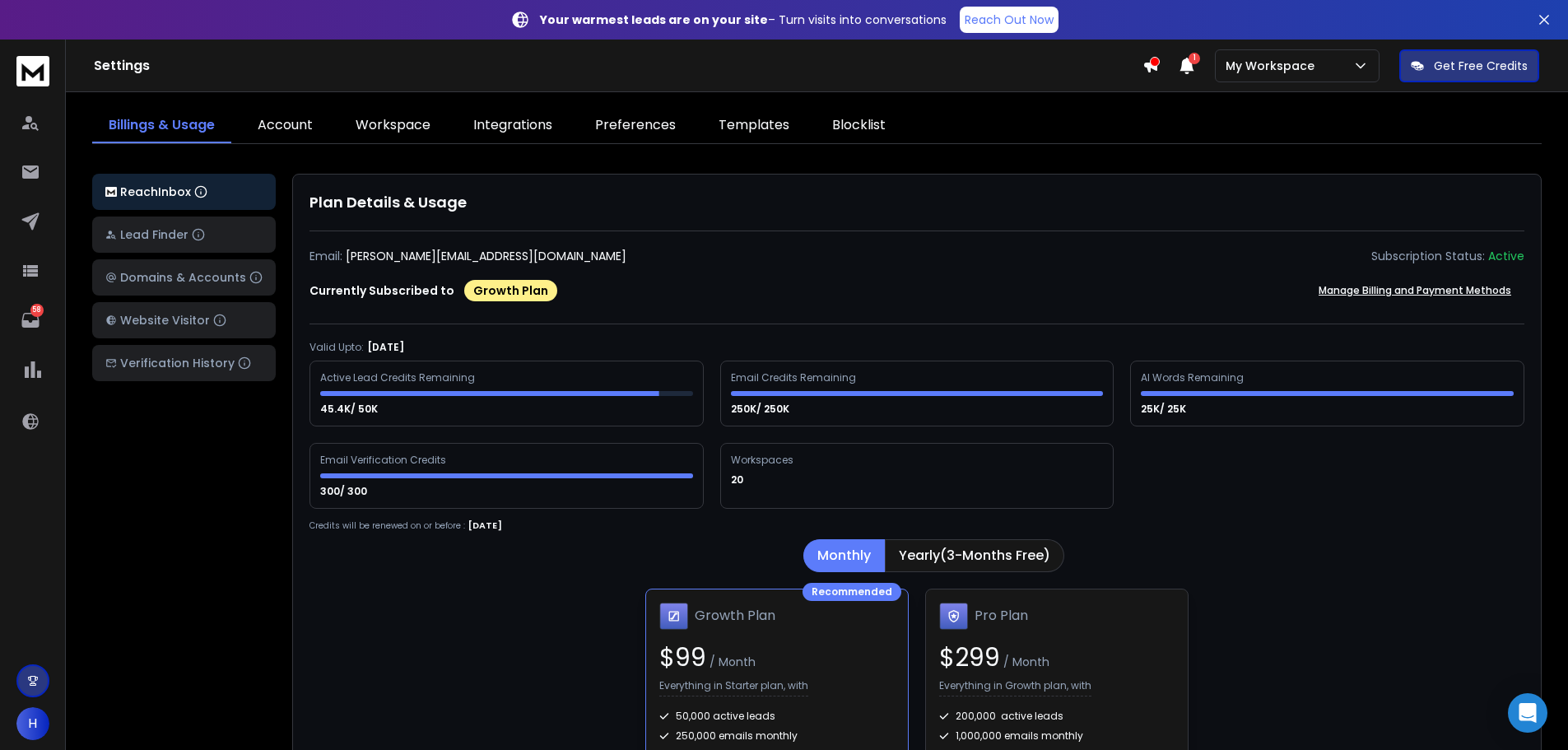
click at [775, 124] on link "Templates" at bounding box center [753, 126] width 104 height 34
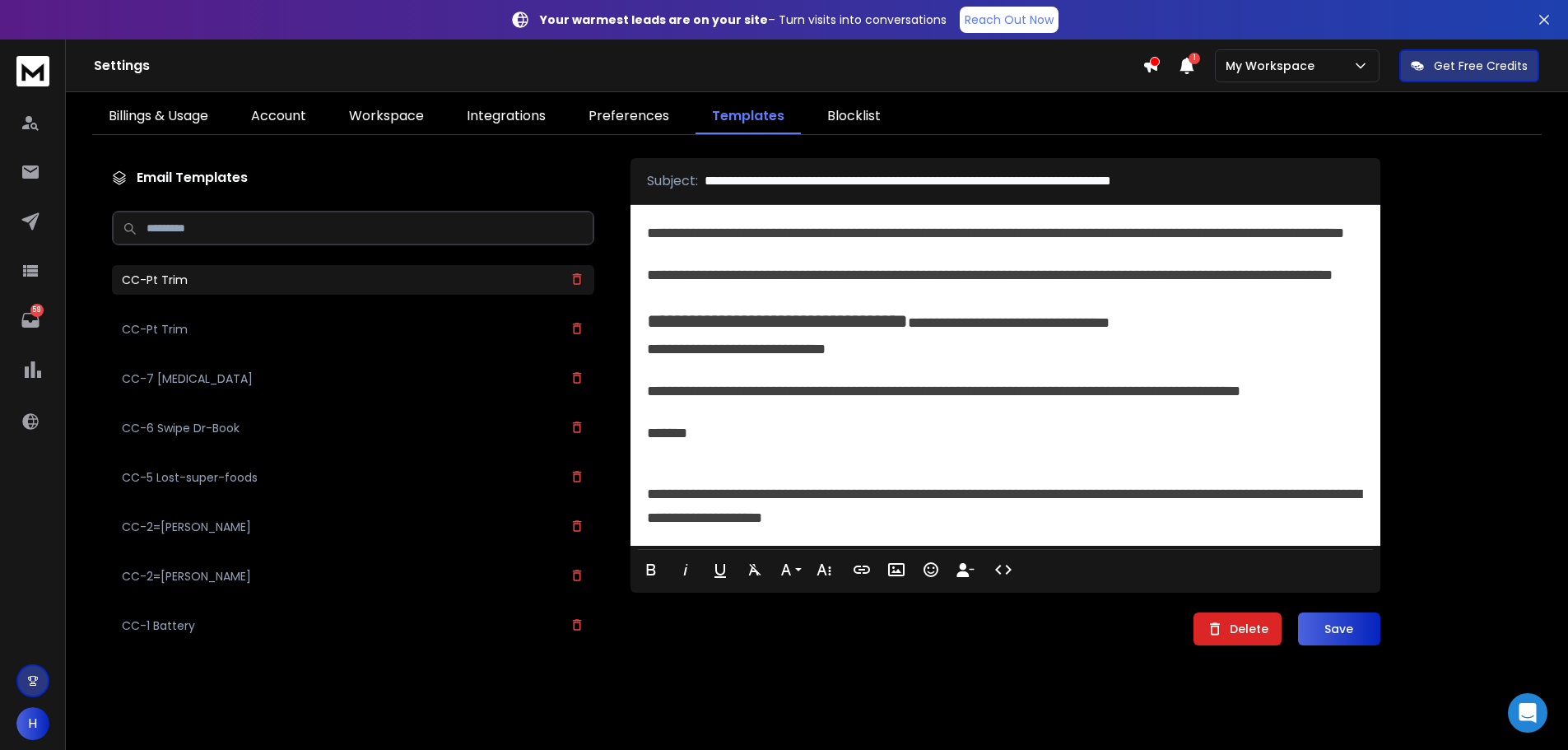
scroll to position [69, 0]
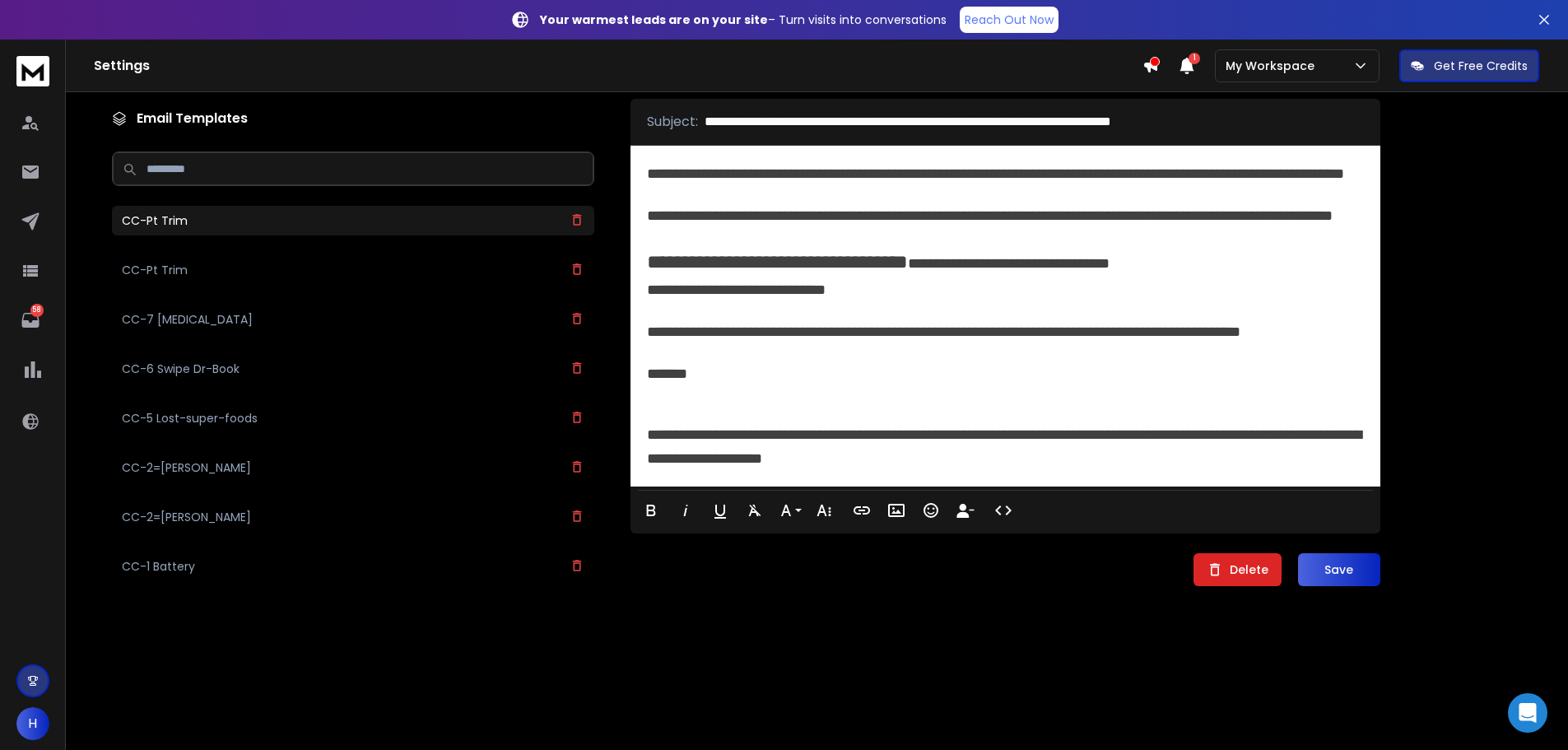
click at [33, 69] on img at bounding box center [33, 71] width 33 height 31
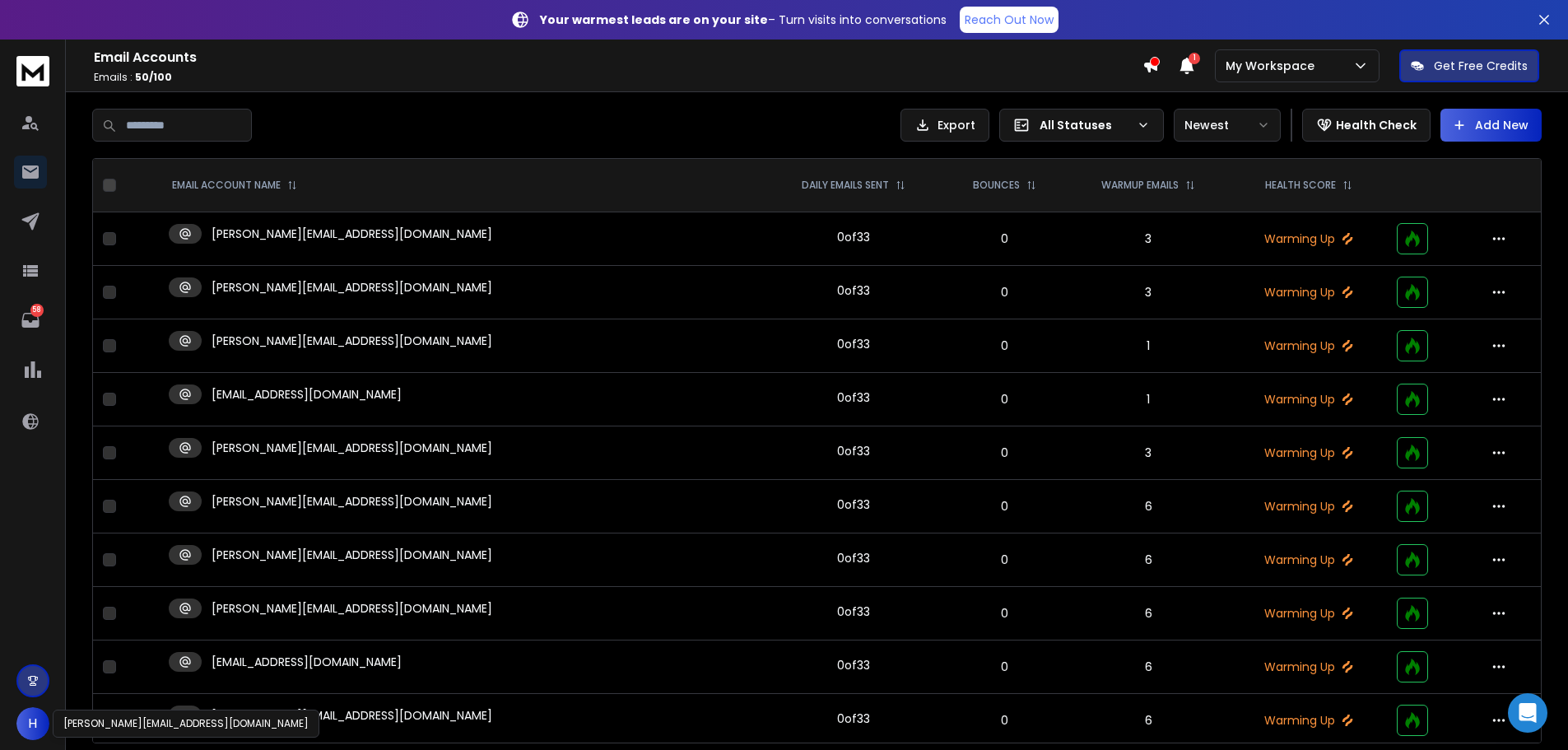
click at [27, 720] on span "H" at bounding box center [33, 723] width 33 height 33
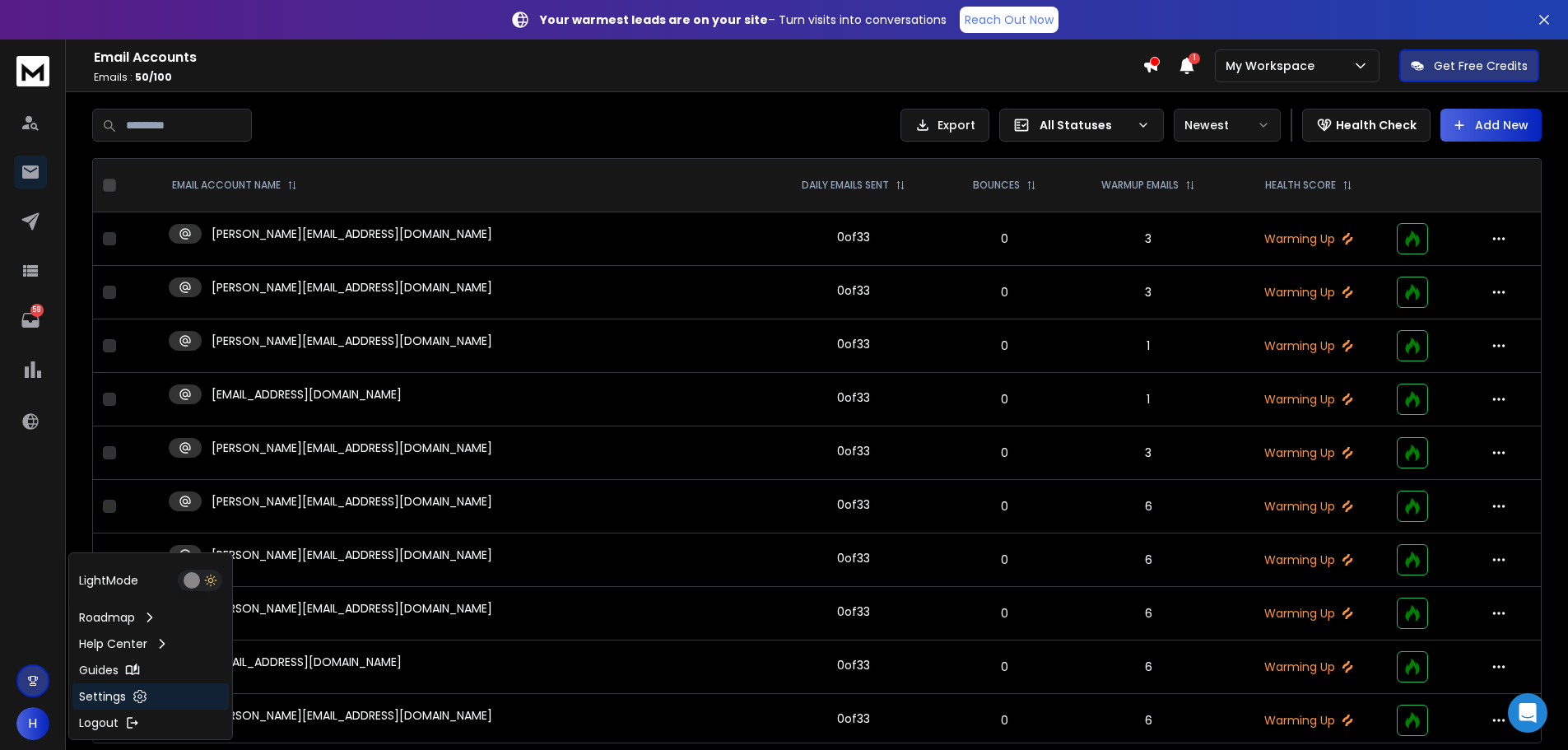
click at [106, 699] on p "Settings" at bounding box center [102, 696] width 47 height 16
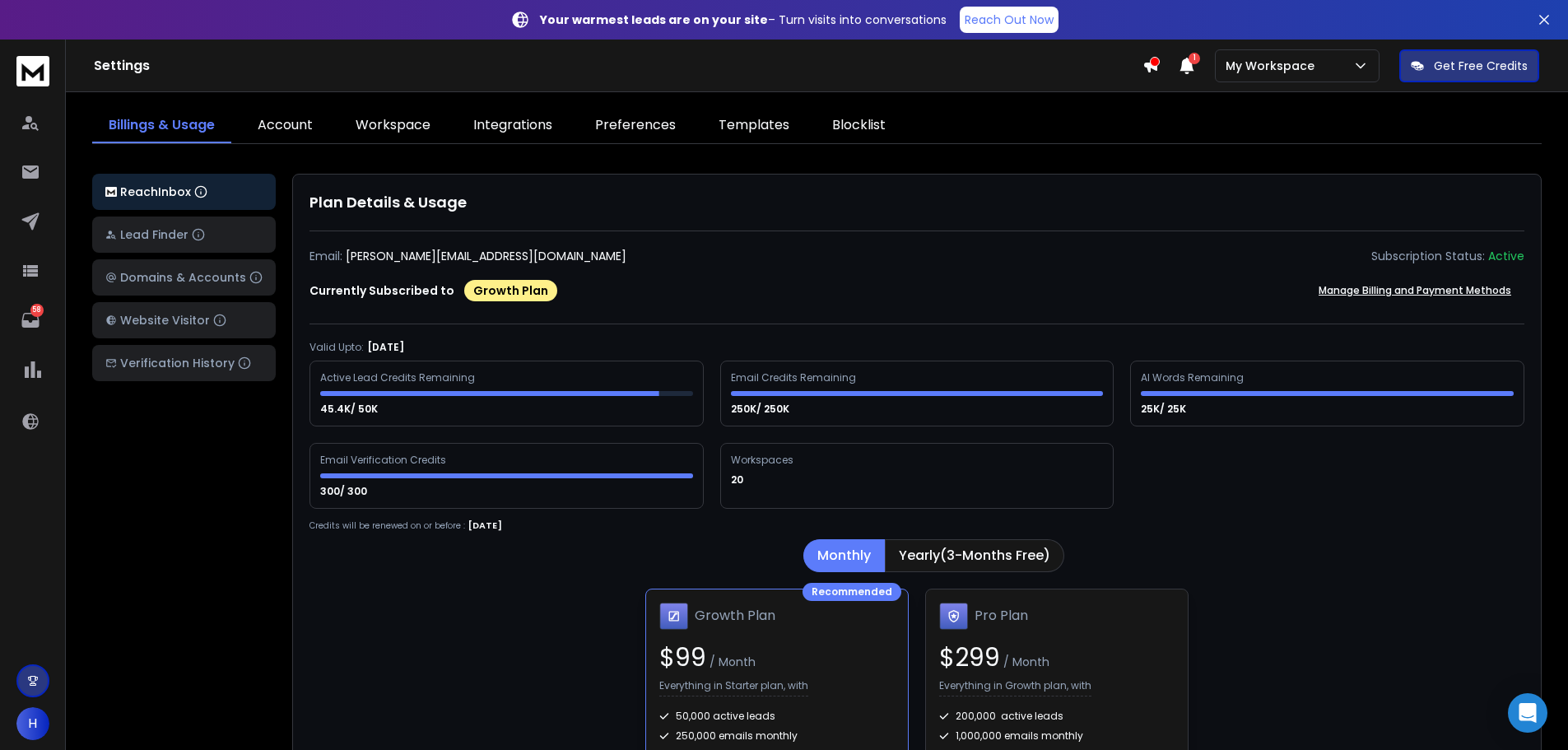
click at [768, 123] on link "Templates" at bounding box center [753, 126] width 104 height 34
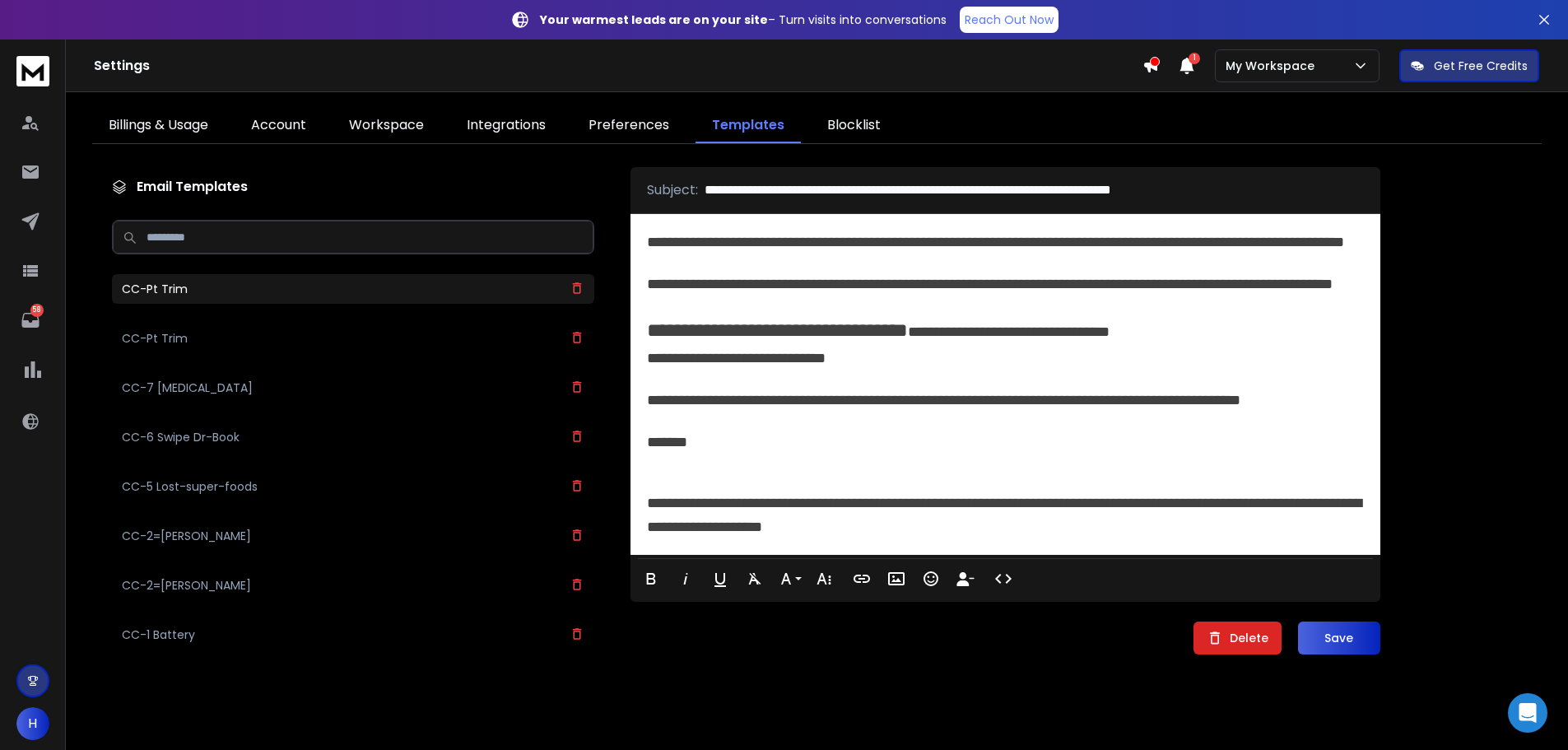
click at [648, 123] on link "Preferences" at bounding box center [629, 126] width 114 height 34
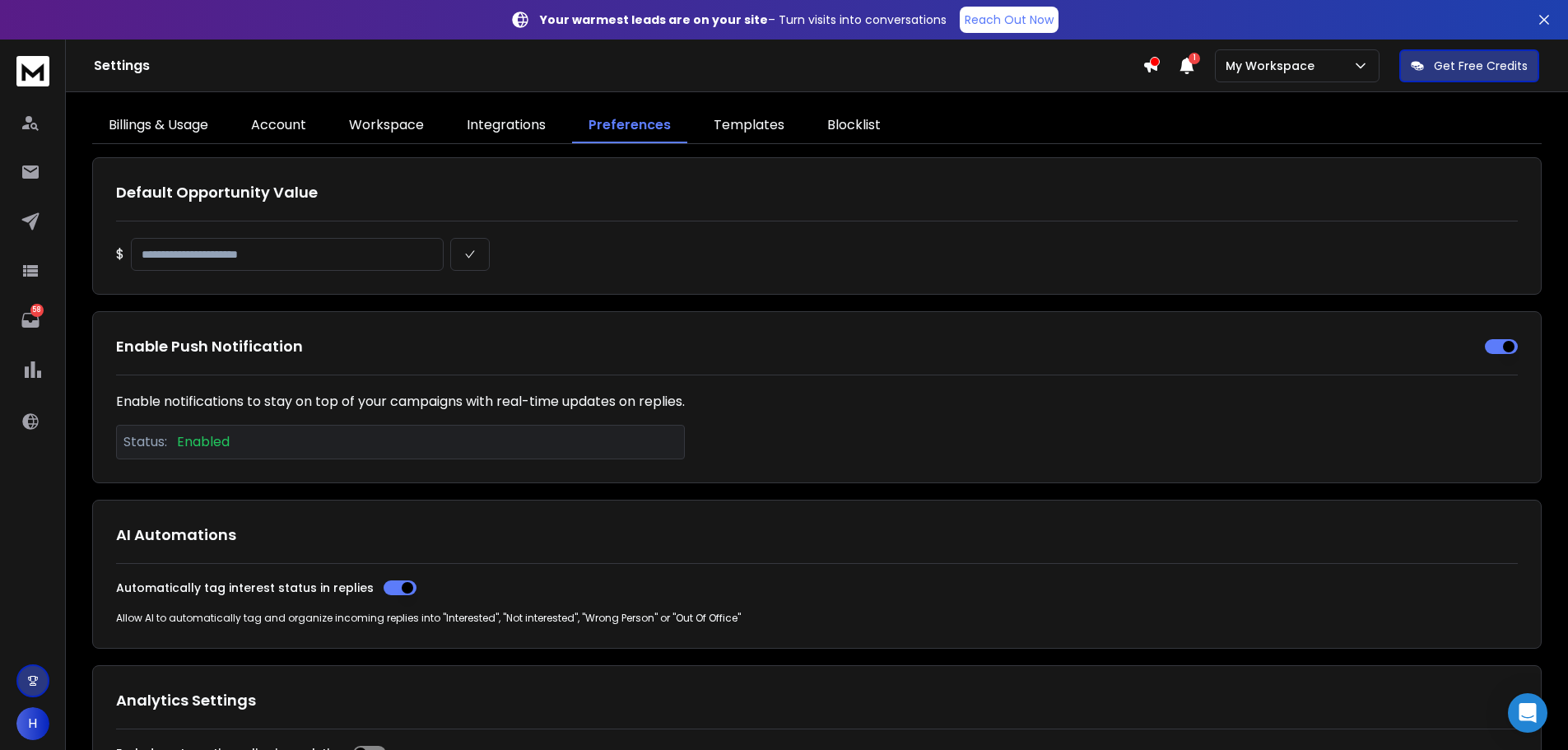
click at [531, 132] on link "Integrations" at bounding box center [506, 126] width 112 height 34
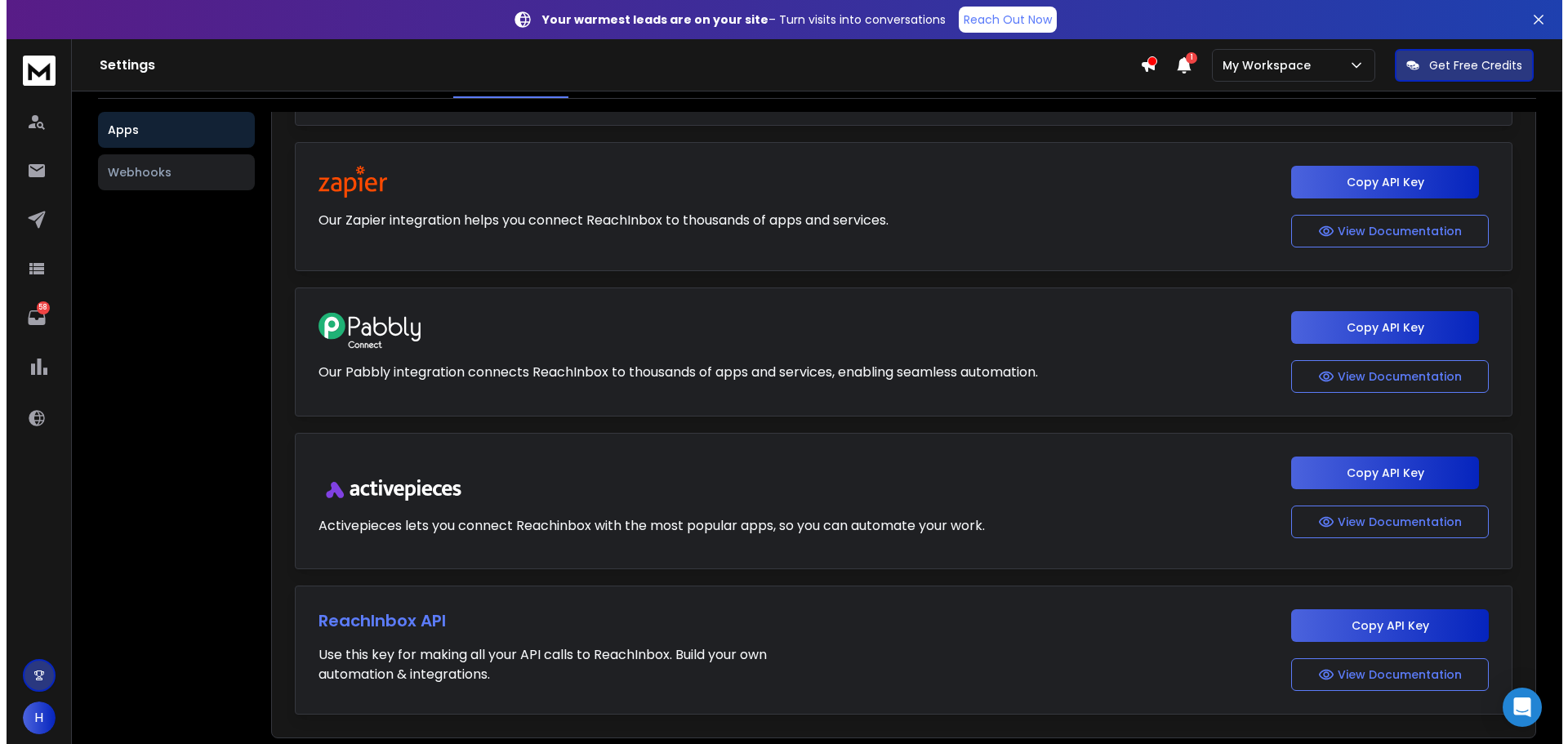
scroll to position [68, 0]
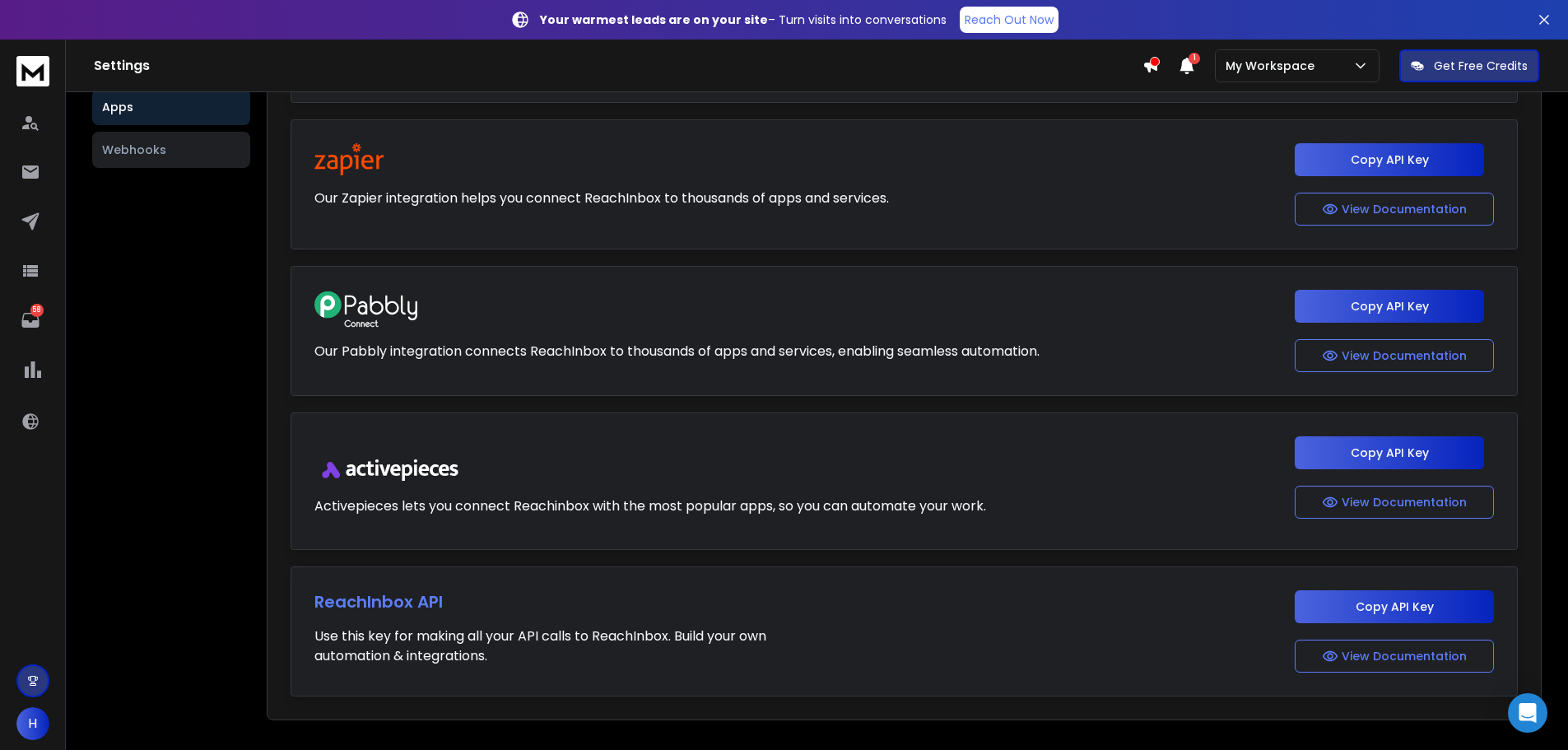
click at [188, 153] on button "Webhooks" at bounding box center [171, 150] width 158 height 36
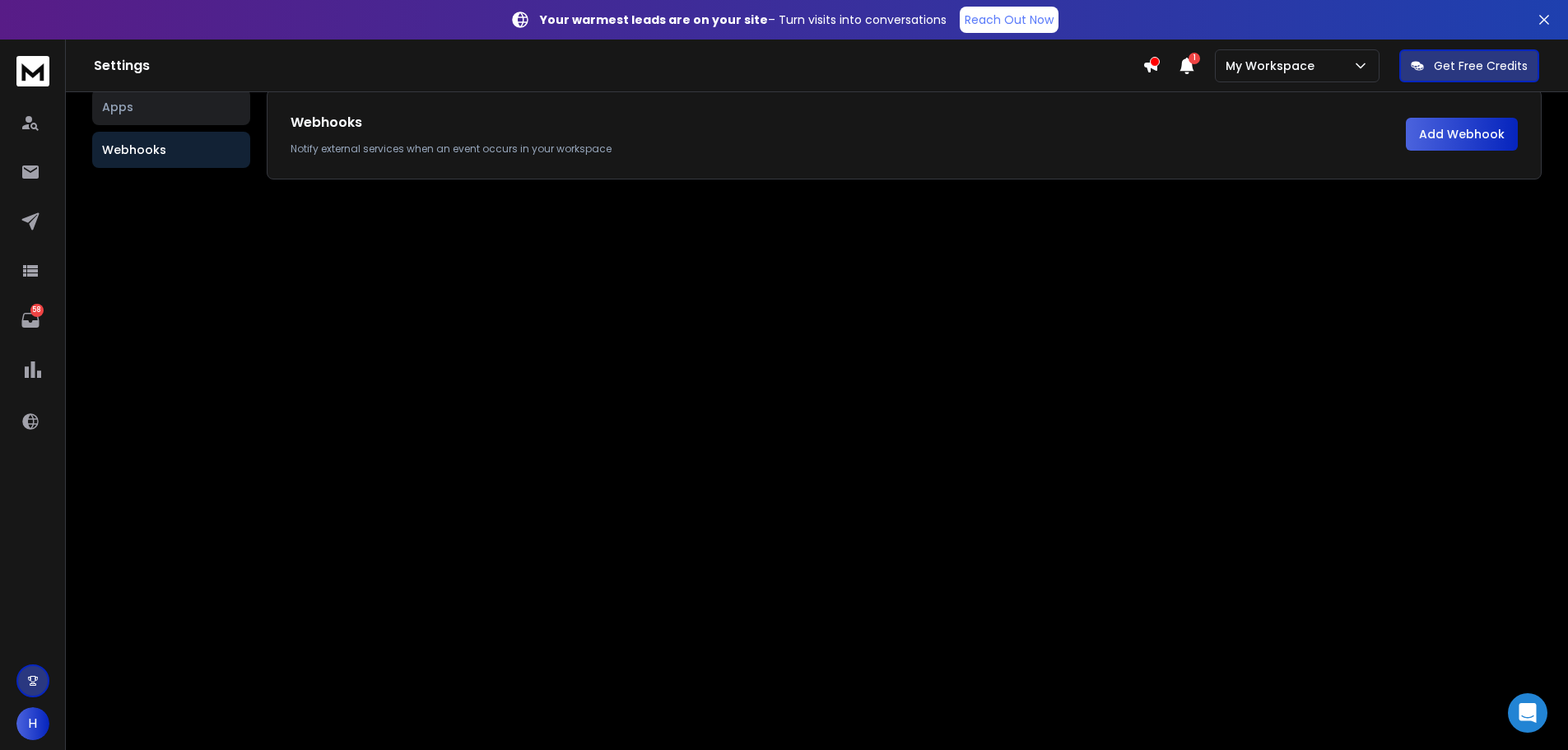
click at [1458, 136] on button "Add Webhook" at bounding box center [1462, 134] width 112 height 33
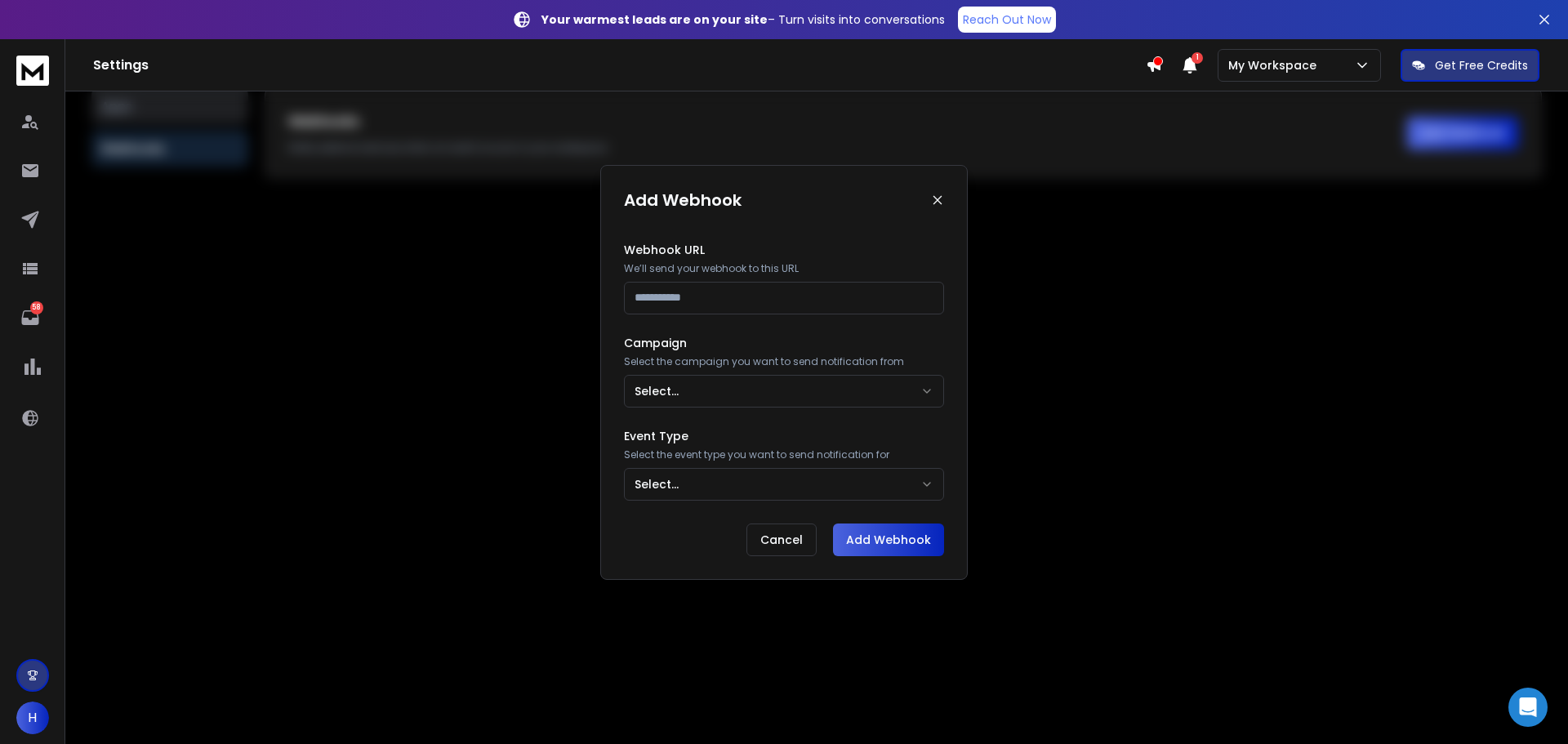
click at [933, 391] on icon "button" at bounding box center [927, 390] width 13 height 13
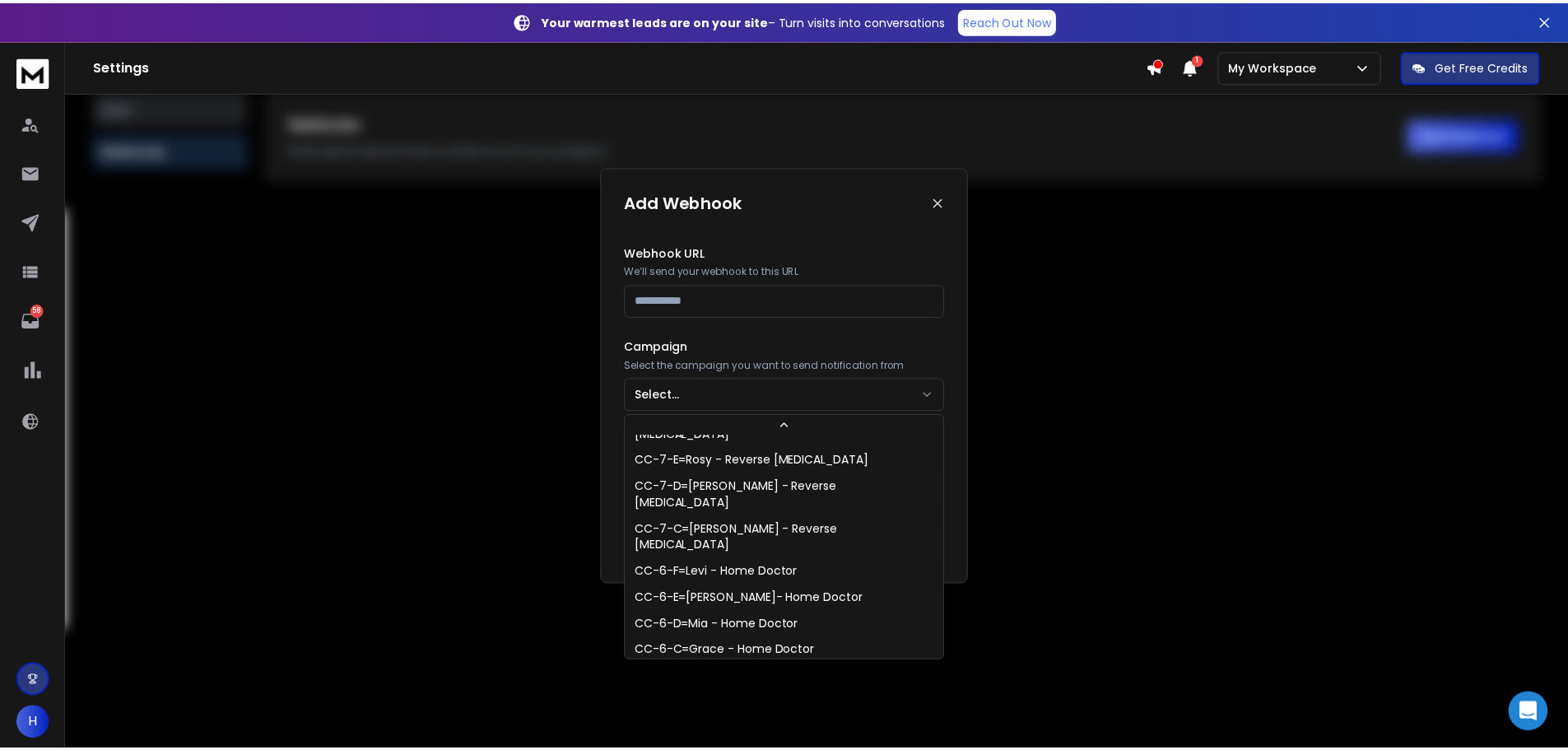
scroll to position [2458, 0]
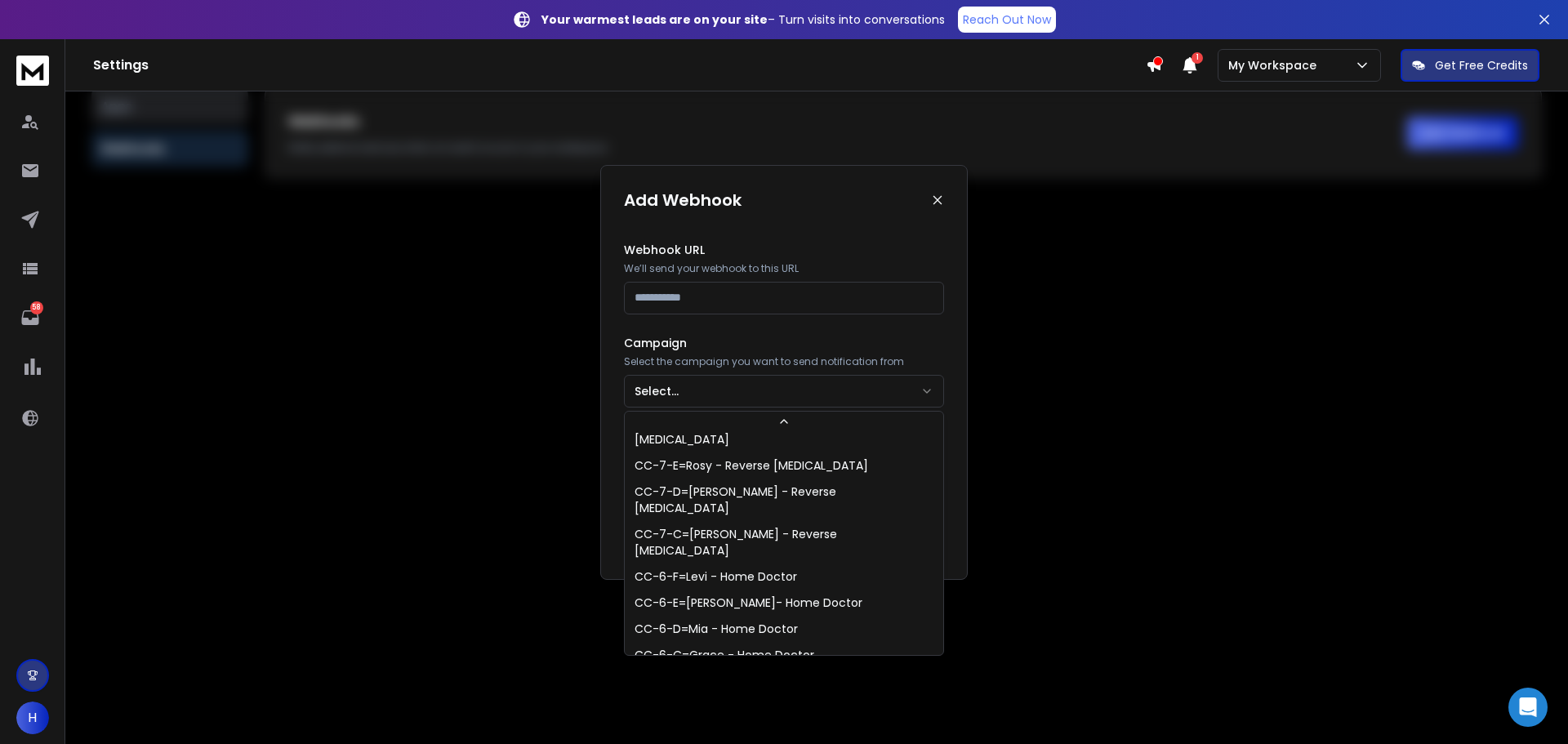
select select "*****"
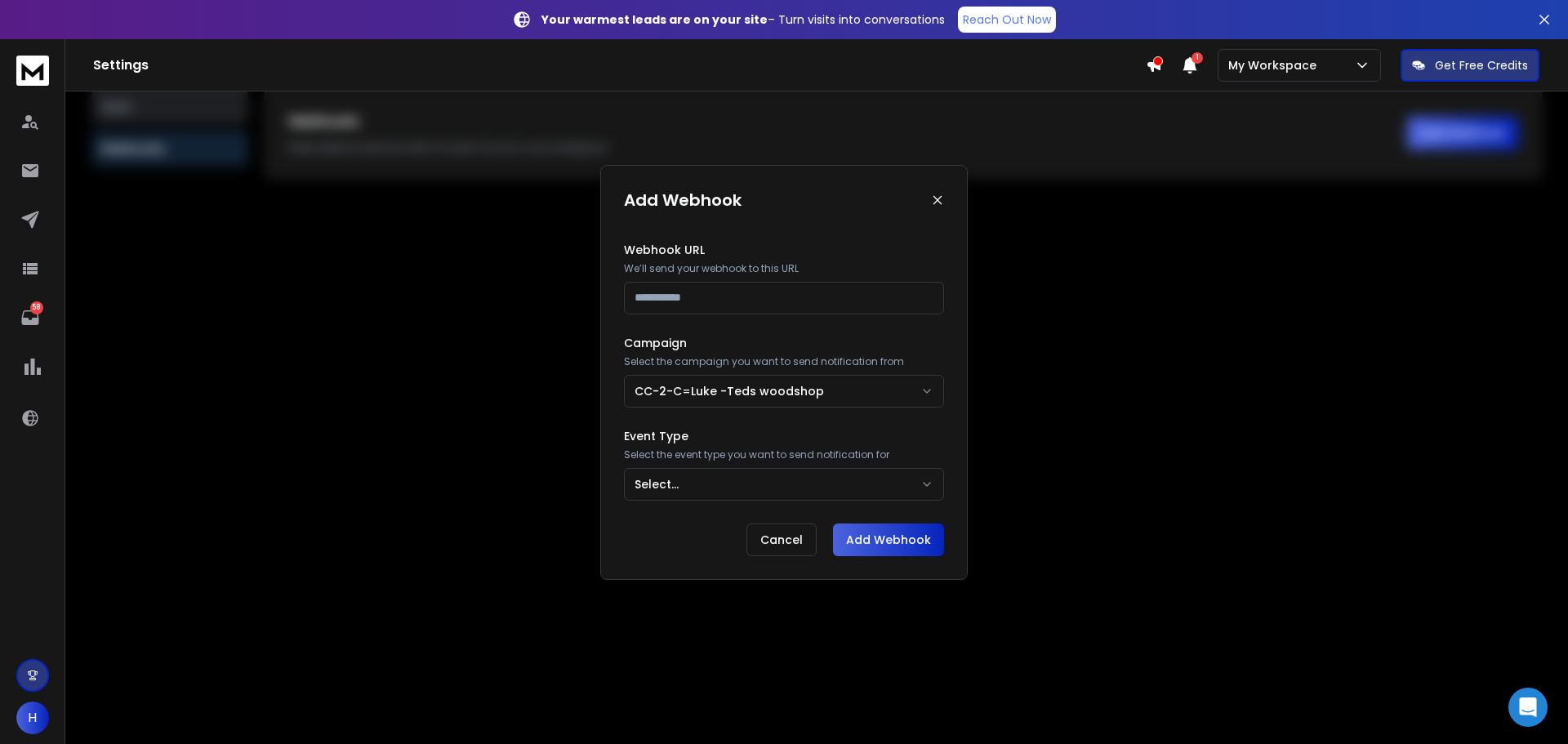
click at [929, 480] on icon "button" at bounding box center [927, 484] width 13 height 13
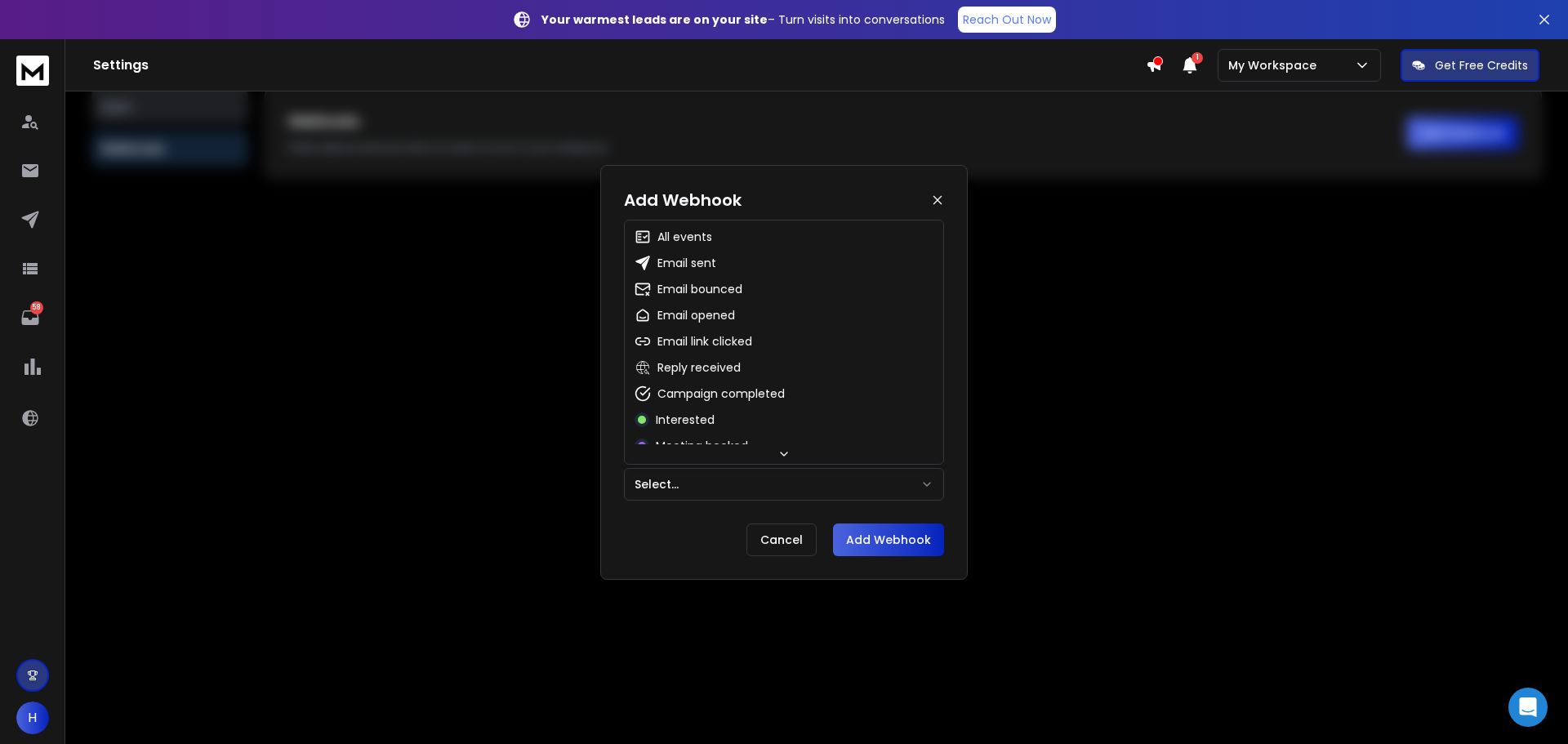
select select "**********"
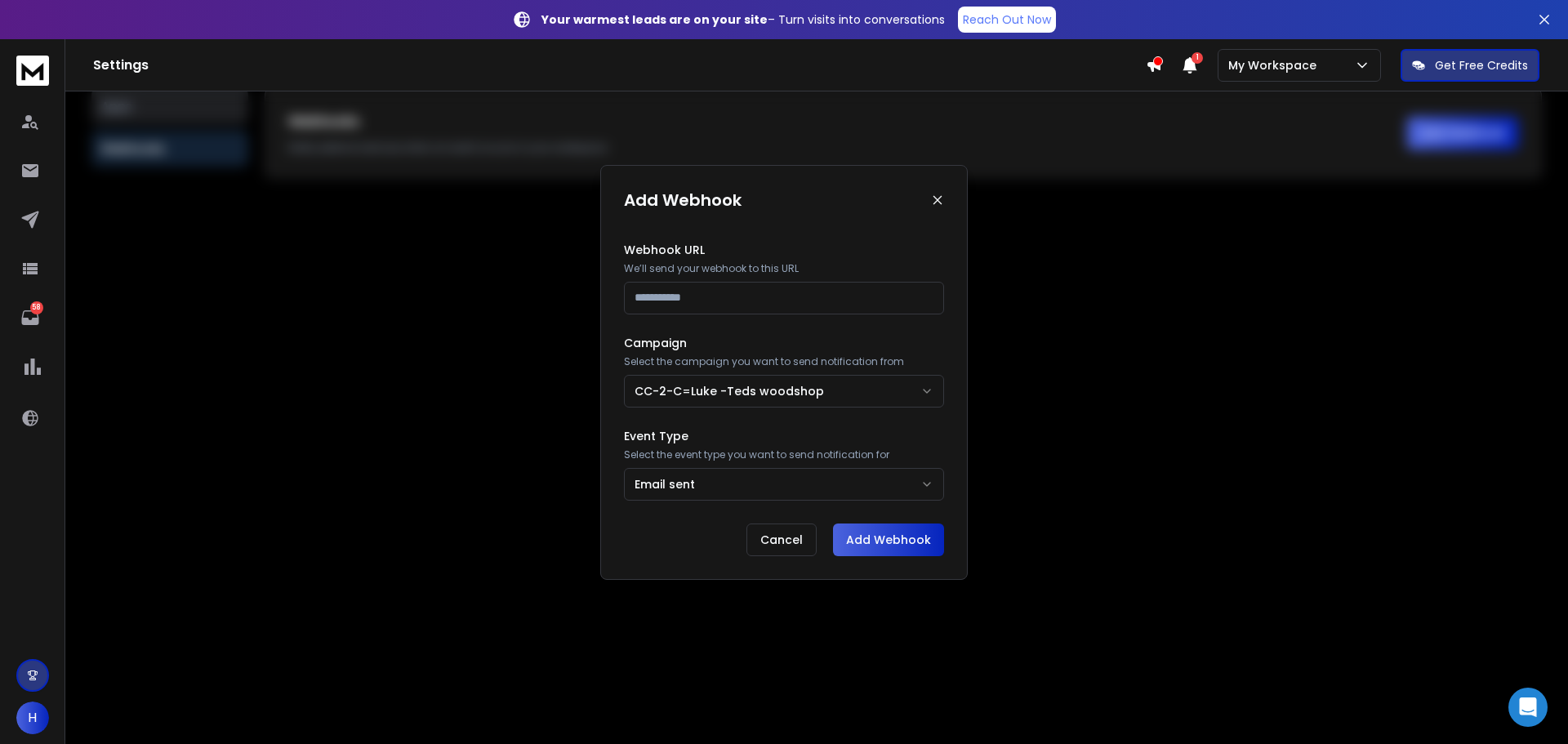
click at [896, 543] on button "Add Webhook" at bounding box center [889, 540] width 111 height 32
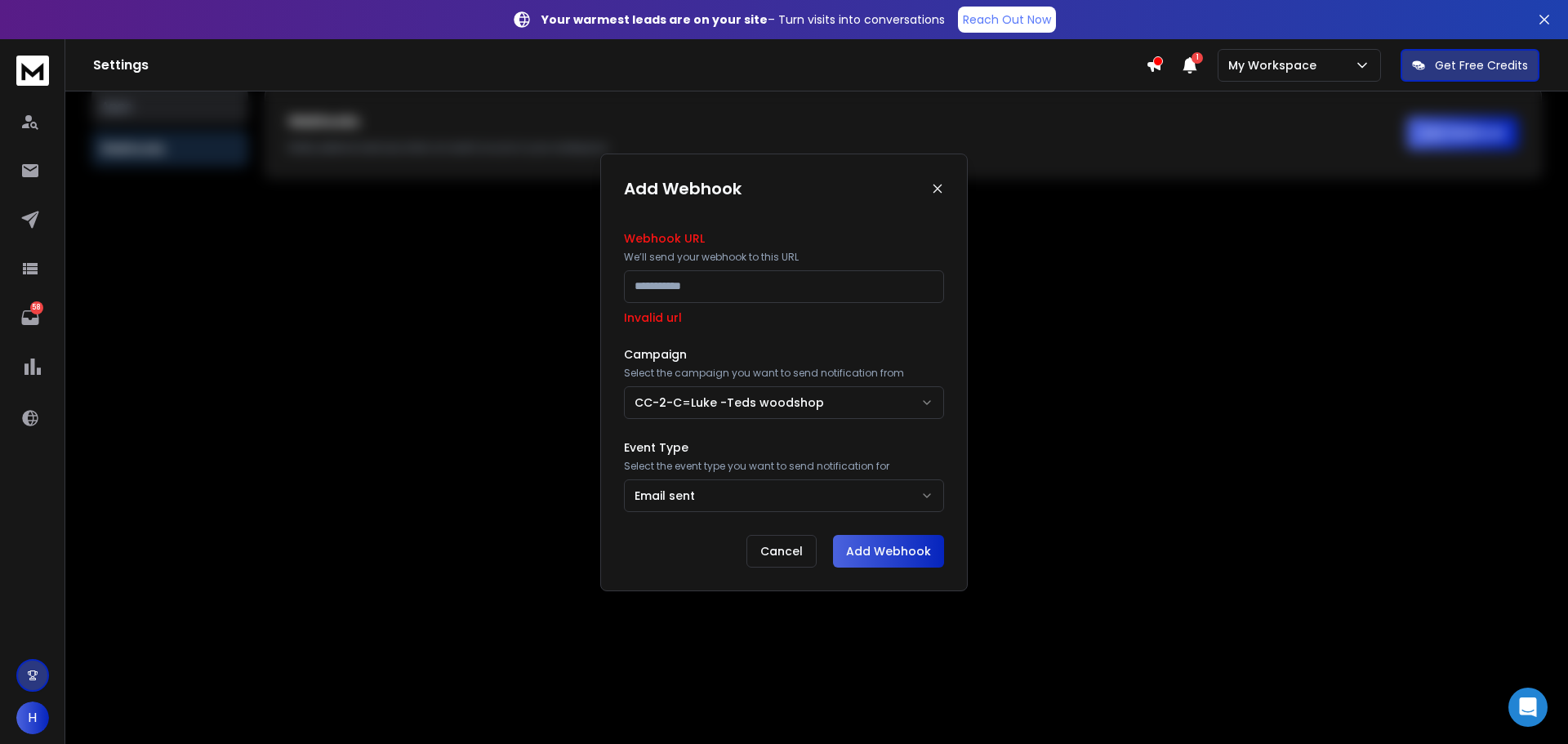
click at [696, 279] on input at bounding box center [784, 287] width 321 height 32
click at [735, 285] on input at bounding box center [784, 287] width 321 height 32
click at [940, 183] on icon at bounding box center [937, 188] width 13 height 13
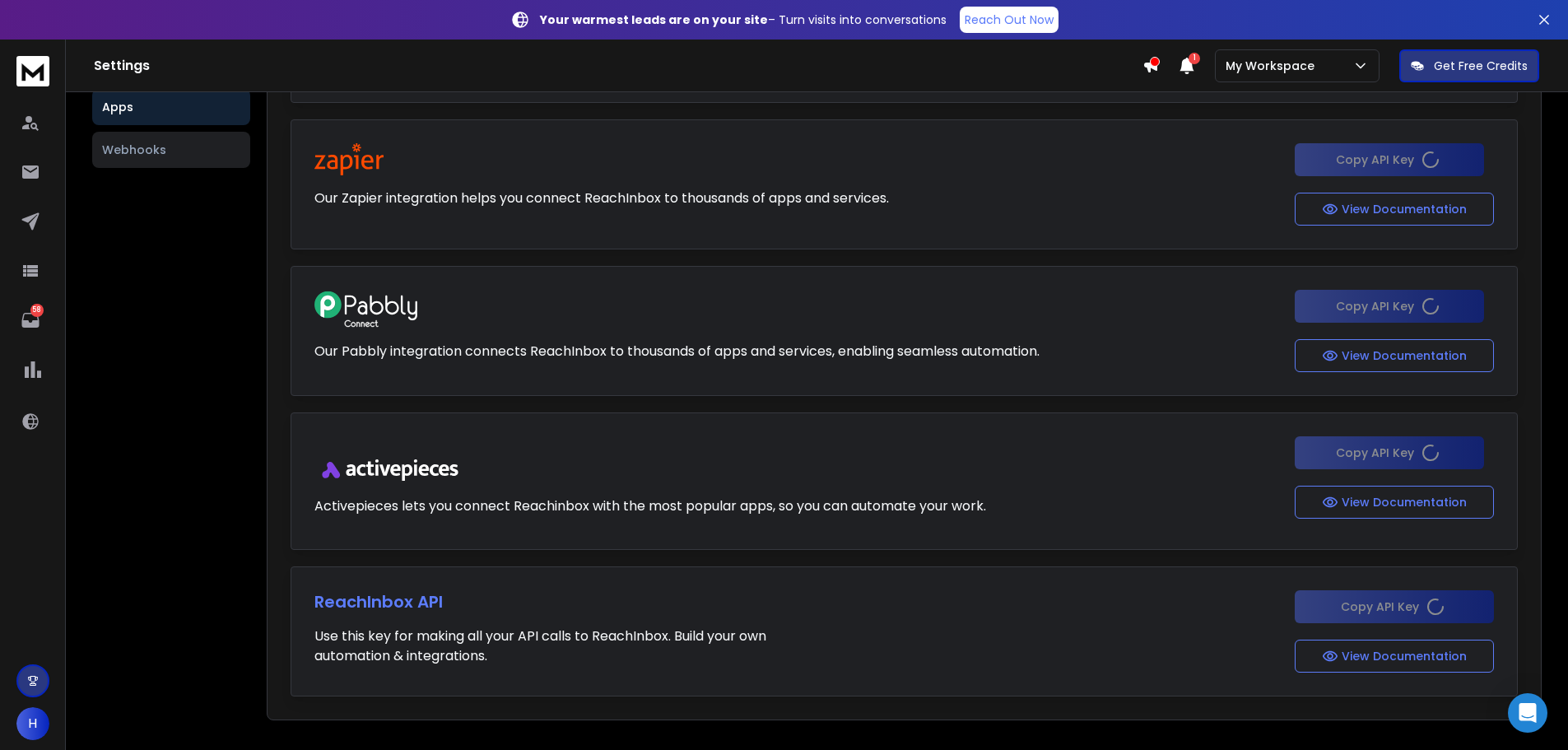
click at [134, 106] on button "Apps" at bounding box center [171, 107] width 158 height 36
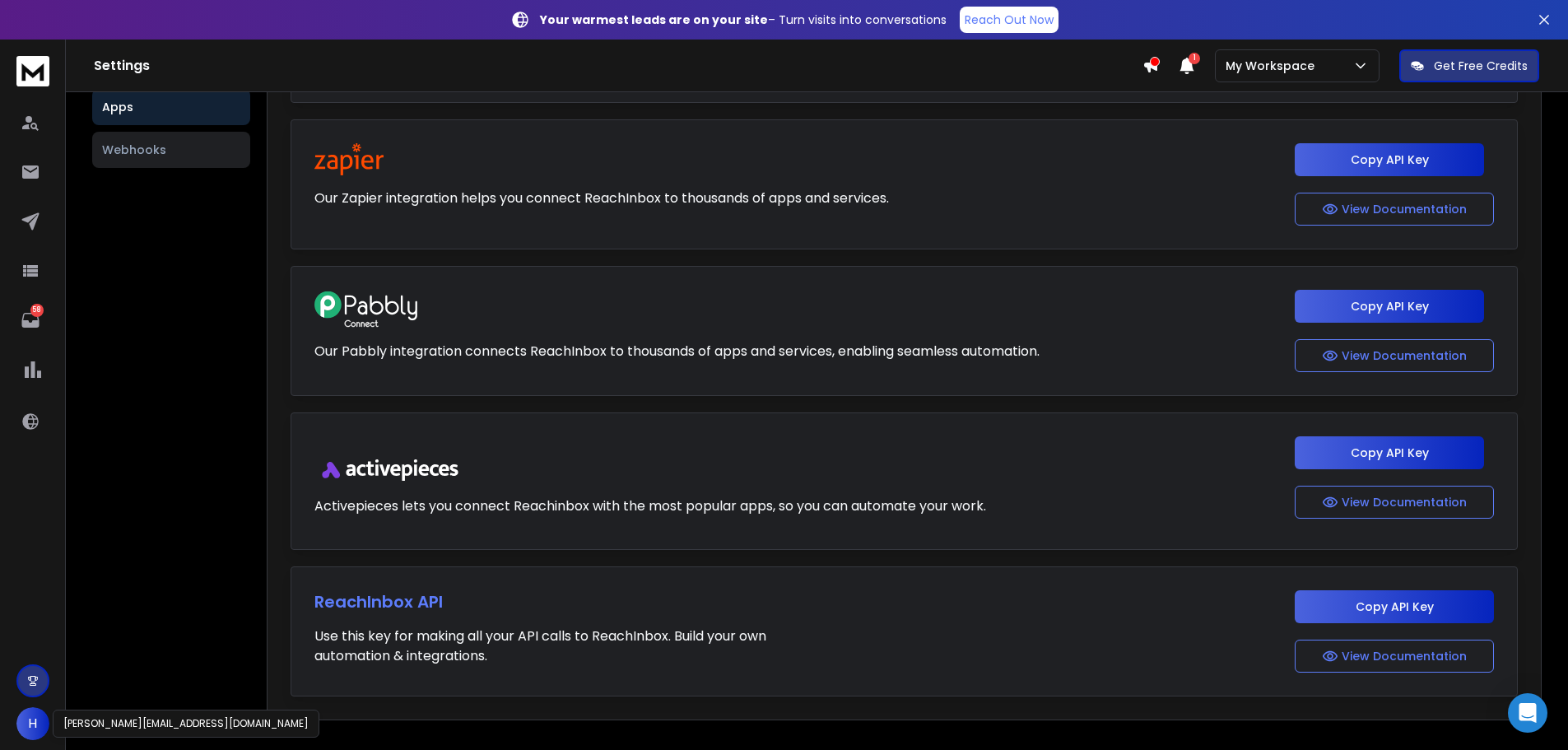
click at [32, 723] on span "H" at bounding box center [33, 723] width 33 height 33
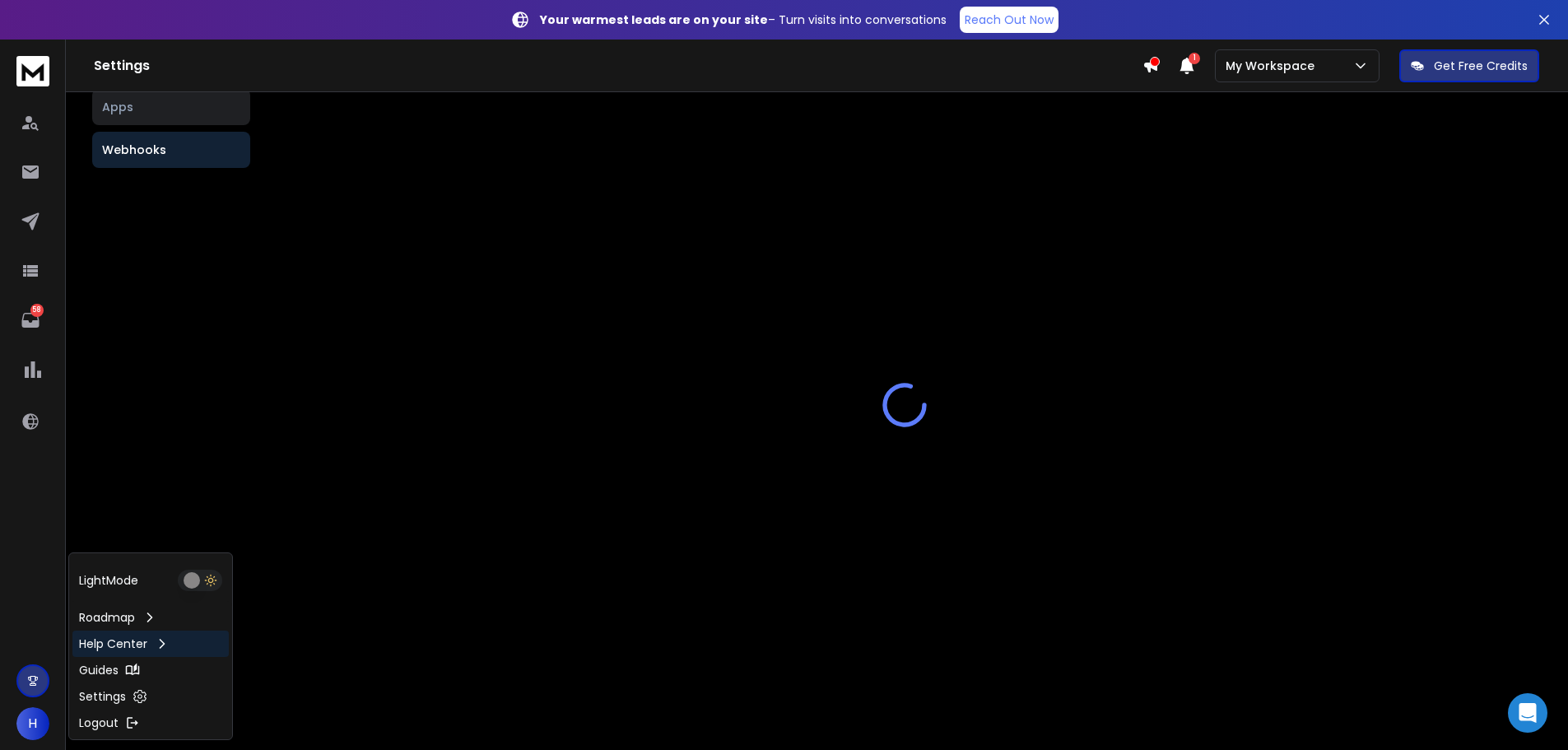
click at [155, 153] on button "Webhooks" at bounding box center [171, 150] width 158 height 36
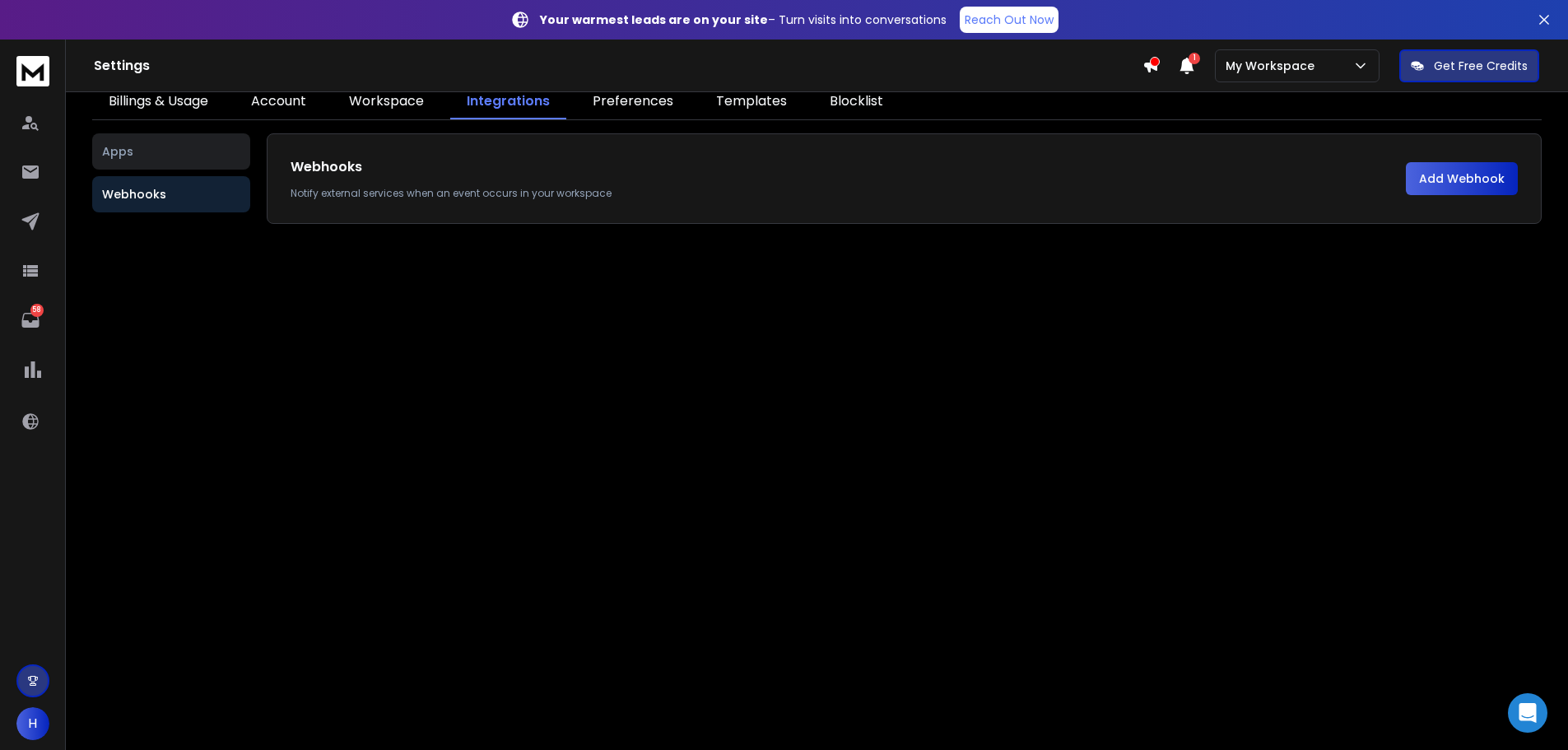
scroll to position [0, 0]
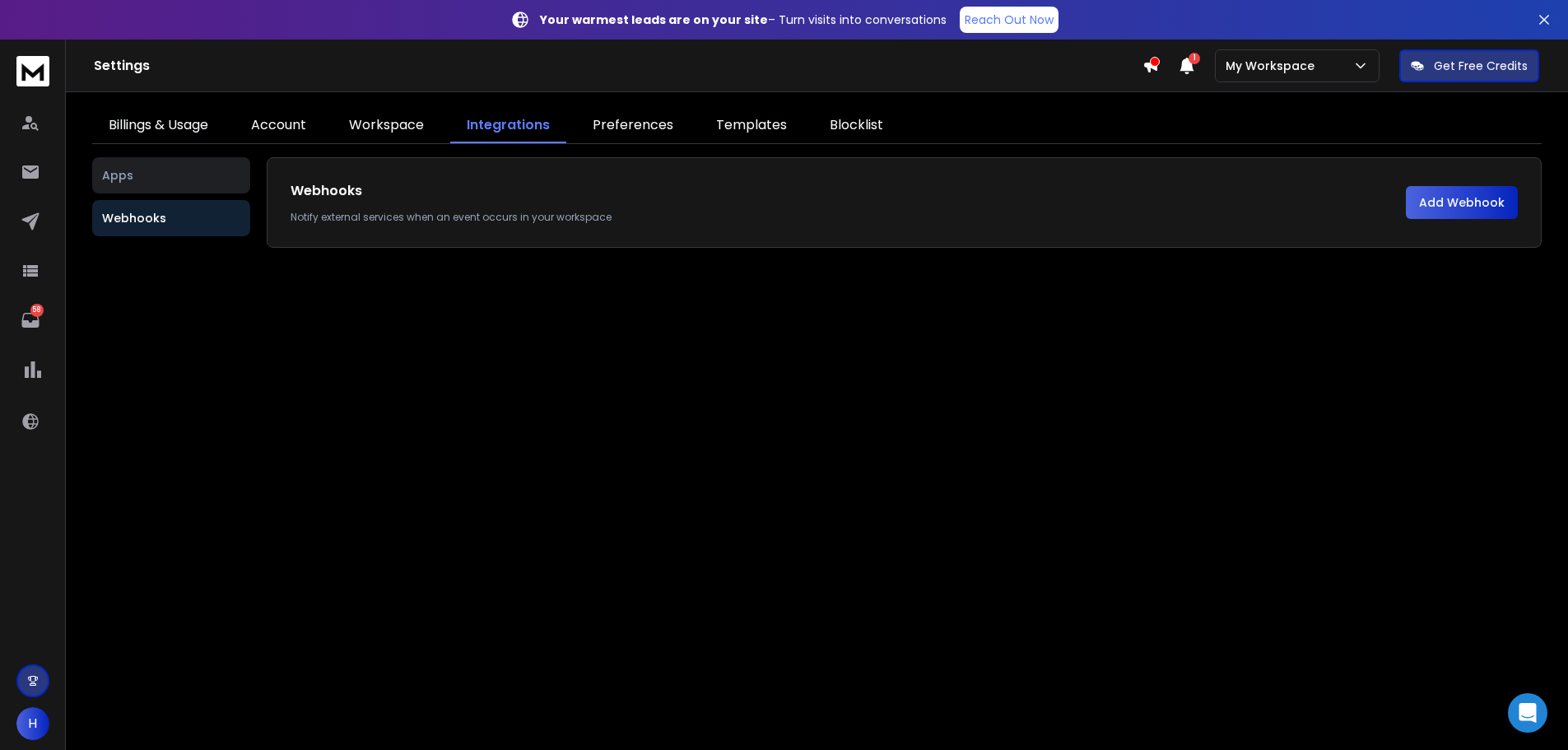
click at [196, 124] on link "Billings & Usage" at bounding box center [159, 126] width 133 height 34
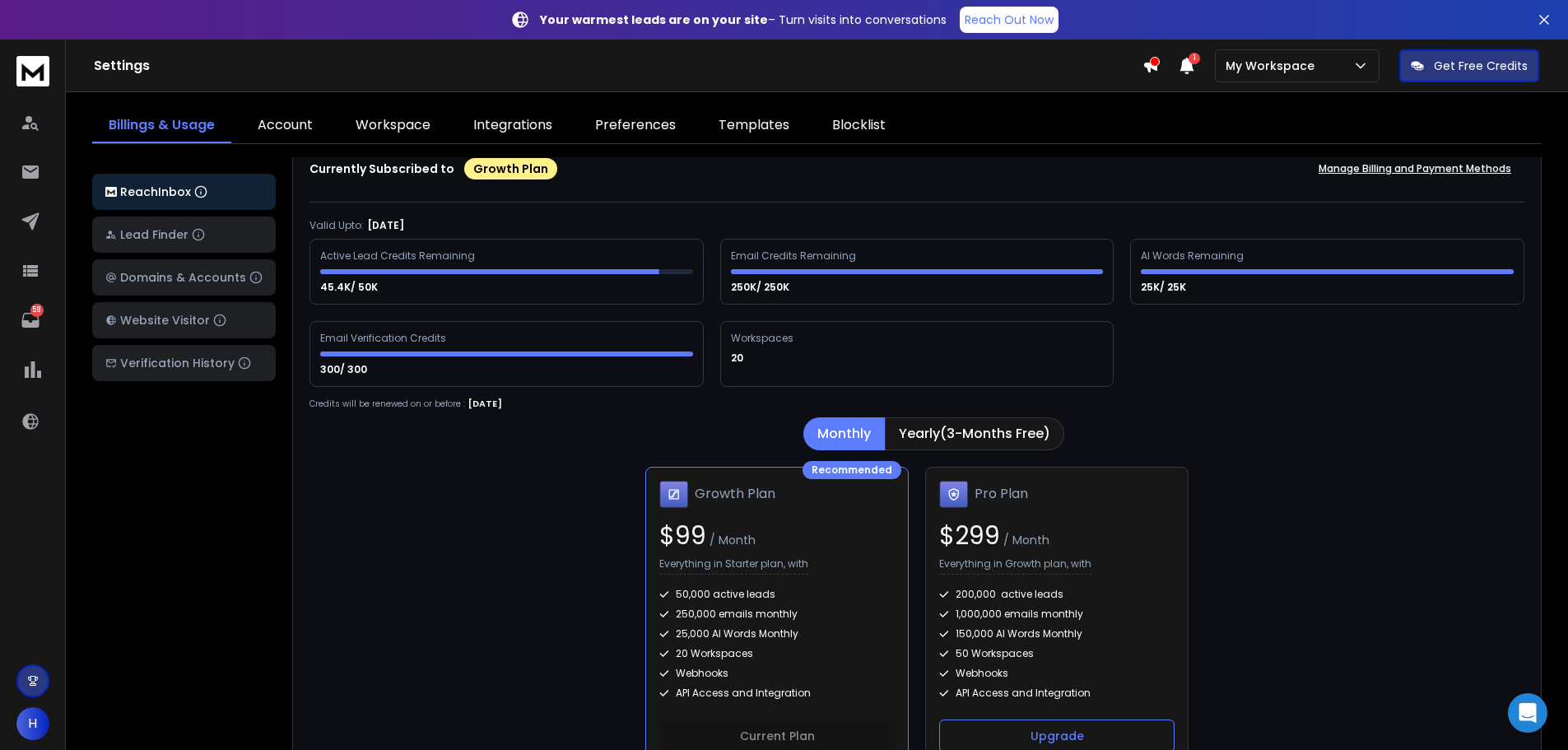
click at [289, 123] on link "Account" at bounding box center [284, 126] width 88 height 34
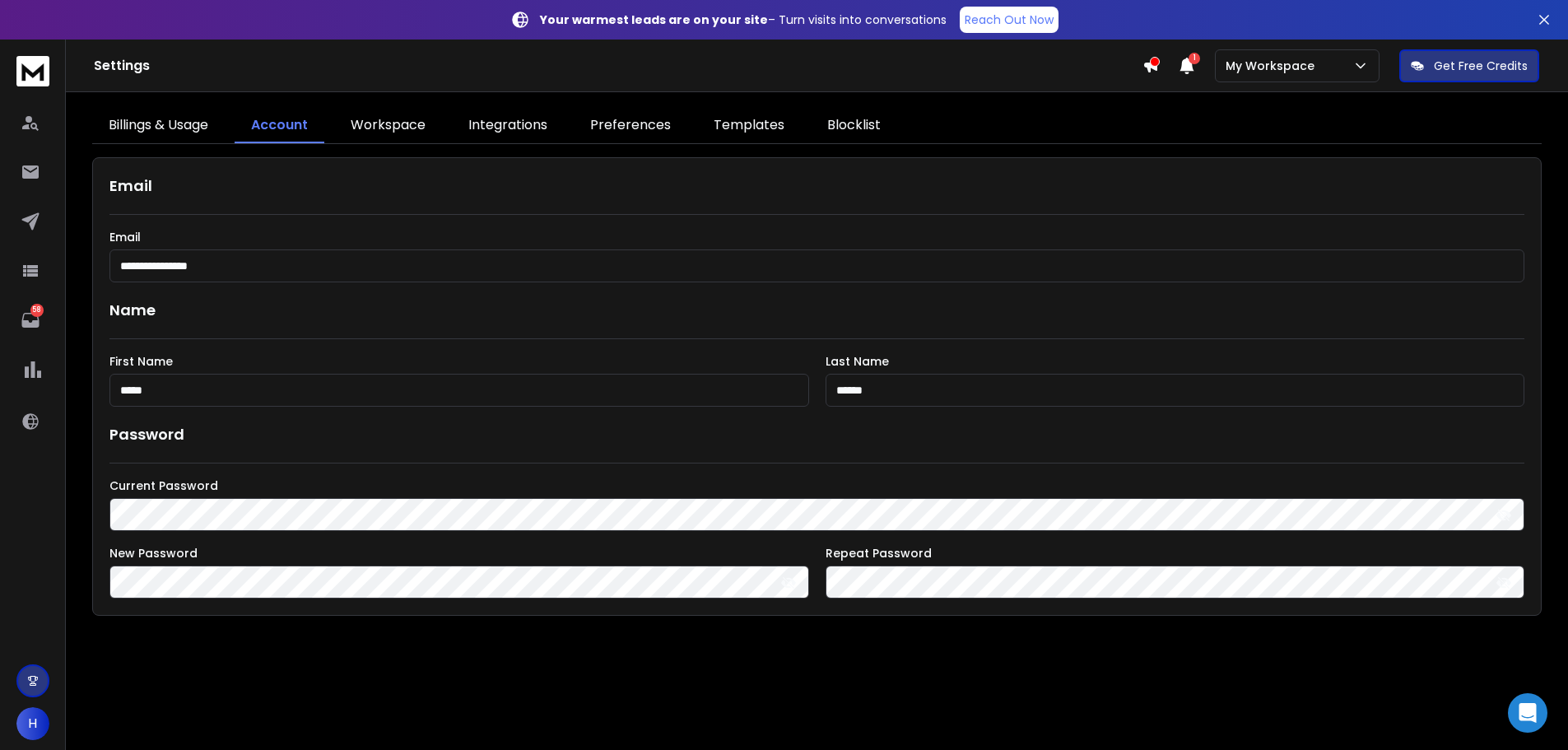
click at [405, 120] on link "Workspace" at bounding box center [388, 126] width 108 height 34
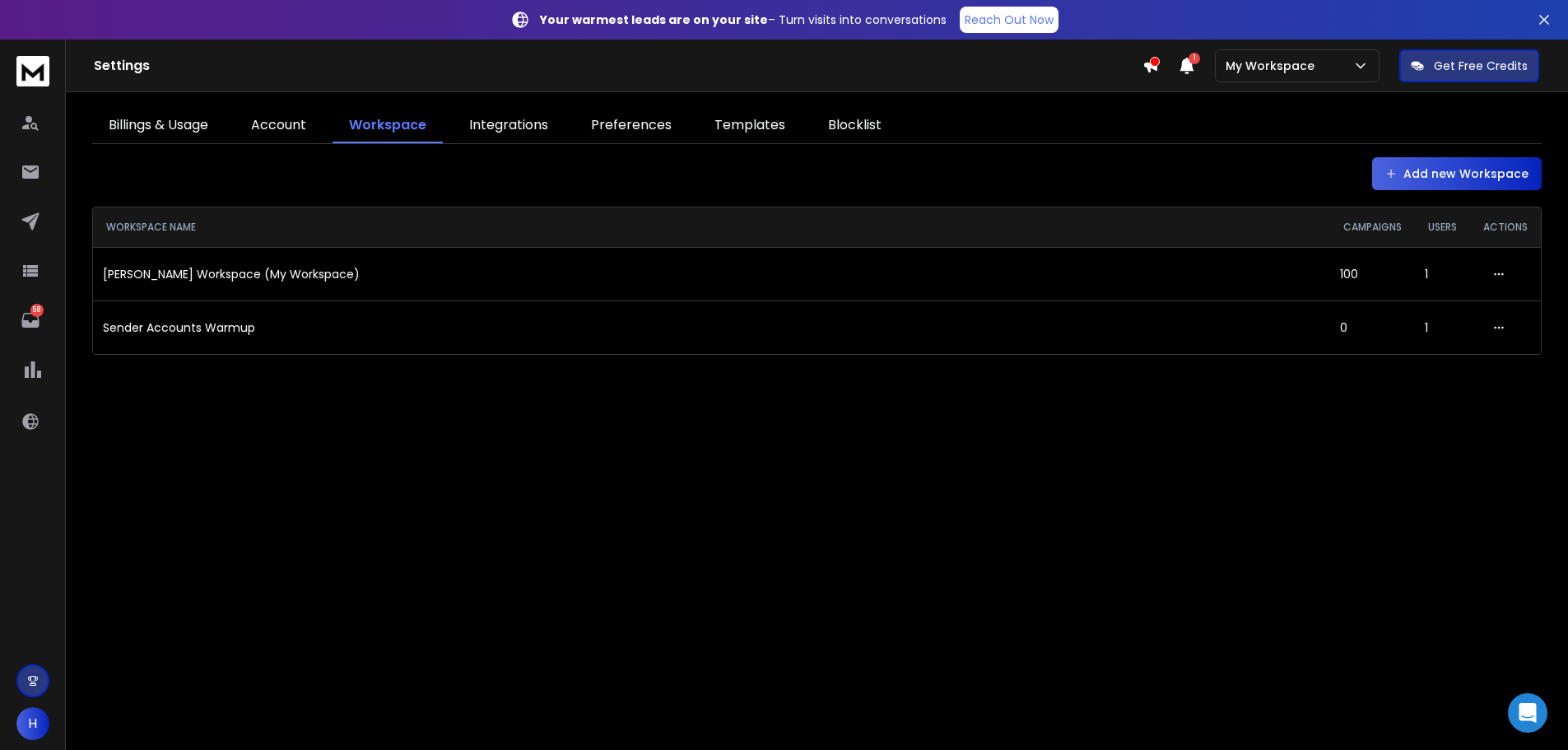
click at [519, 128] on link "Integrations" at bounding box center [508, 126] width 112 height 34
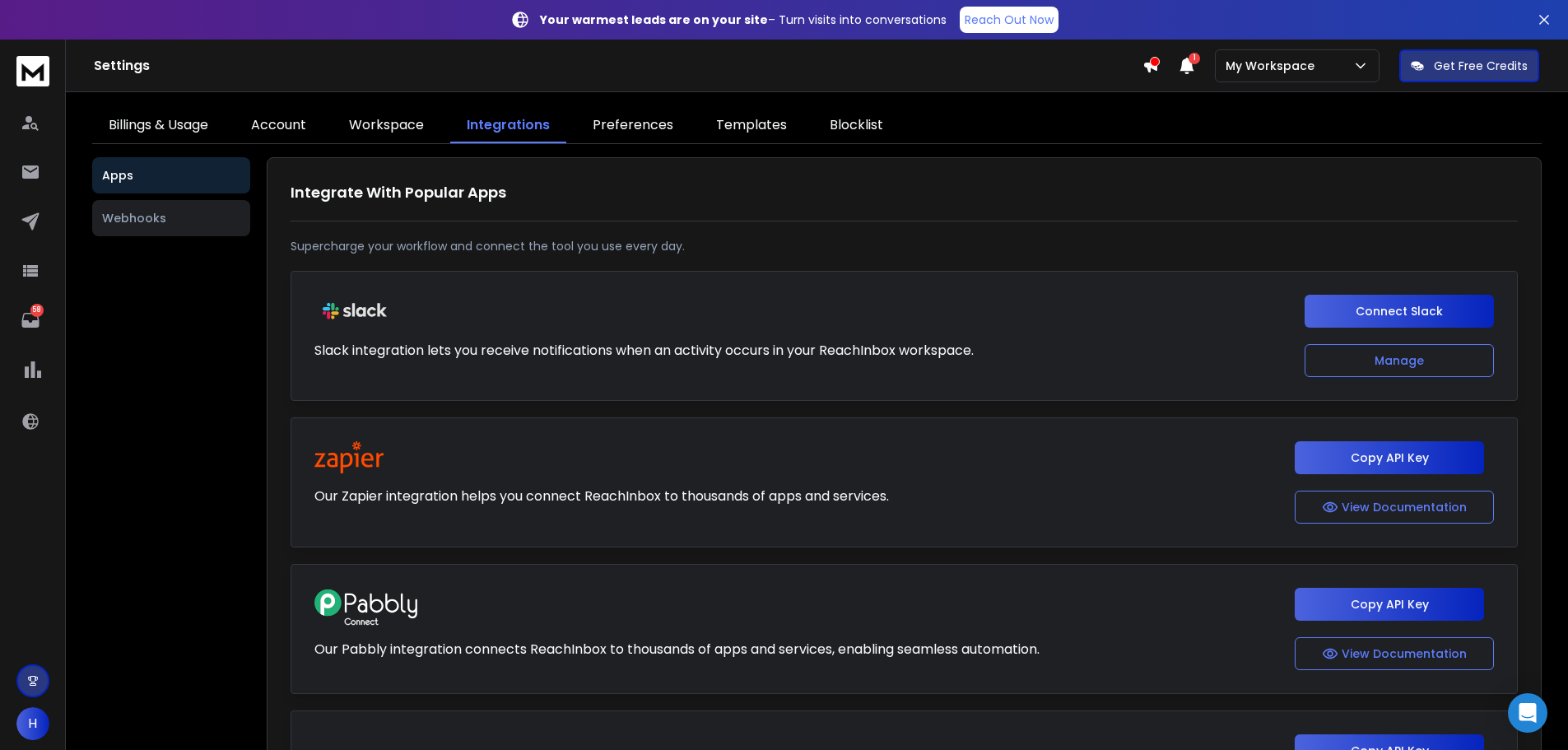
click at [616, 128] on link "Preferences" at bounding box center [632, 126] width 114 height 34
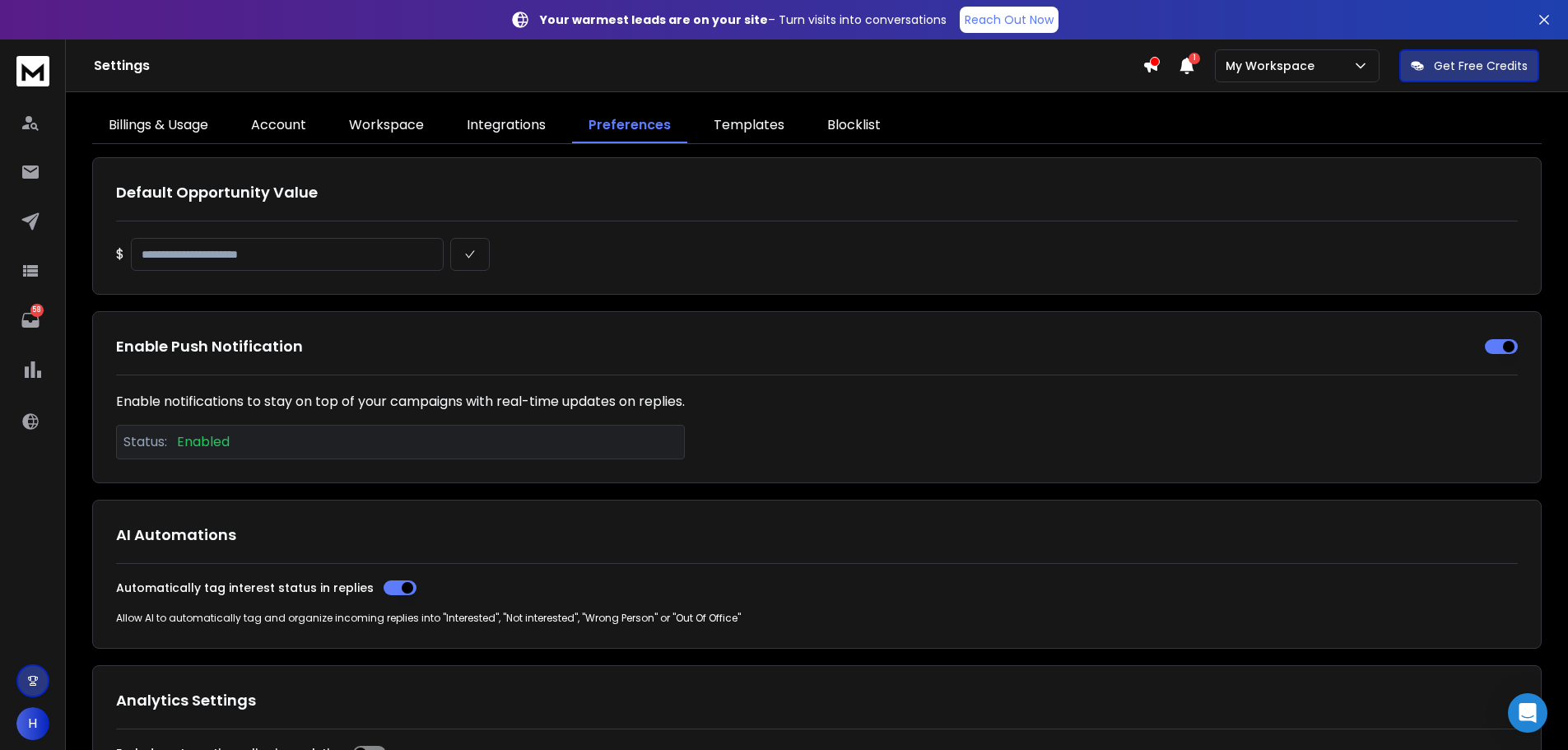
click at [158, 124] on link "Billings & Usage" at bounding box center [159, 126] width 133 height 34
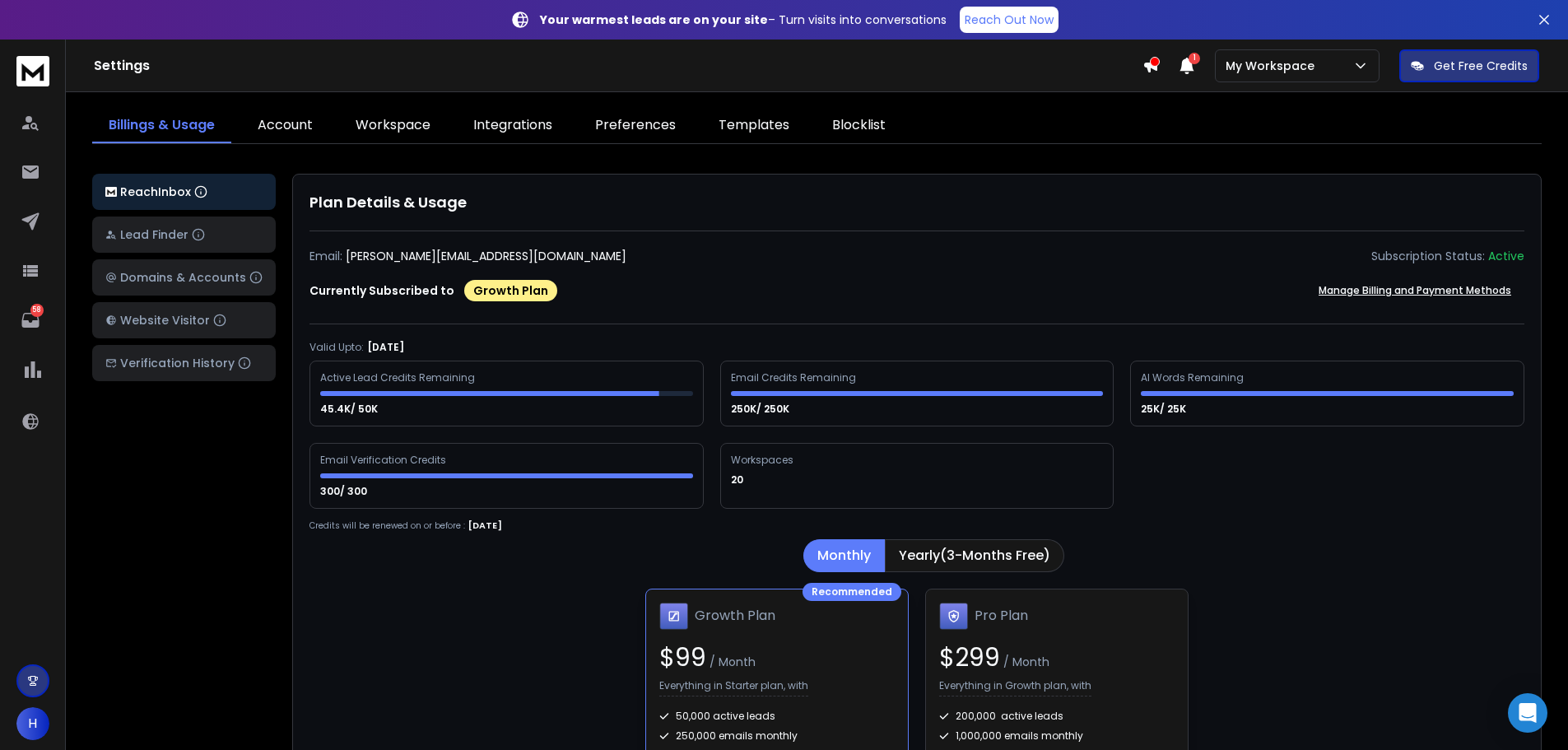
click at [299, 122] on link "Account" at bounding box center [284, 126] width 88 height 34
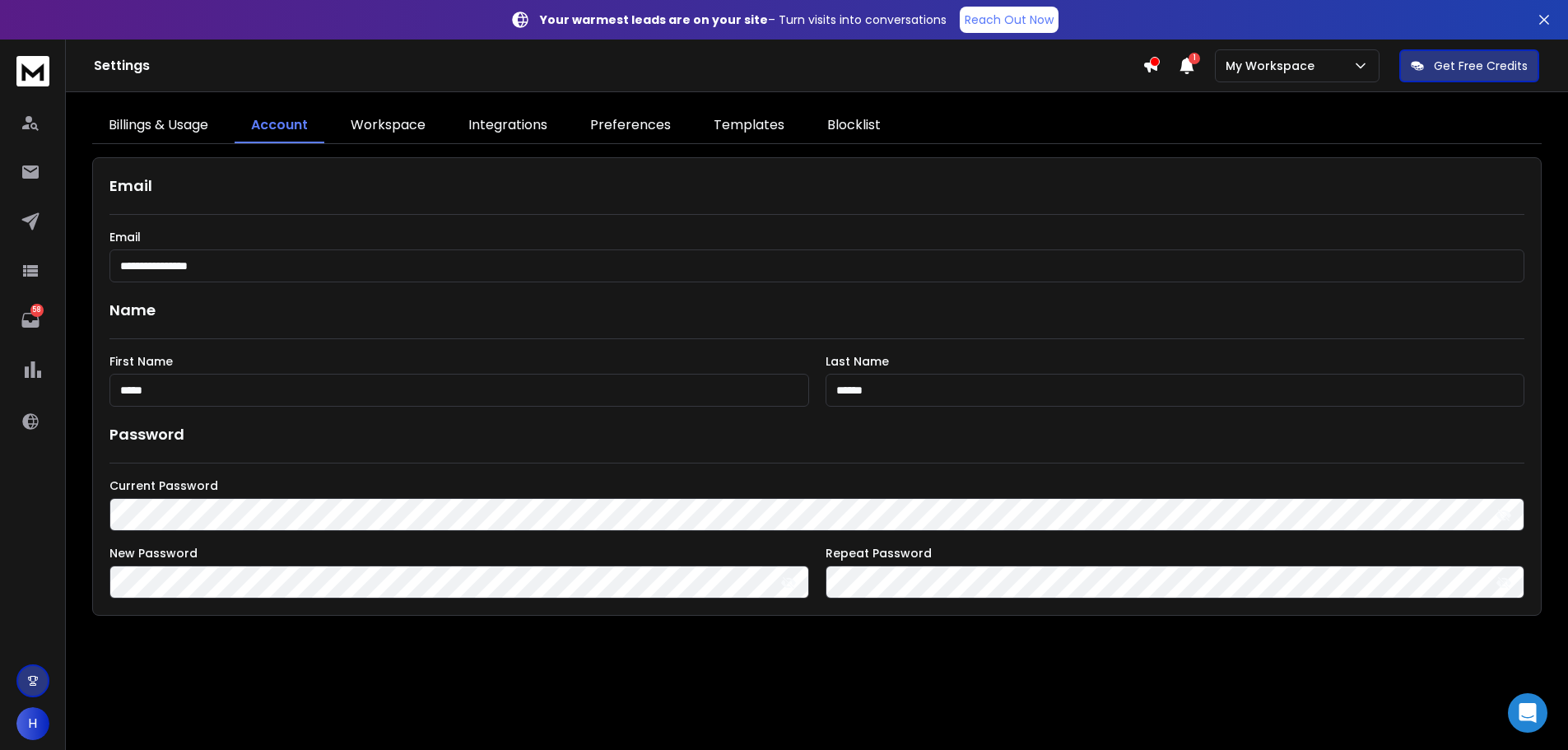
click at [152, 120] on link "Billings & Usage" at bounding box center [159, 126] width 133 height 34
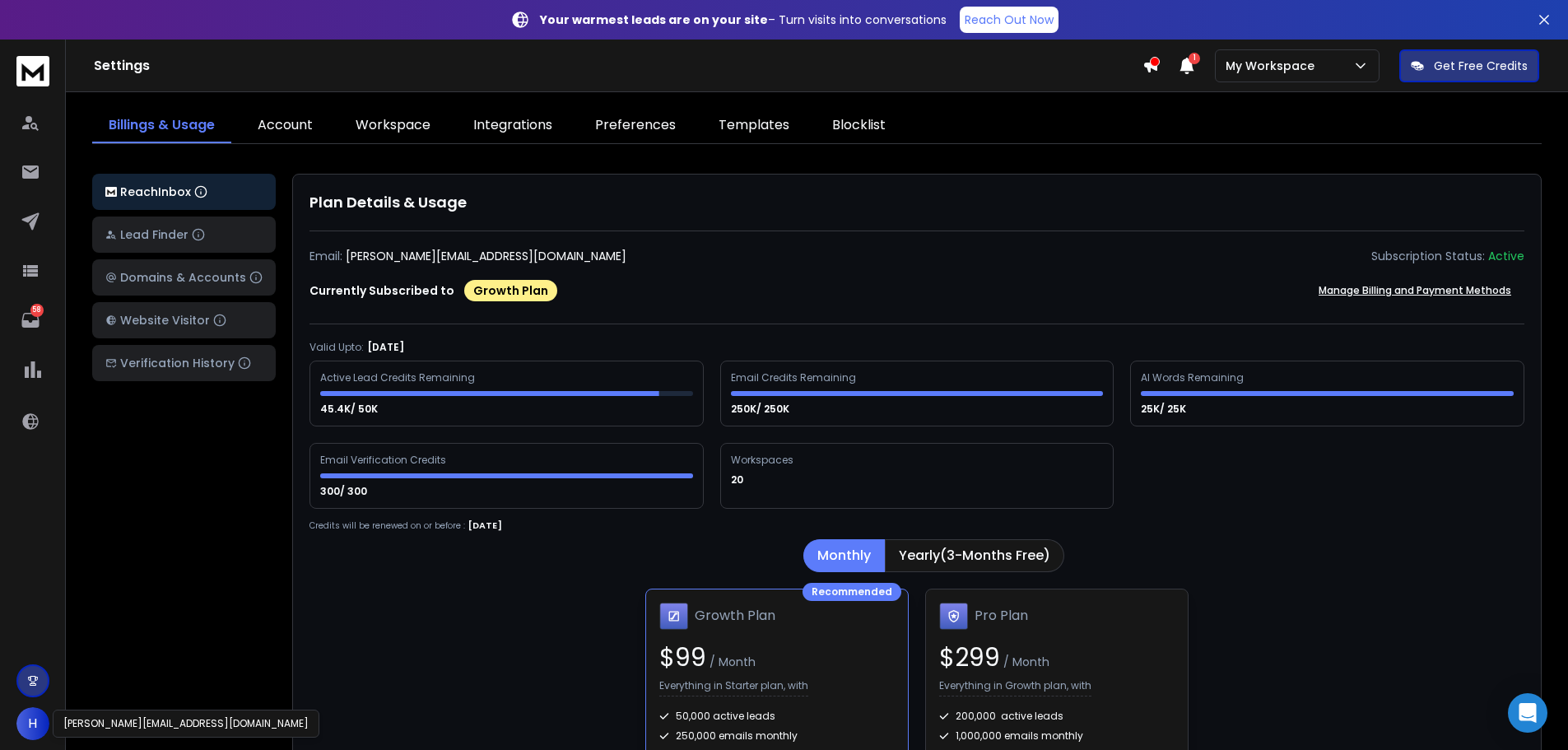
click at [38, 717] on span "H" at bounding box center [33, 723] width 33 height 33
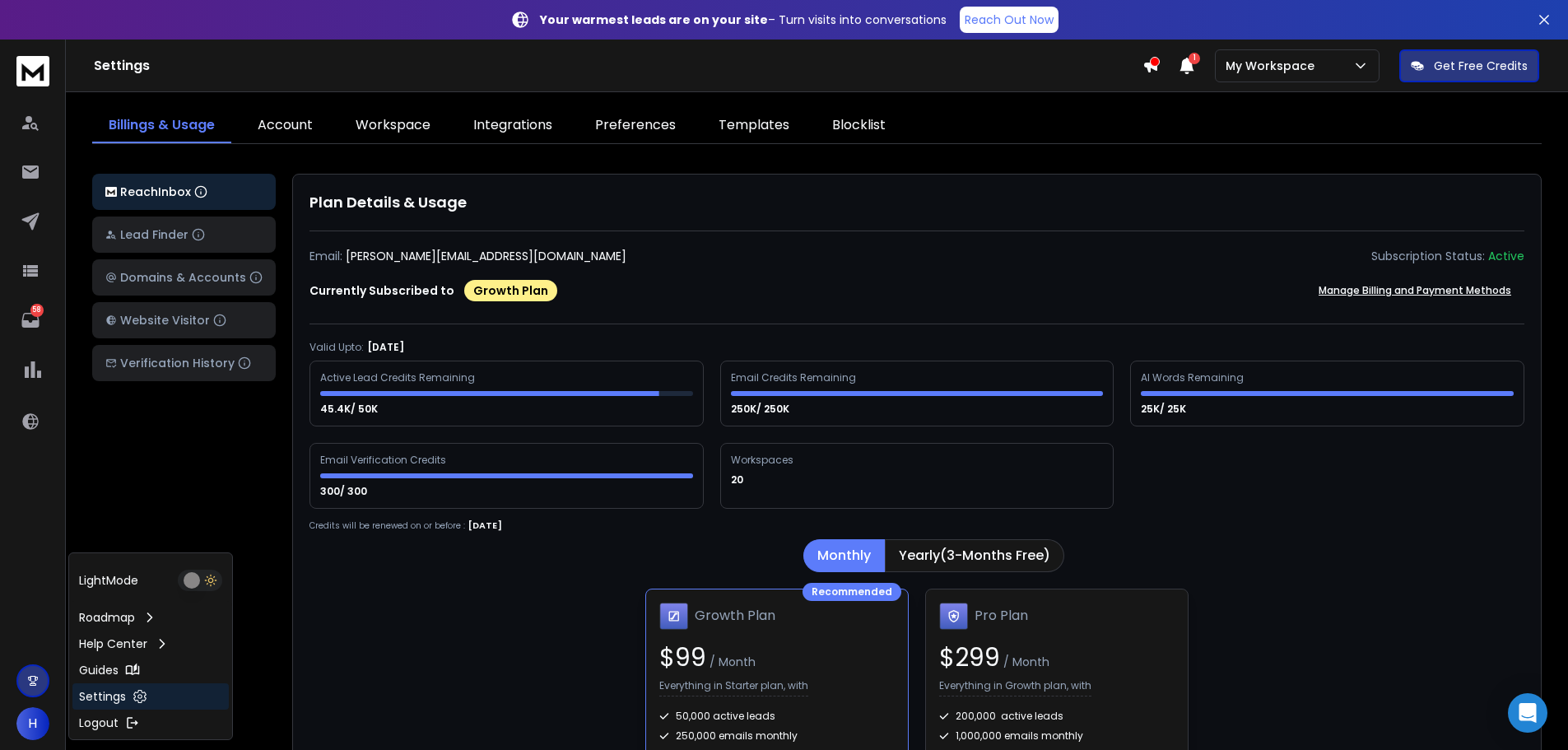
click at [112, 699] on p "Settings" at bounding box center [102, 696] width 47 height 16
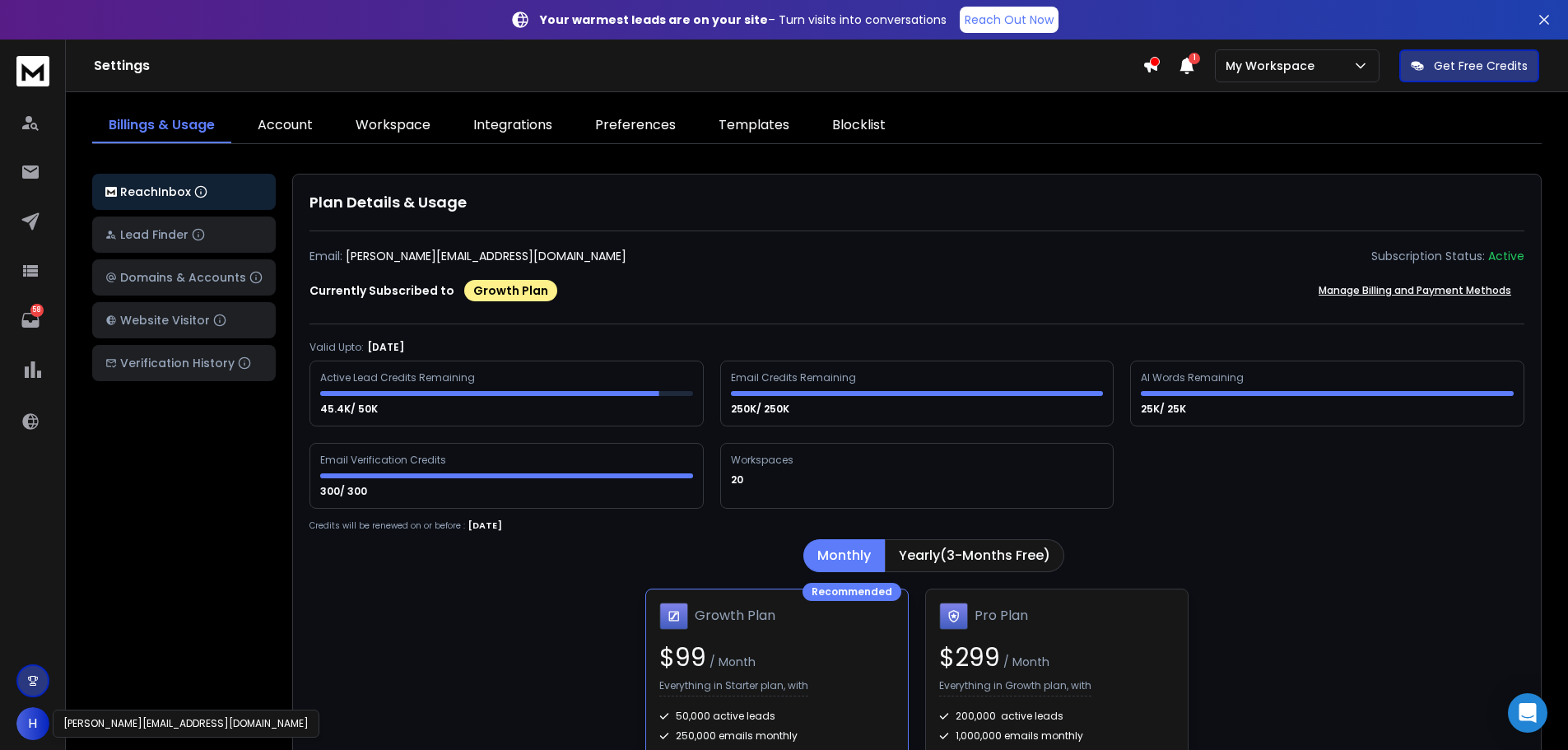
click at [25, 721] on span "H" at bounding box center [33, 723] width 33 height 33
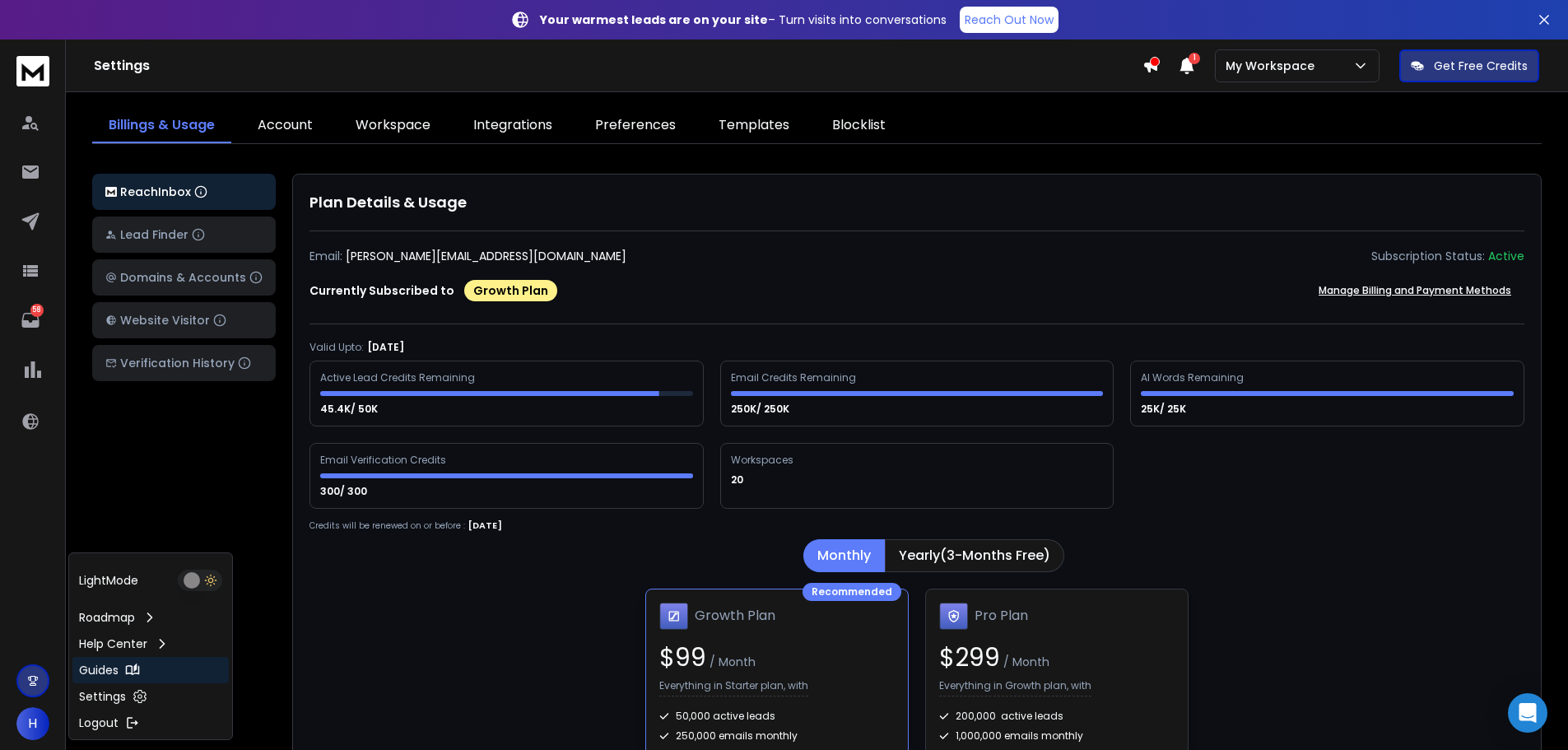
click at [110, 677] on p "Guides" at bounding box center [99, 669] width 39 height 16
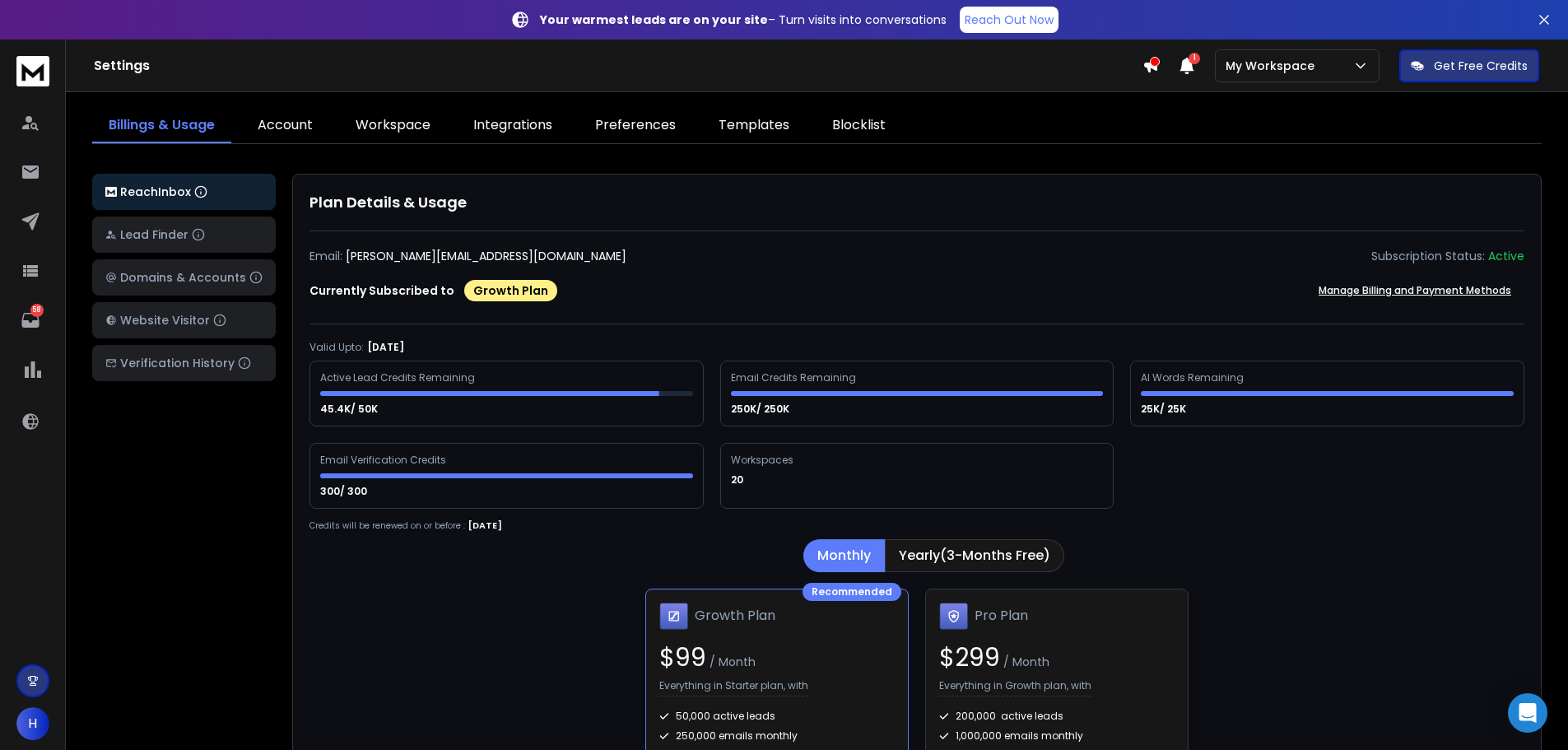
click at [519, 123] on link "Integrations" at bounding box center [512, 126] width 112 height 34
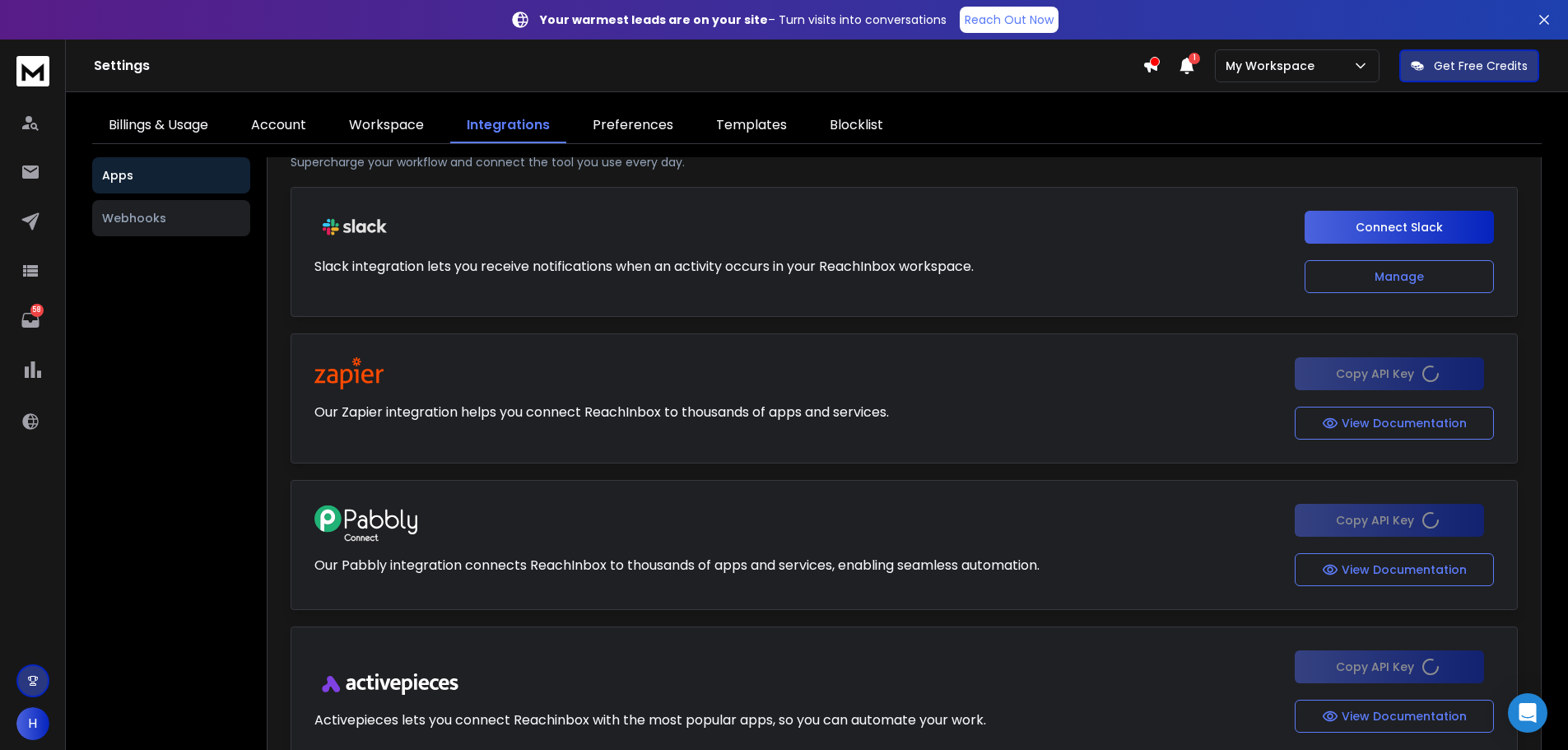
scroll to position [230, 0]
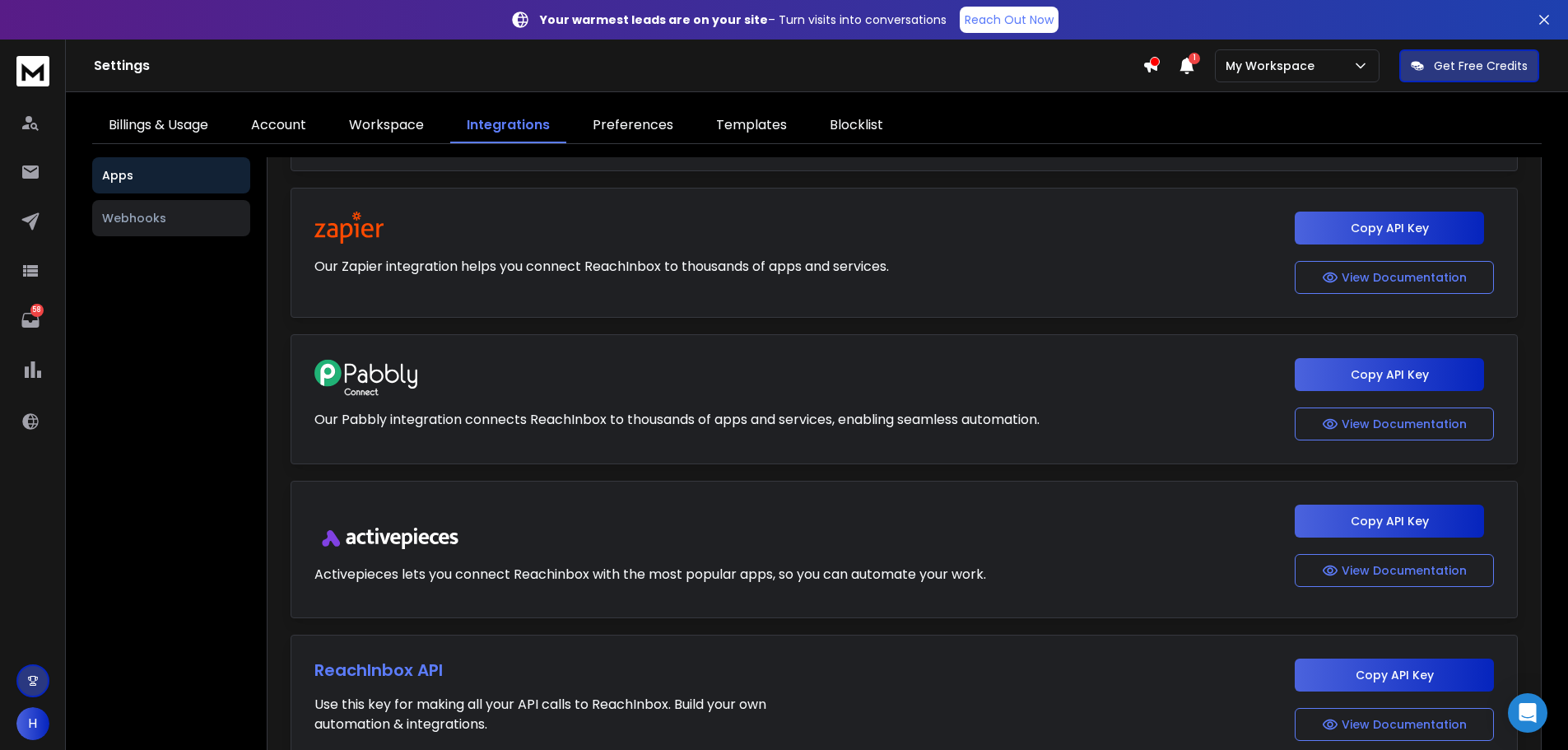
click at [1380, 676] on button "Copy API Key" at bounding box center [1394, 675] width 199 height 33
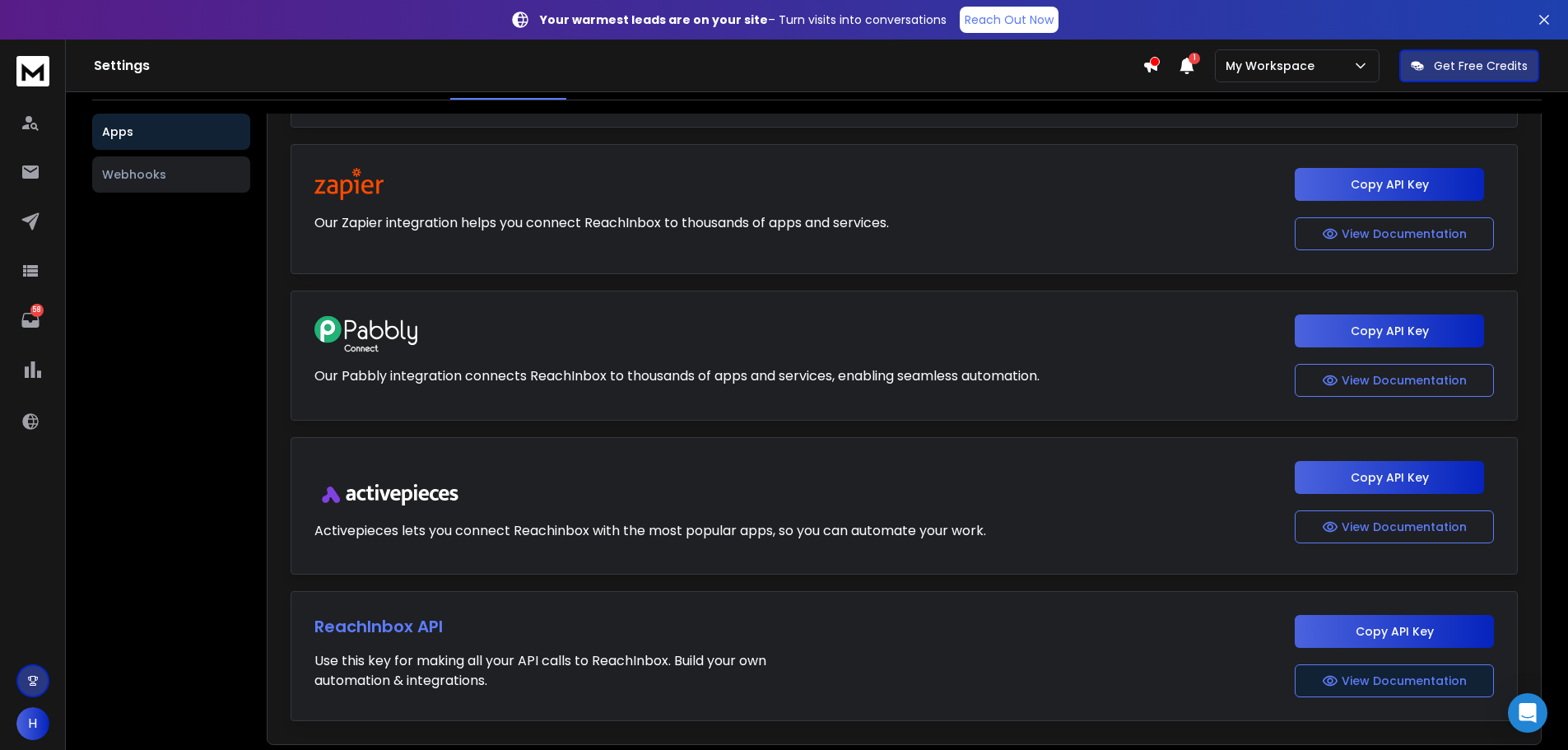
scroll to position [69, 0]
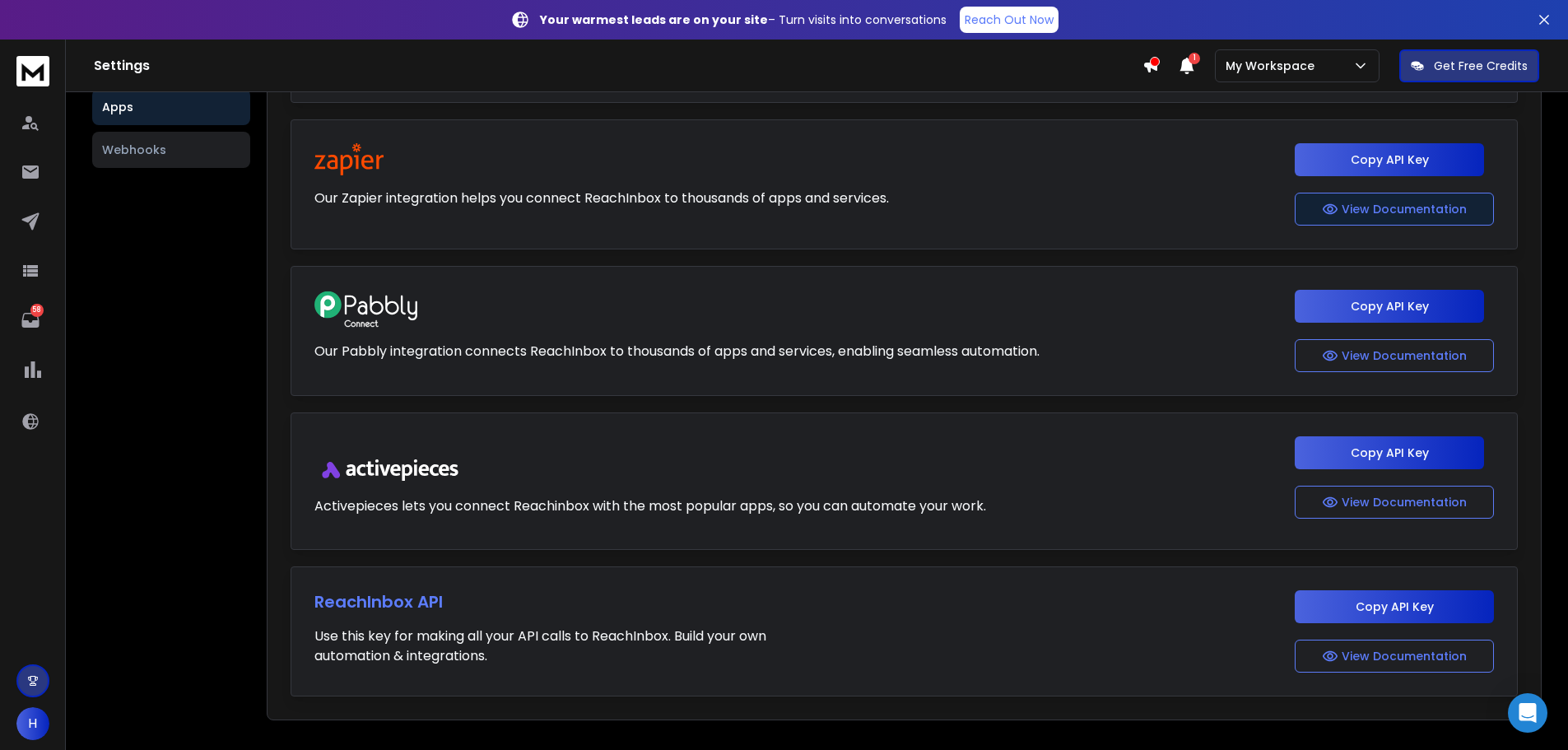
click at [1371, 213] on button "View Documentation" at bounding box center [1394, 209] width 199 height 33
click at [1357, 159] on button "Copy API Key" at bounding box center [1389, 159] width 189 height 33
